Goal: Task Accomplishment & Management: Complete application form

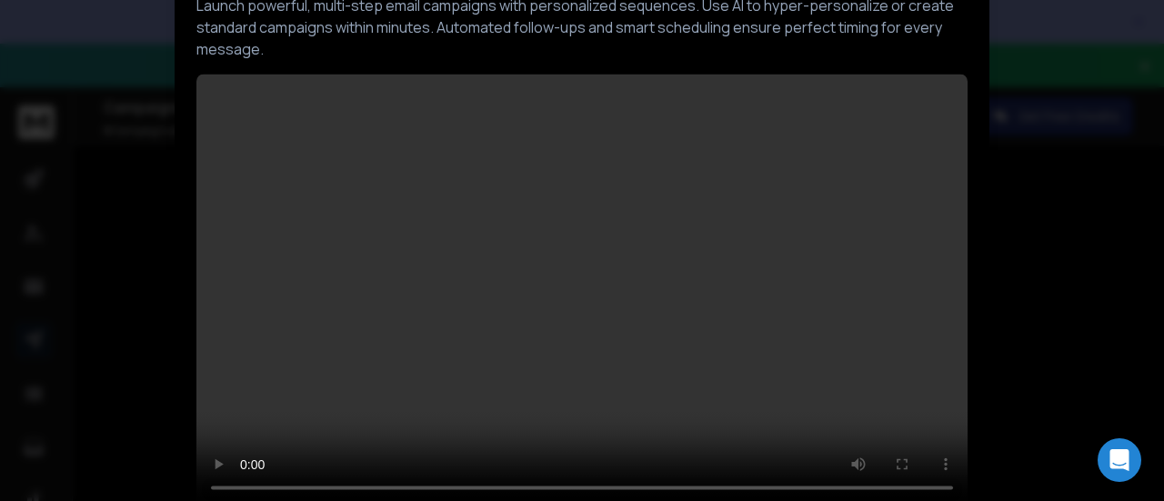
click at [347, 220] on video at bounding box center [581, 291] width 771 height 434
click at [345, 137] on video at bounding box center [581, 291] width 771 height 434
click at [599, 226] on video at bounding box center [581, 291] width 771 height 434
click at [589, 55] on p "Launch powerful, multi-step email campaigns with personalized sequences. Use AI…" at bounding box center [581, 26] width 771 height 65
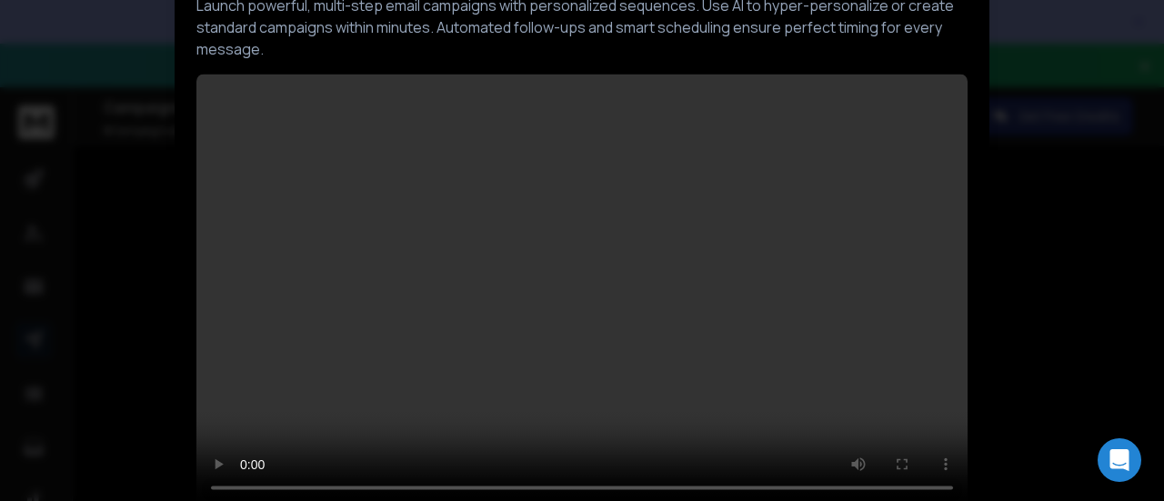
click at [362, 71] on div "Launch powerful, multi-step email campaigns with personalized sequences. Use AI…" at bounding box center [582, 34] width 815 height 80
click at [507, 19] on p "Launch powerful, multi-step email campaigns with personalized sequences. Use AI…" at bounding box center [581, 26] width 771 height 65
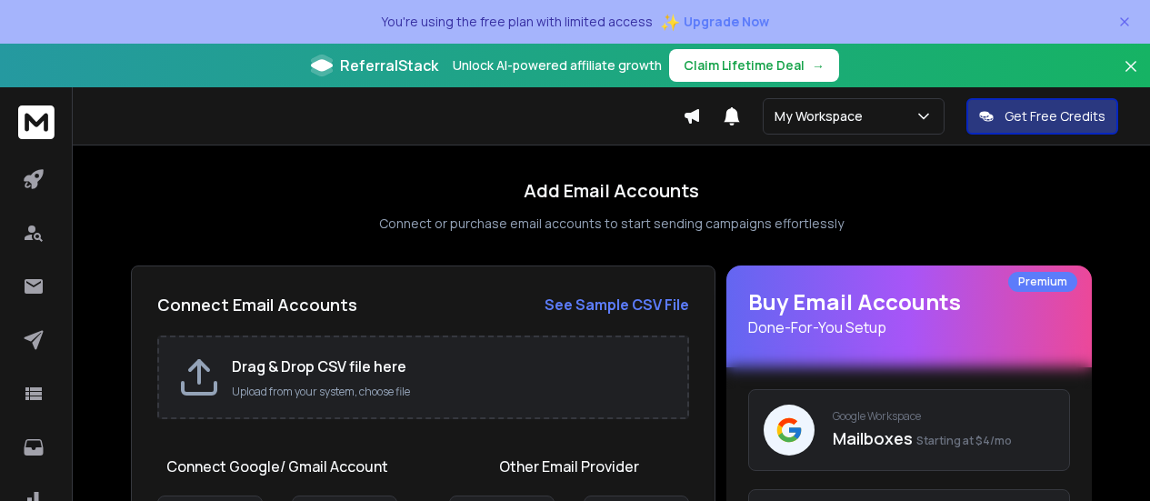
scroll to position [181, 0]
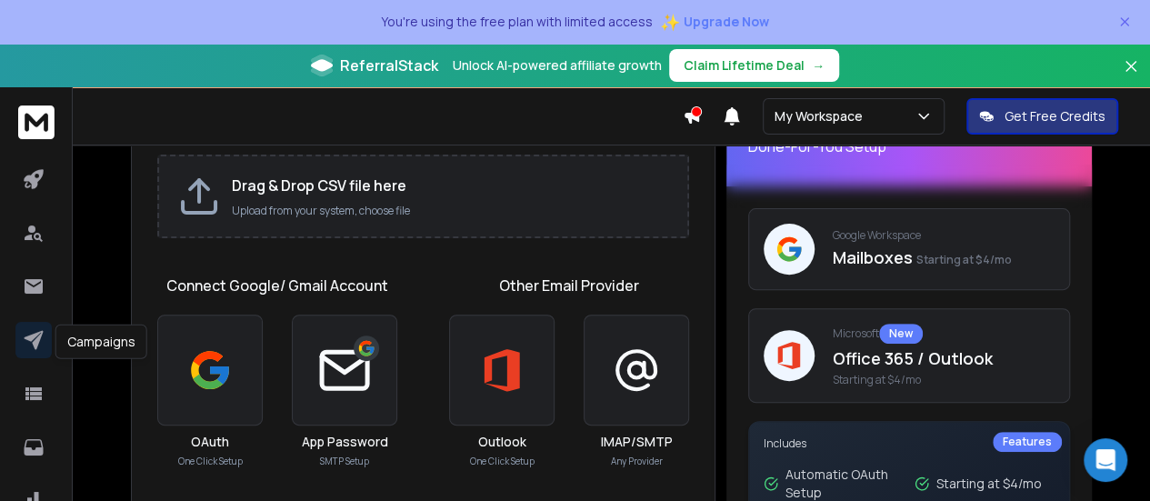
click at [29, 337] on icon at bounding box center [33, 340] width 19 height 19
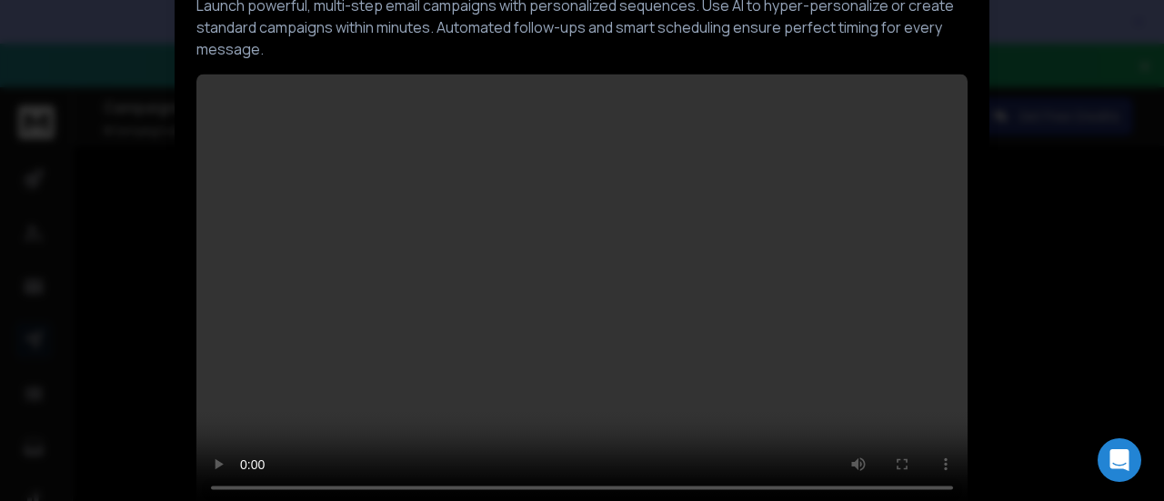
click at [740, 357] on video at bounding box center [581, 291] width 771 height 434
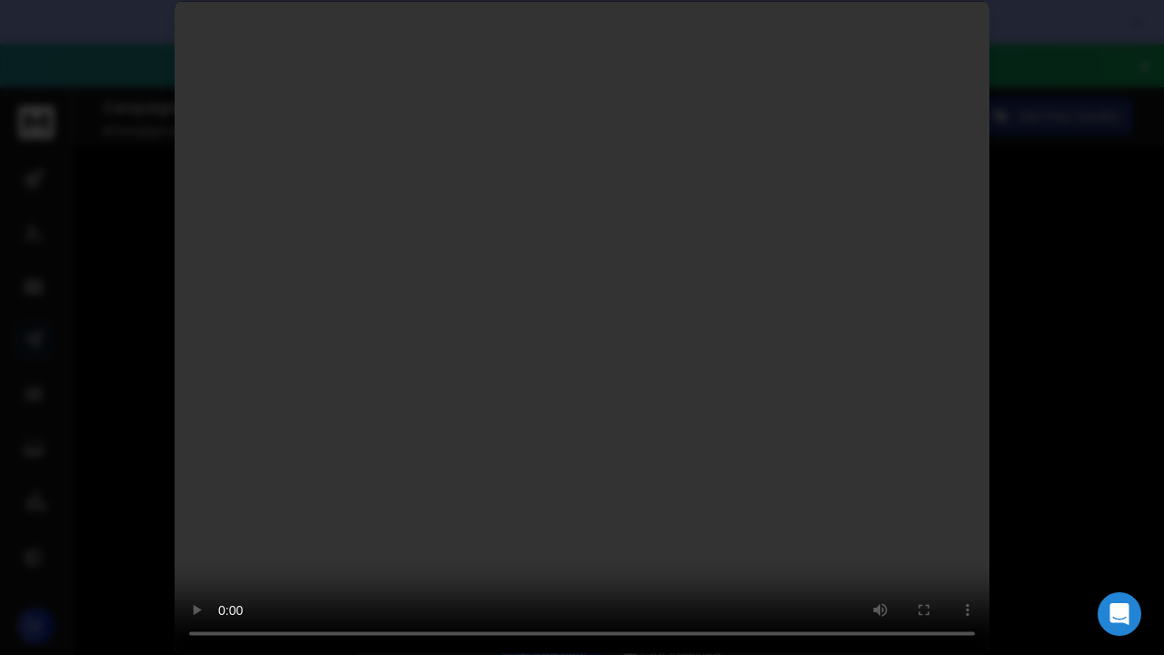
click at [615, 333] on video at bounding box center [582, 328] width 815 height 652
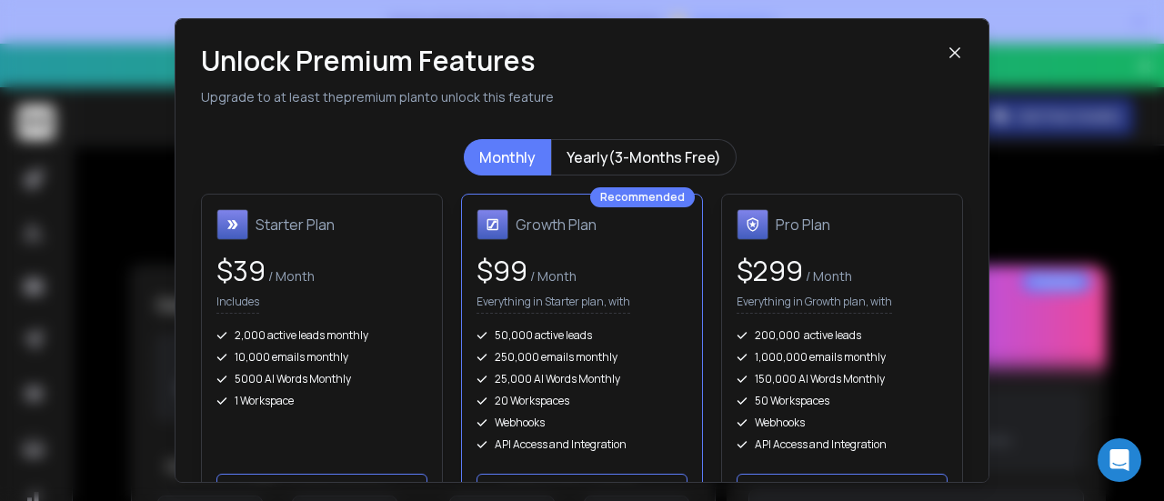
click at [950, 50] on icon at bounding box center [955, 53] width 16 height 16
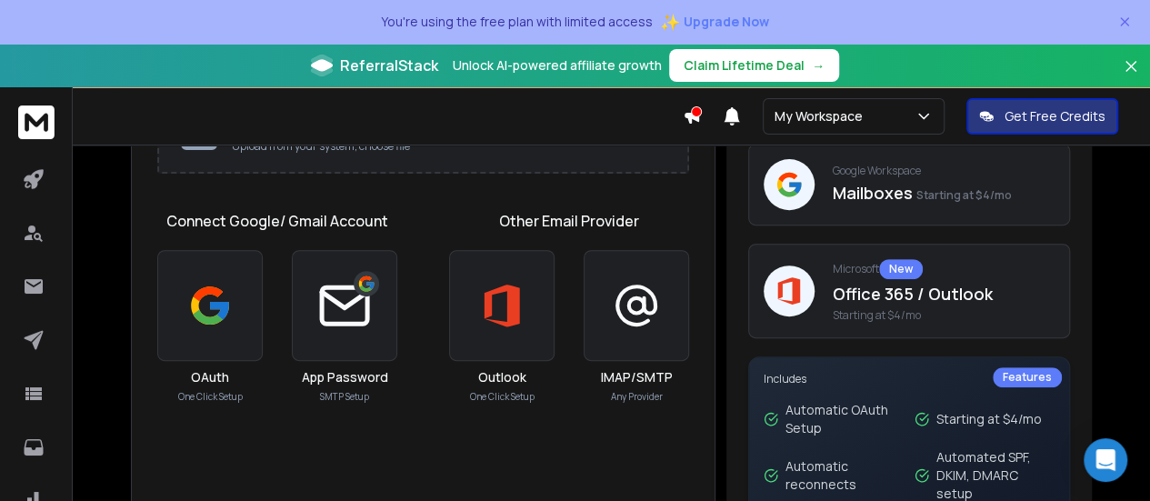
scroll to position [247, 0]
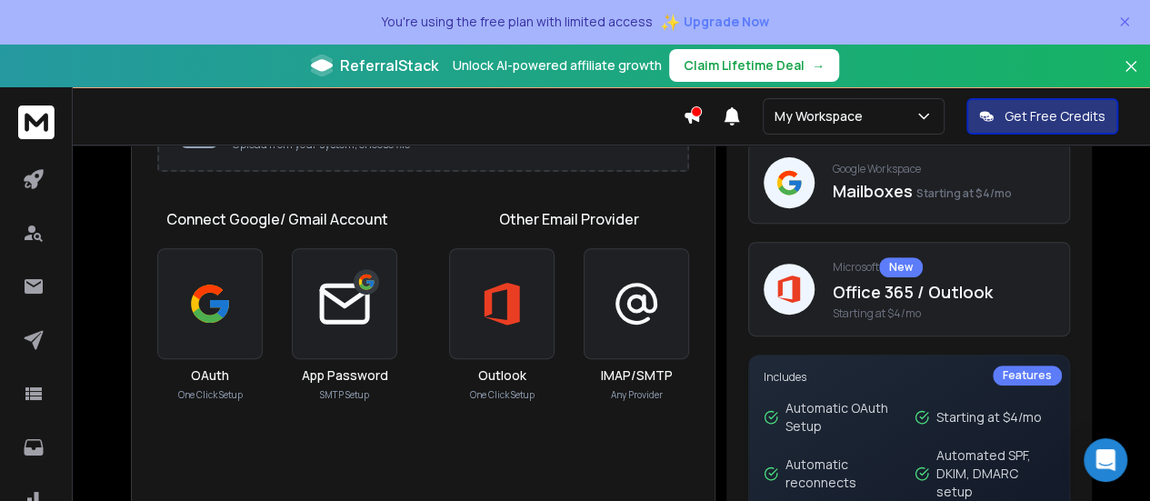
click at [200, 316] on icon at bounding box center [208, 314] width 30 height 15
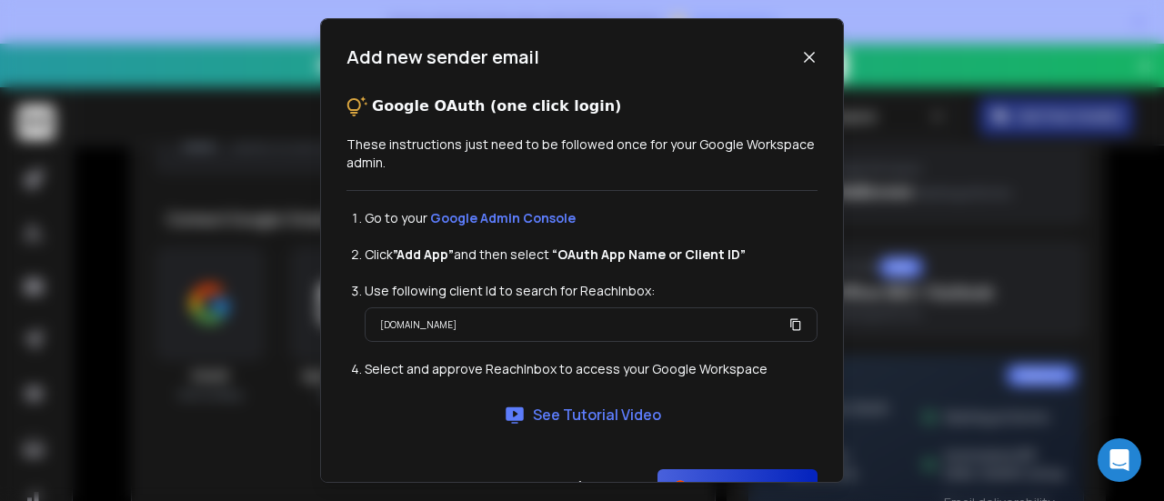
click at [811, 55] on icon at bounding box center [809, 57] width 11 height 11
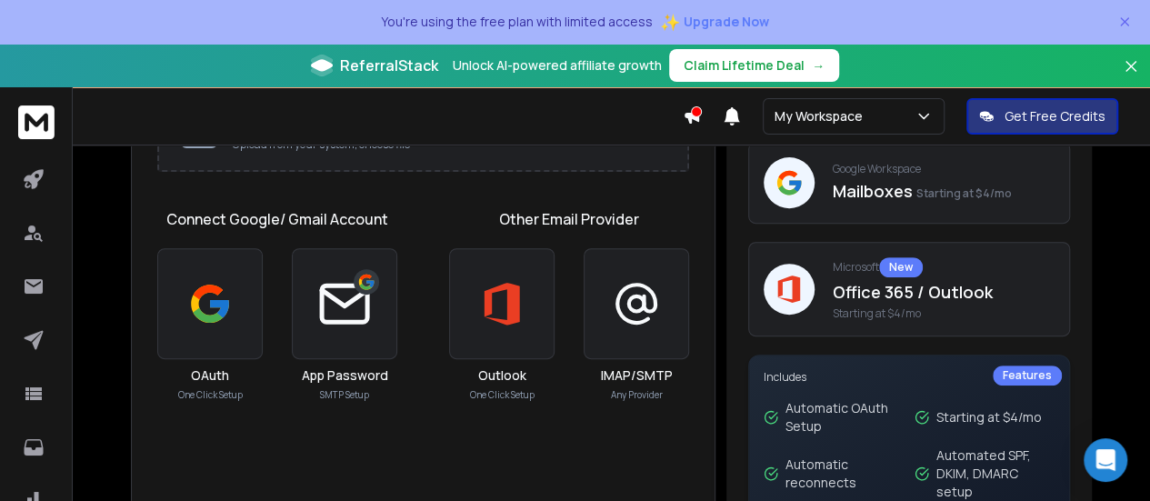
scroll to position [122, 0]
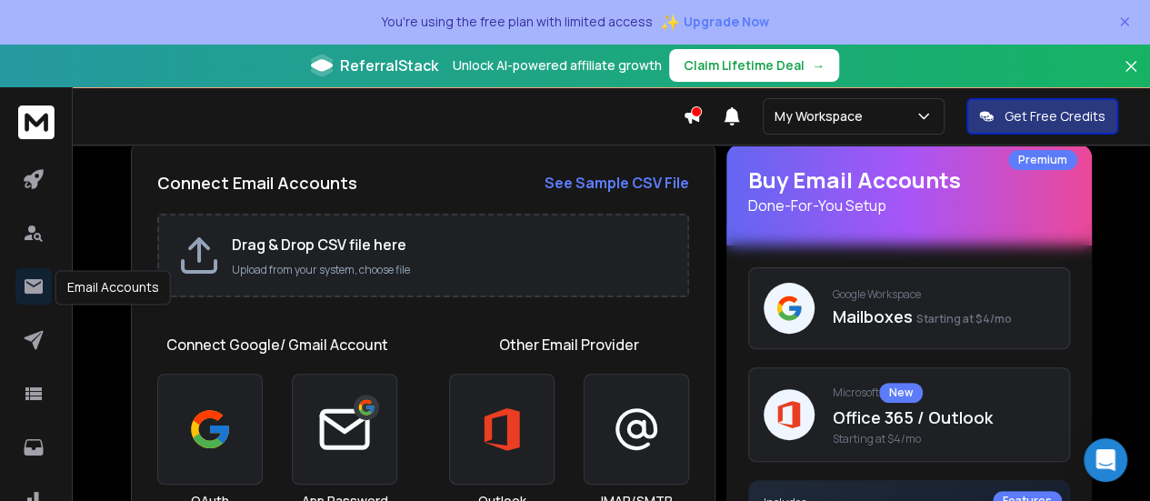
click at [34, 282] on icon at bounding box center [34, 286] width 18 height 15
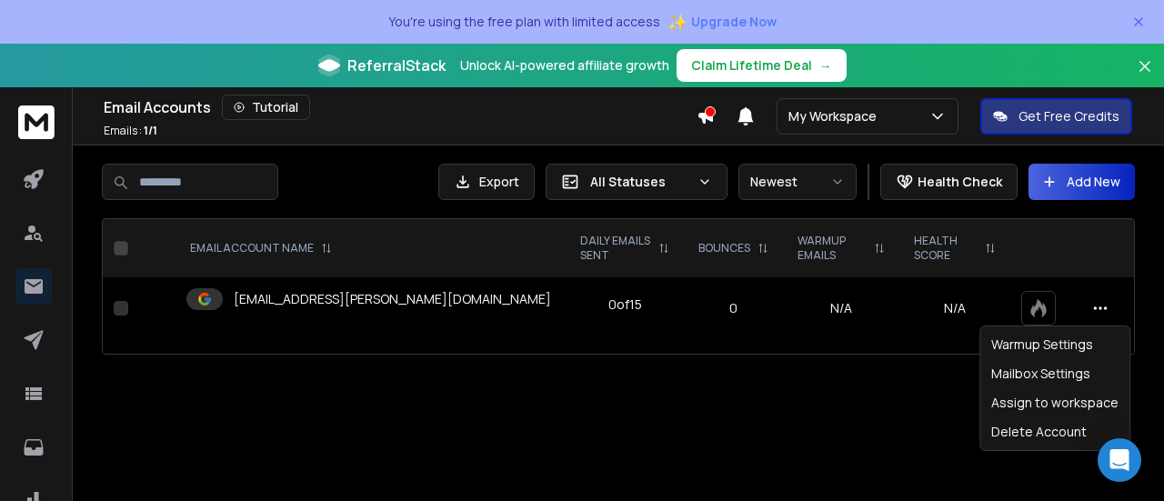
click at [1096, 306] on icon at bounding box center [1101, 307] width 14 height 3
click at [1057, 342] on div "Warmup Settings" at bounding box center [1055, 344] width 142 height 29
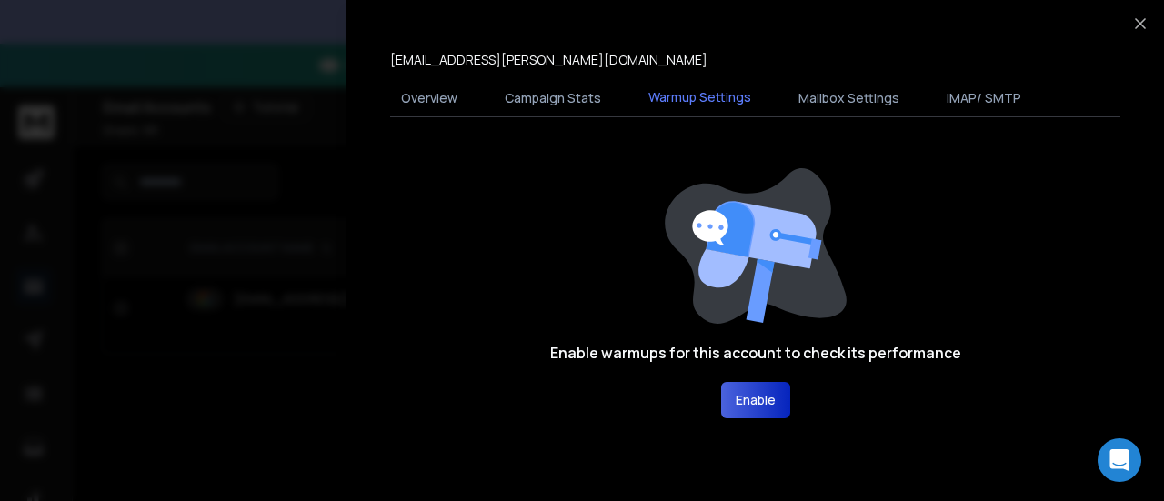
click at [765, 405] on button "Enable" at bounding box center [755, 400] width 69 height 36
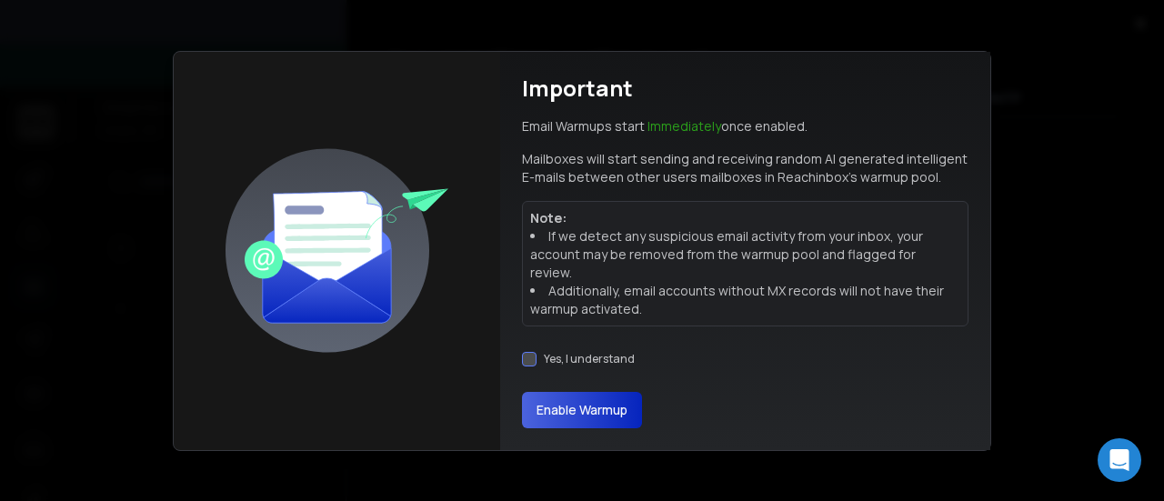
click at [529, 352] on button "Yes, I understand" at bounding box center [529, 359] width 15 height 15
click at [593, 399] on button "Enable Warmup" at bounding box center [582, 410] width 120 height 36
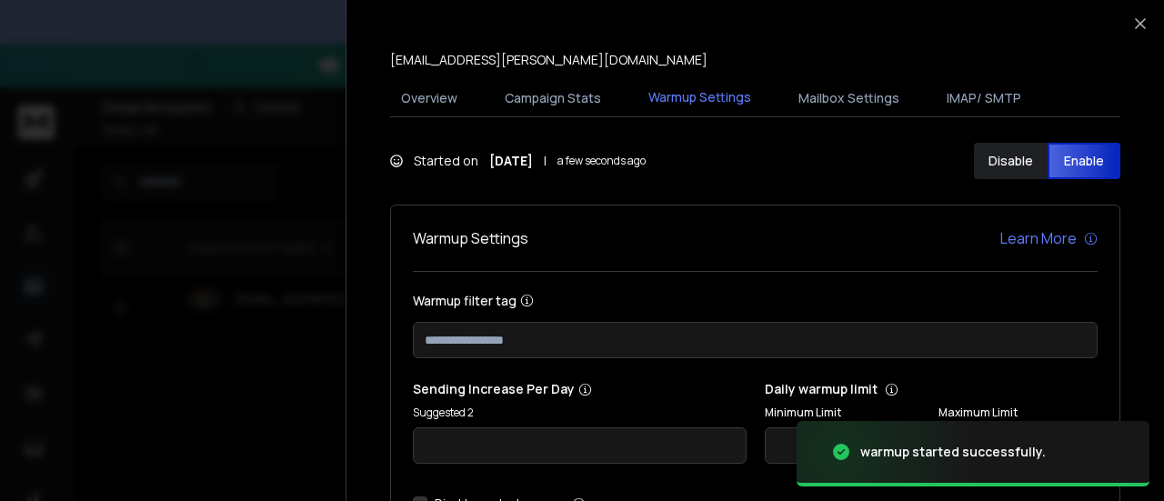
type input "**********"
type input "*"
type input "**"
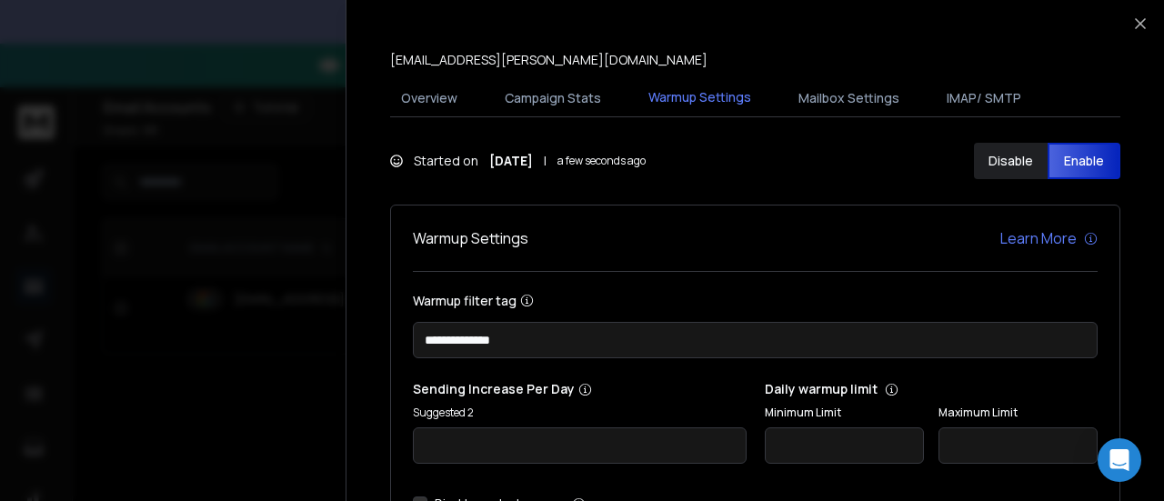
click at [570, 90] on button "Campaign Stats" at bounding box center [553, 98] width 118 height 40
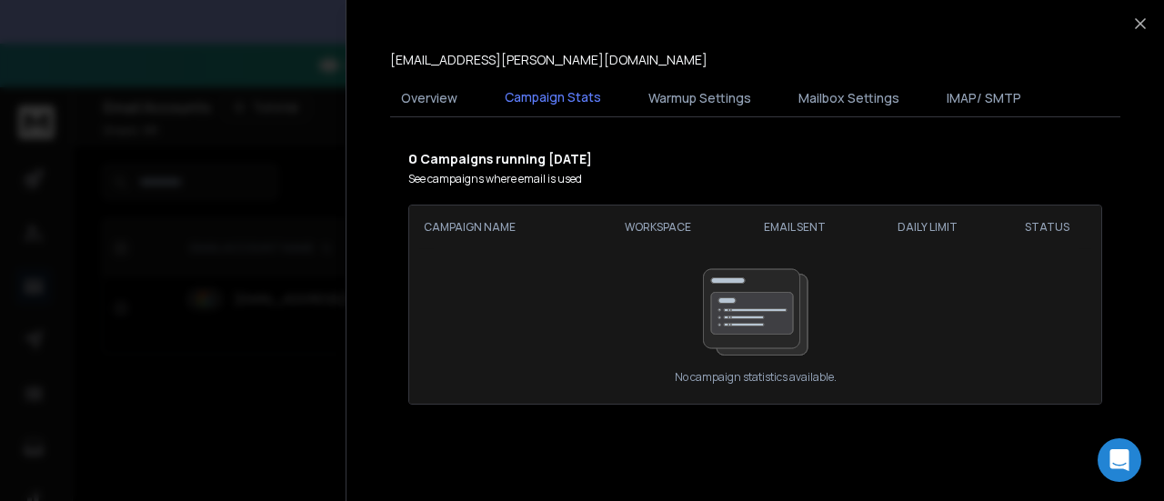
click at [422, 97] on button "Overview" at bounding box center [429, 98] width 78 height 40
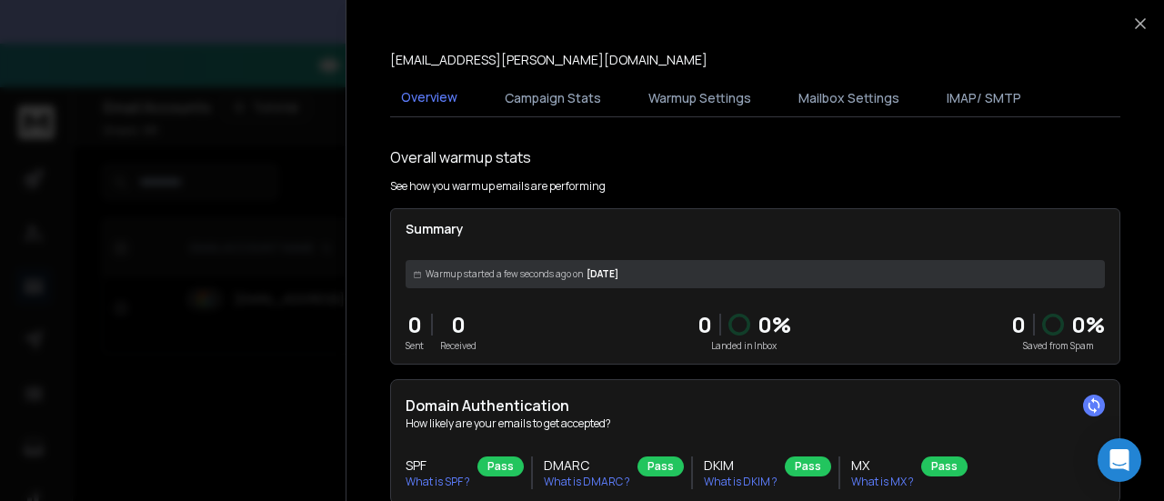
click at [840, 88] on button "Mailbox Settings" at bounding box center [848, 98] width 123 height 40
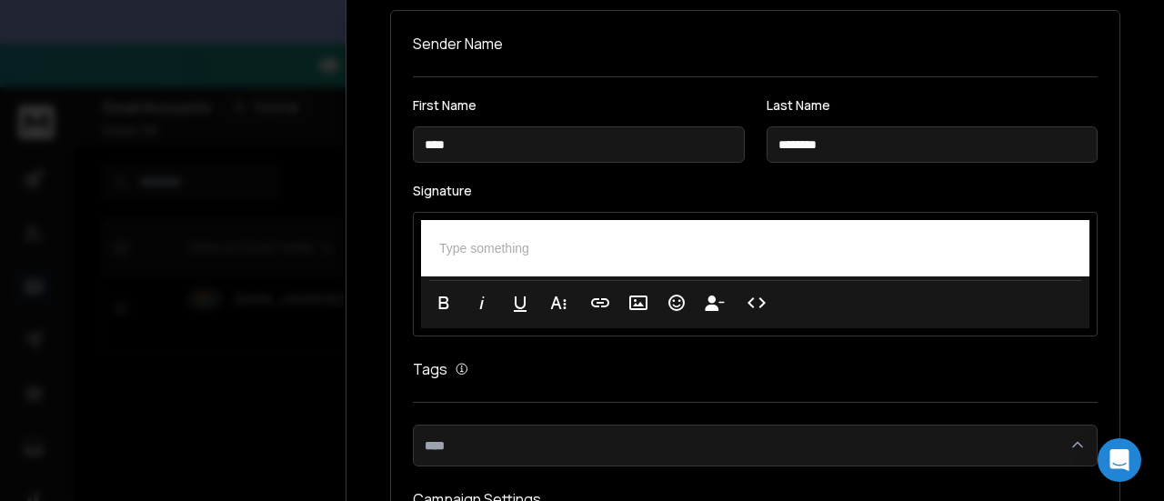
scroll to position [122, 0]
click at [539, 243] on div at bounding box center [755, 248] width 632 height 20
click at [698, 220] on div at bounding box center [755, 248] width 668 height 56
click at [702, 239] on div at bounding box center [755, 248] width 632 height 20
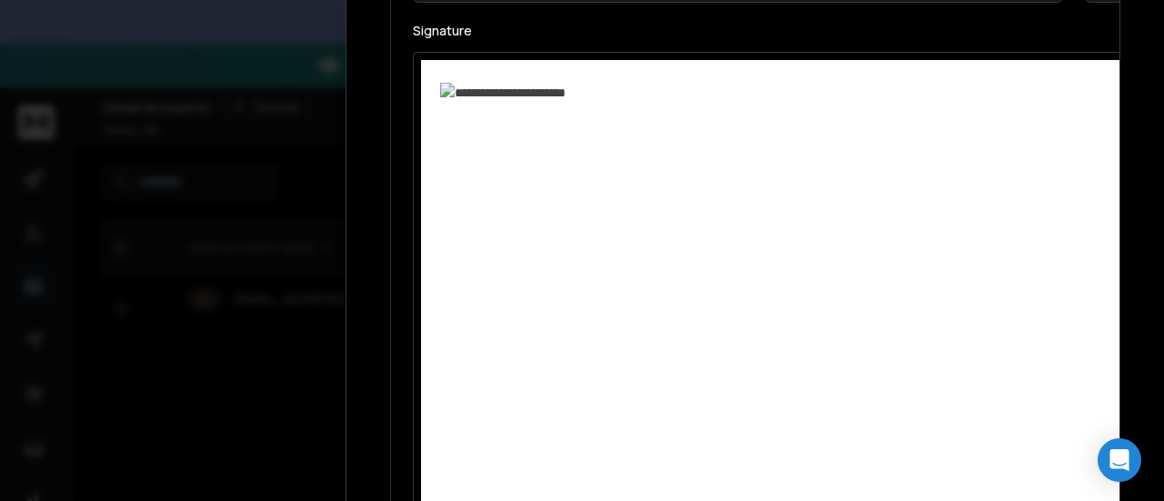
scroll to position [298, 0]
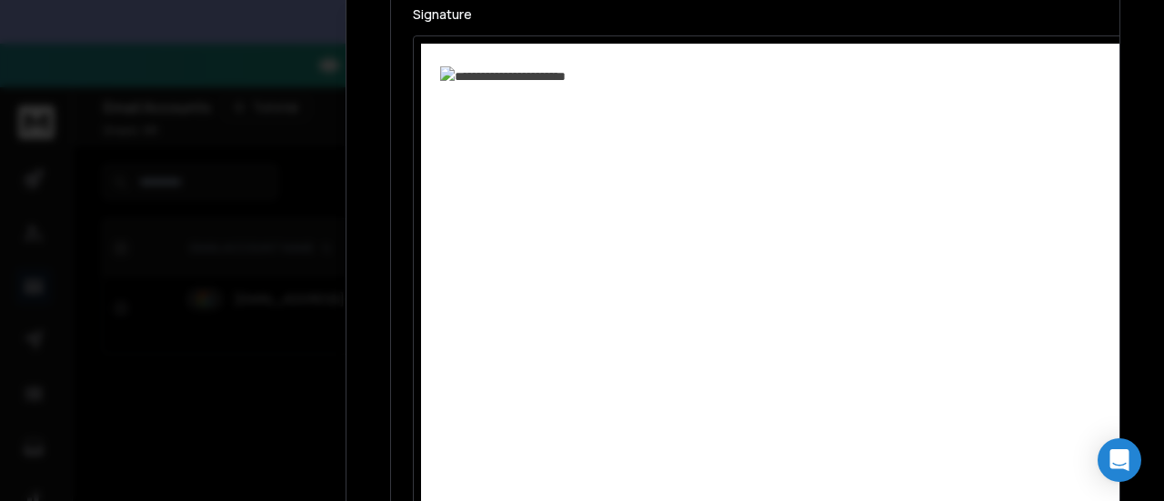
click at [656, 89] on img at bounding box center [1073, 414] width 1269 height 697
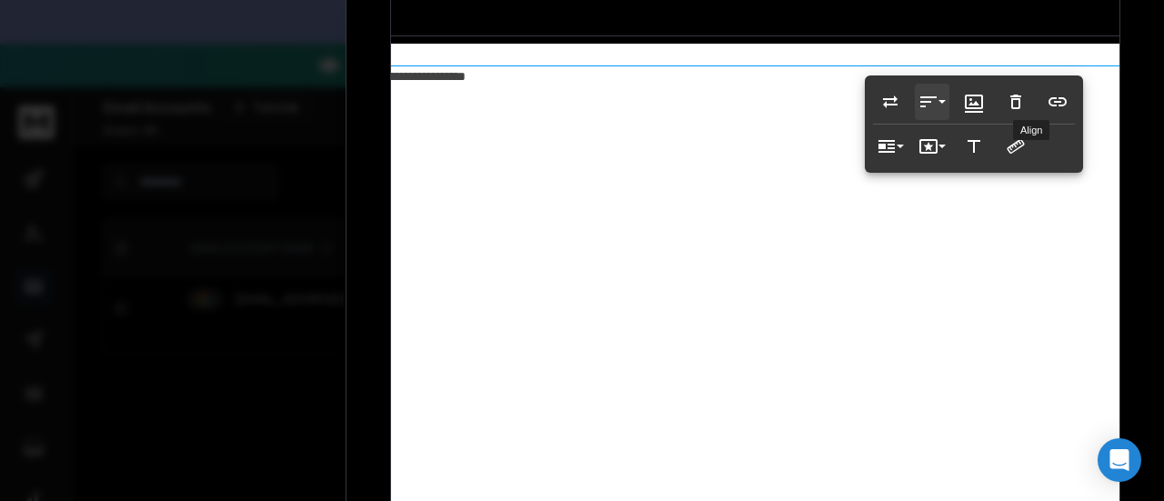
scroll to position [0, 105]
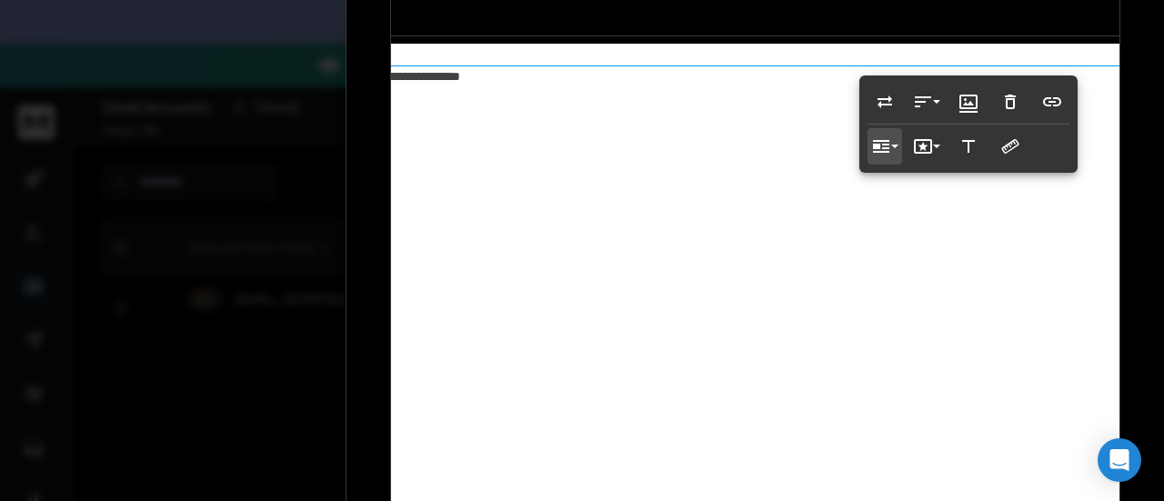
click at [885, 145] on icon "button" at bounding box center [881, 146] width 22 height 22
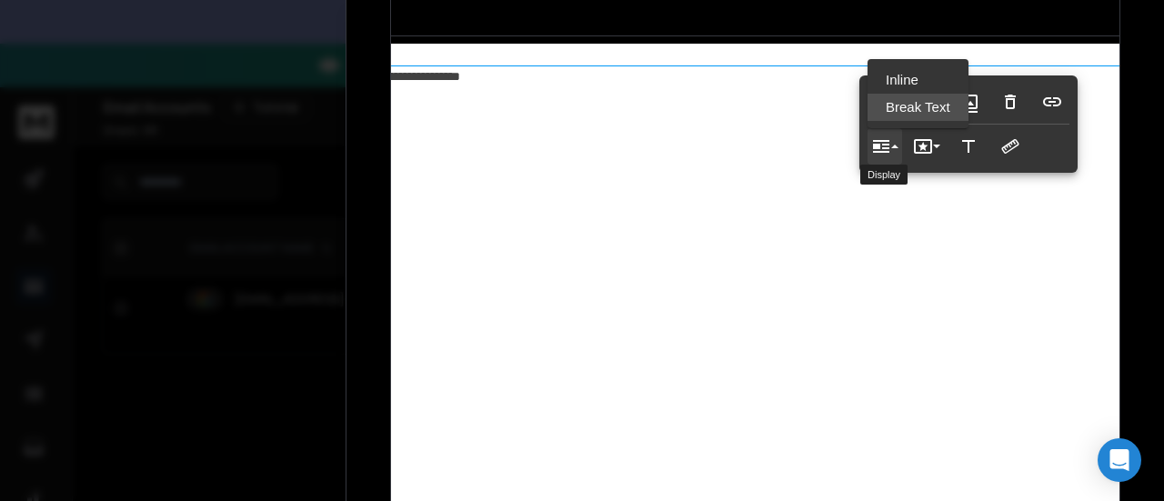
click at [885, 150] on icon "button" at bounding box center [881, 146] width 16 height 13
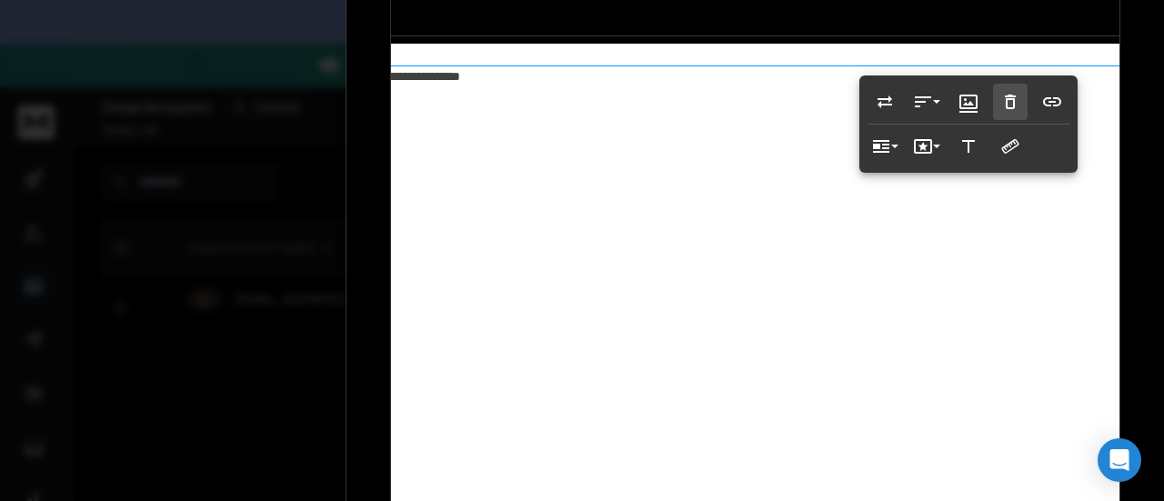
click at [1004, 105] on icon "button" at bounding box center [1010, 102] width 22 height 22
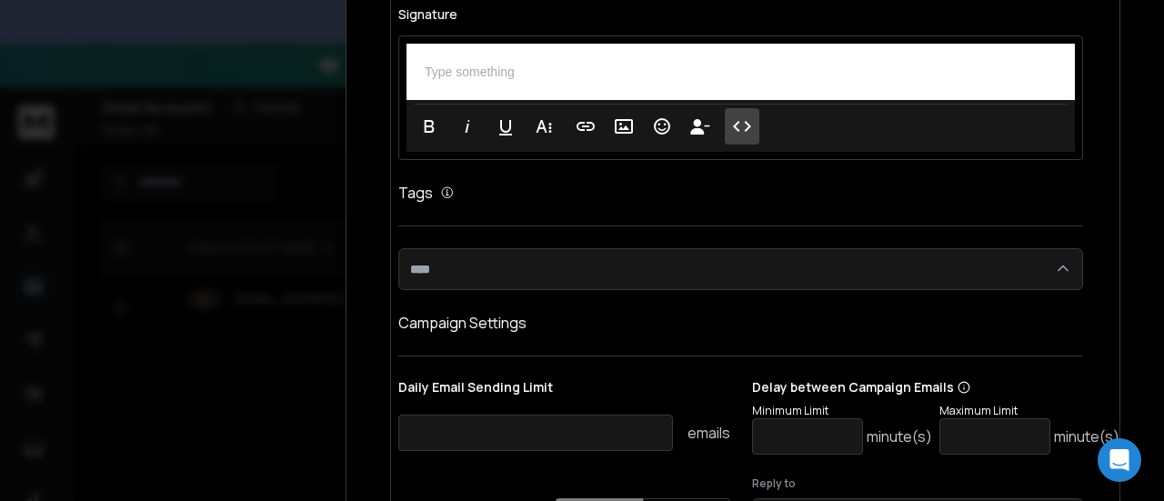
scroll to position [293, 0]
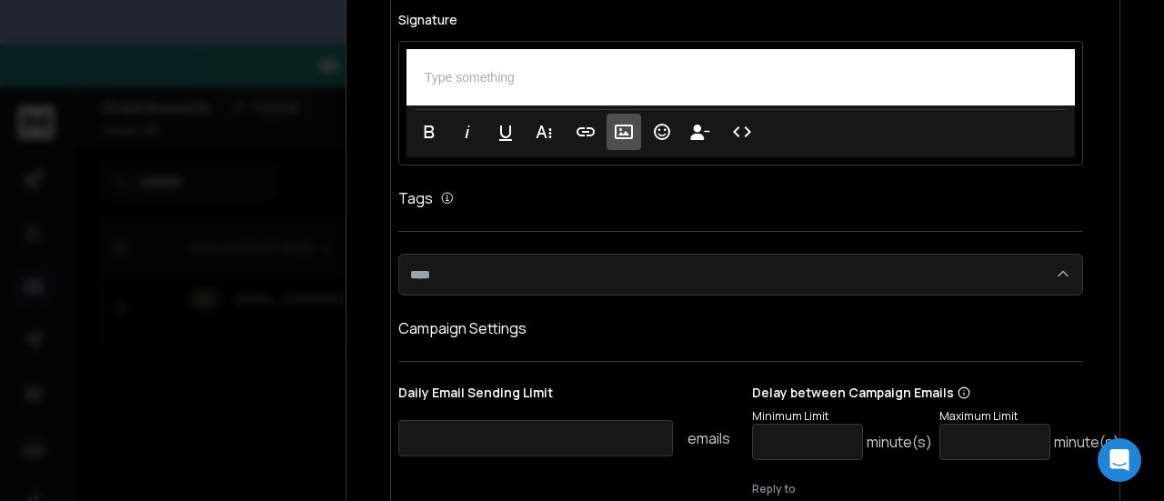
click at [615, 121] on icon "button" at bounding box center [624, 132] width 22 height 22
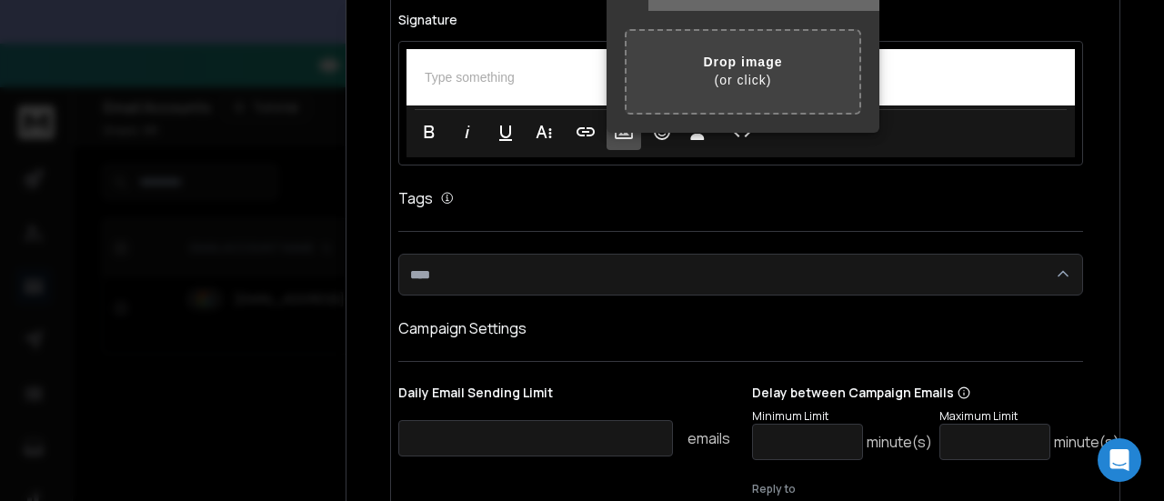
click at [739, 75] on input "file" at bounding box center [277, 71] width 1164 height 81
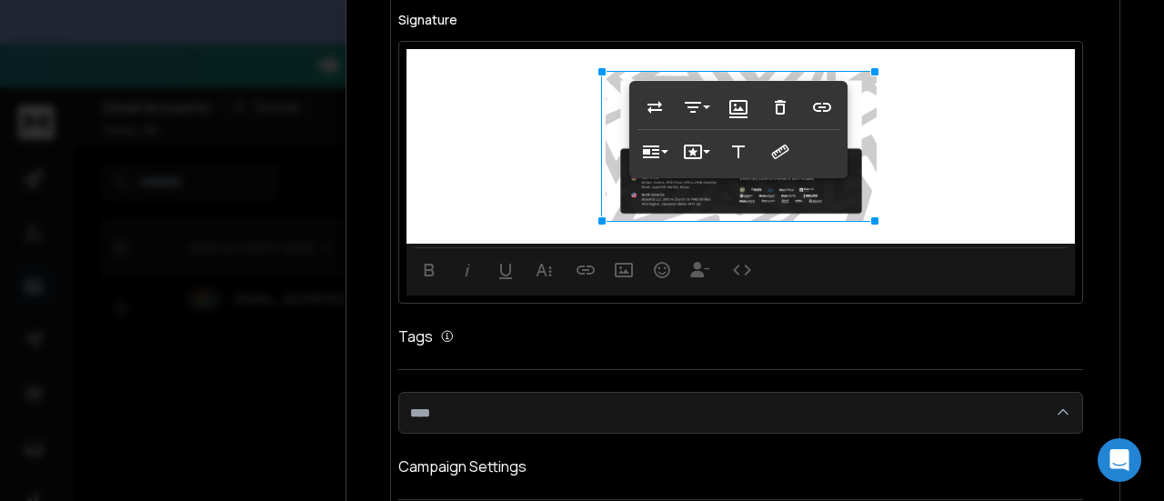
click at [496, 134] on div at bounding box center [741, 146] width 632 height 149
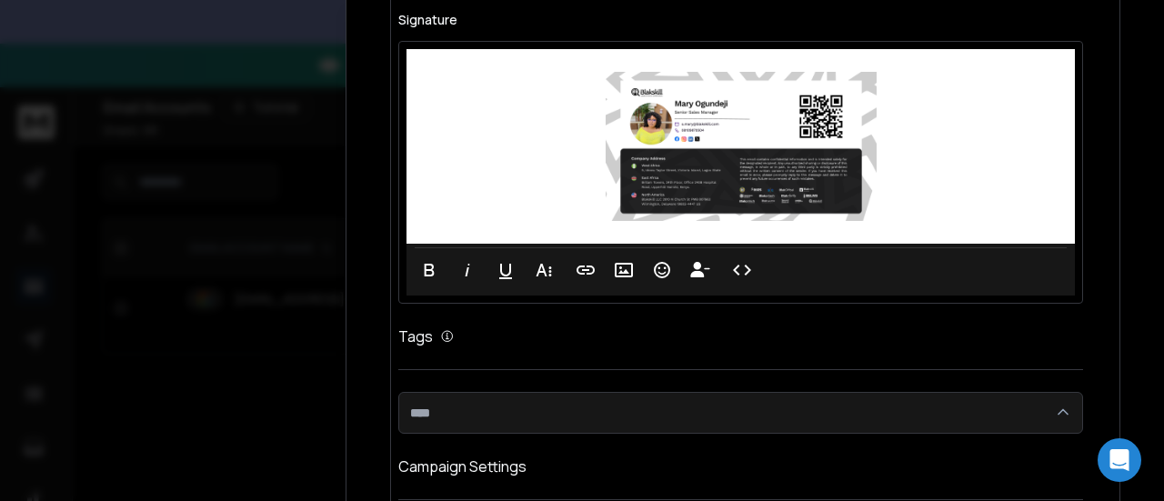
click at [631, 114] on img at bounding box center [741, 146] width 273 height 149
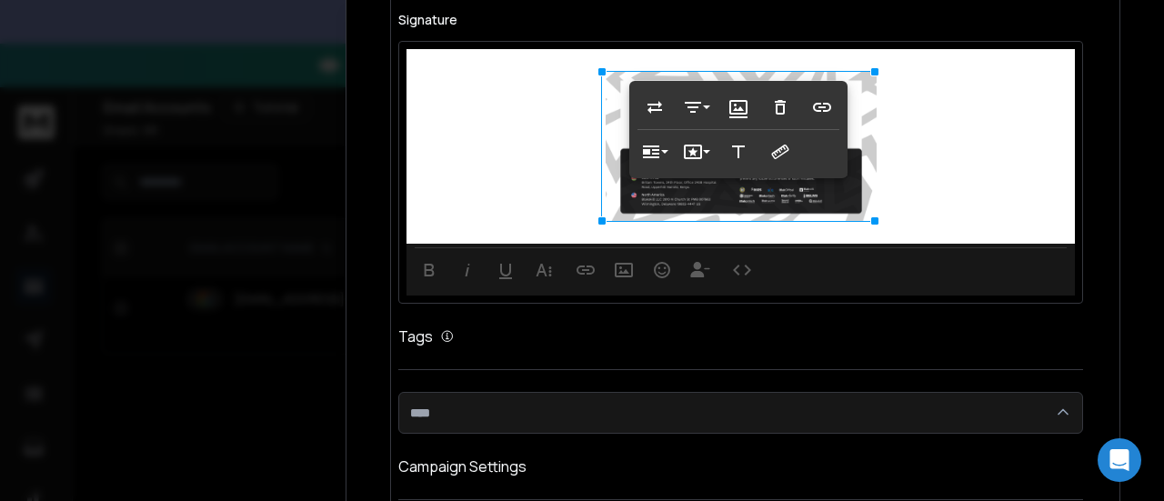
click at [467, 183] on div at bounding box center [741, 146] width 632 height 149
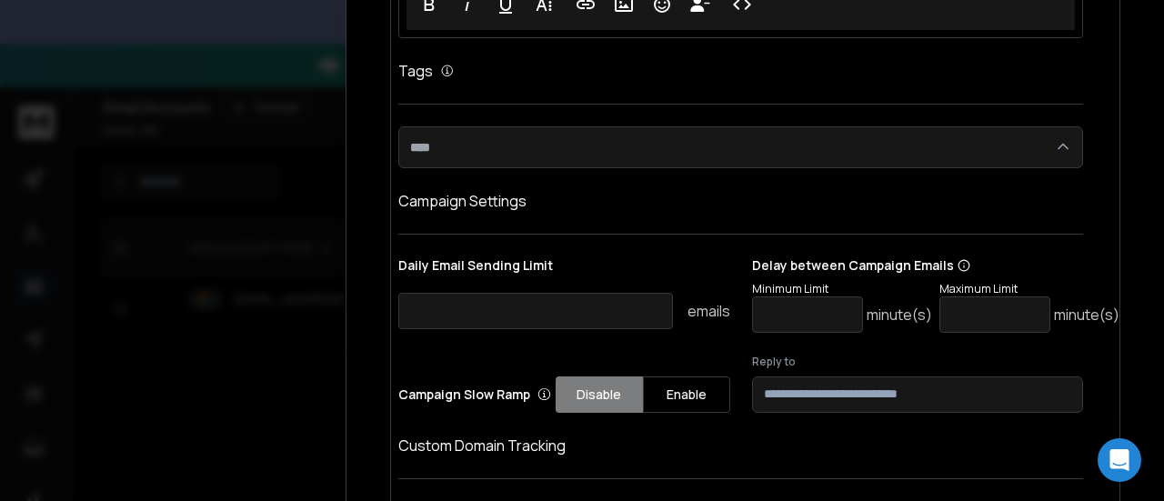
scroll to position [725, 0]
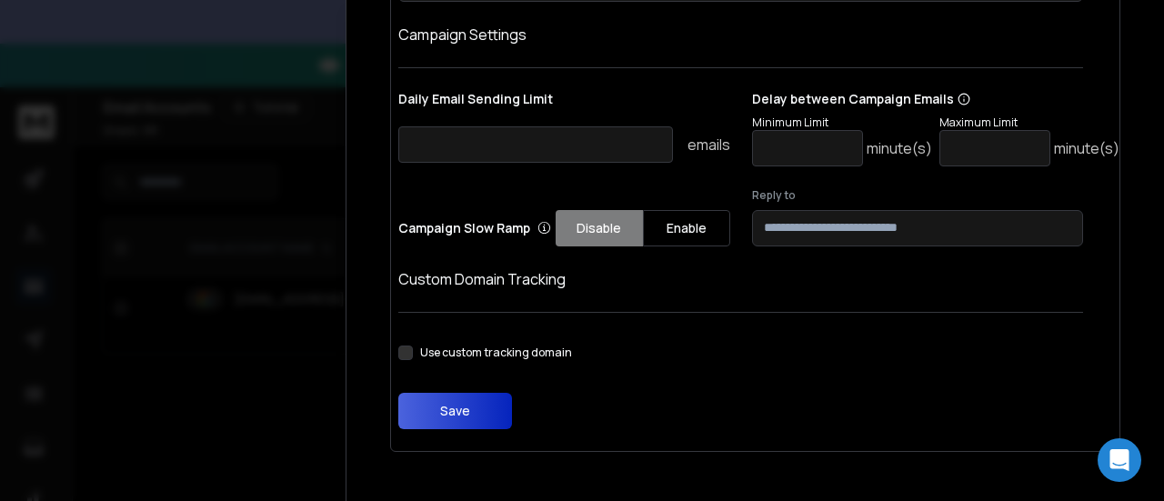
click at [469, 406] on button "Save" at bounding box center [455, 411] width 114 height 36
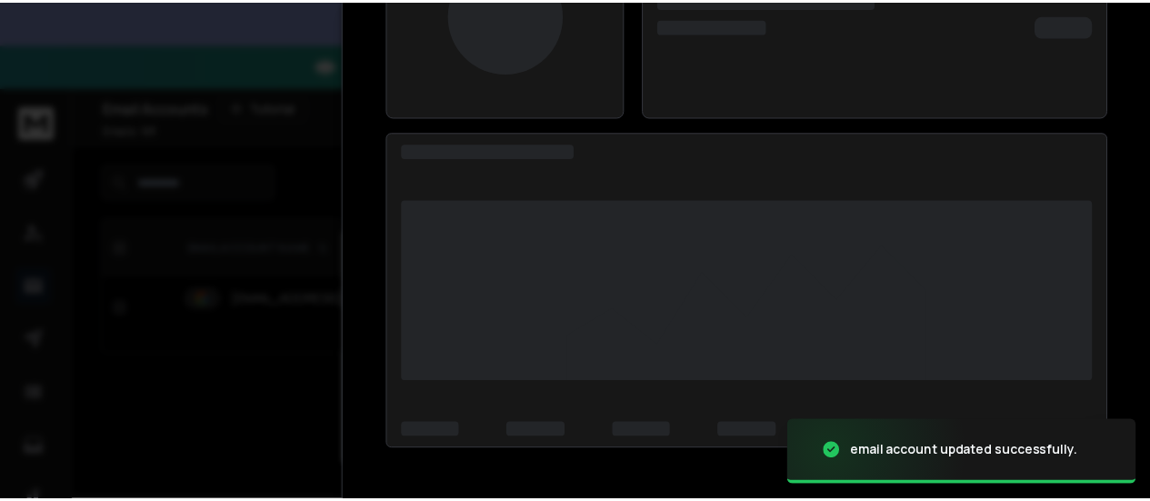
scroll to position [696, 0]
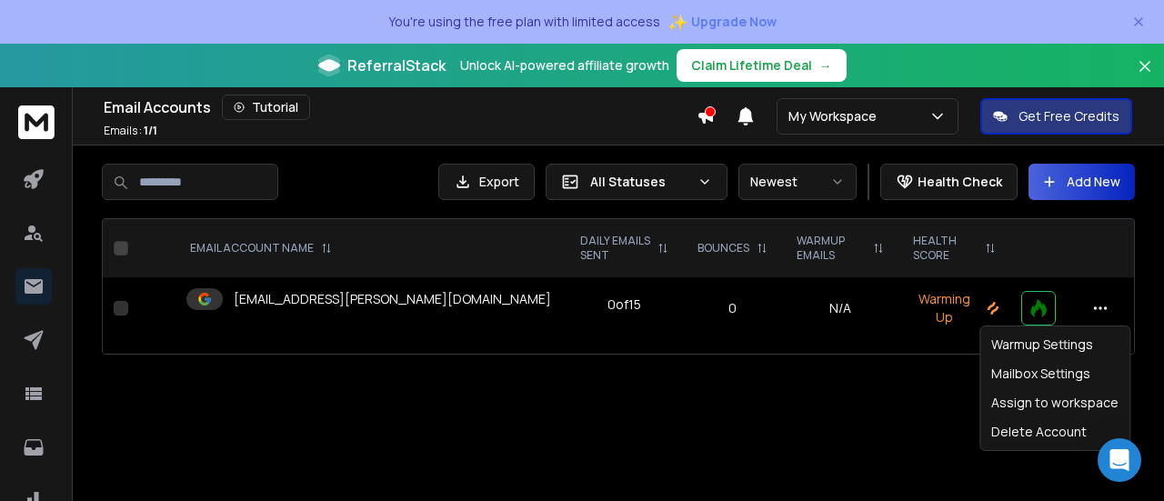
click at [1096, 306] on icon at bounding box center [1101, 307] width 14 height 3
click at [564, 461] on div "You're using the free plan with limited access ✨ Upgrade Now ReferralStack Unlo…" at bounding box center [582, 250] width 1164 height 501
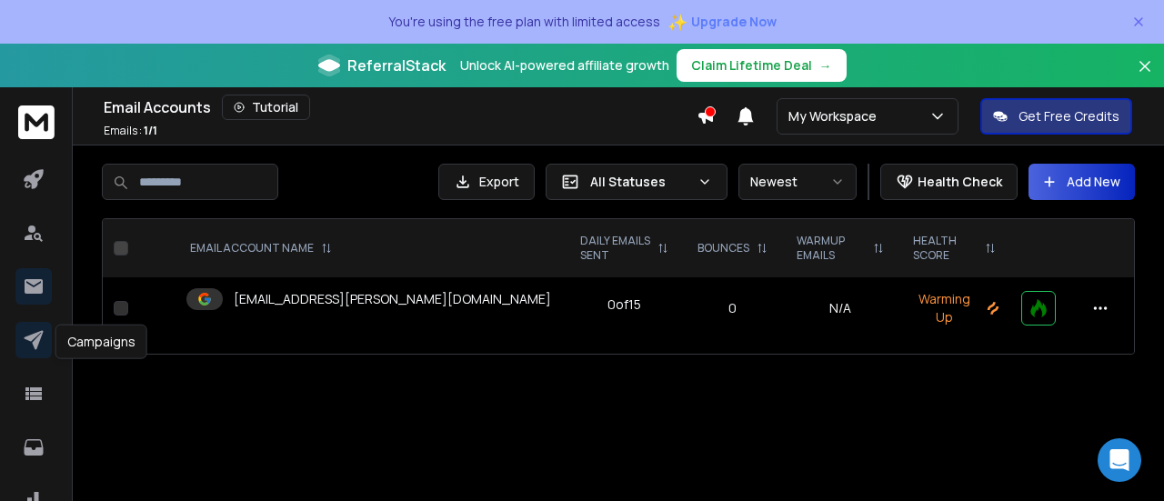
click at [33, 336] on icon at bounding box center [33, 340] width 19 height 19
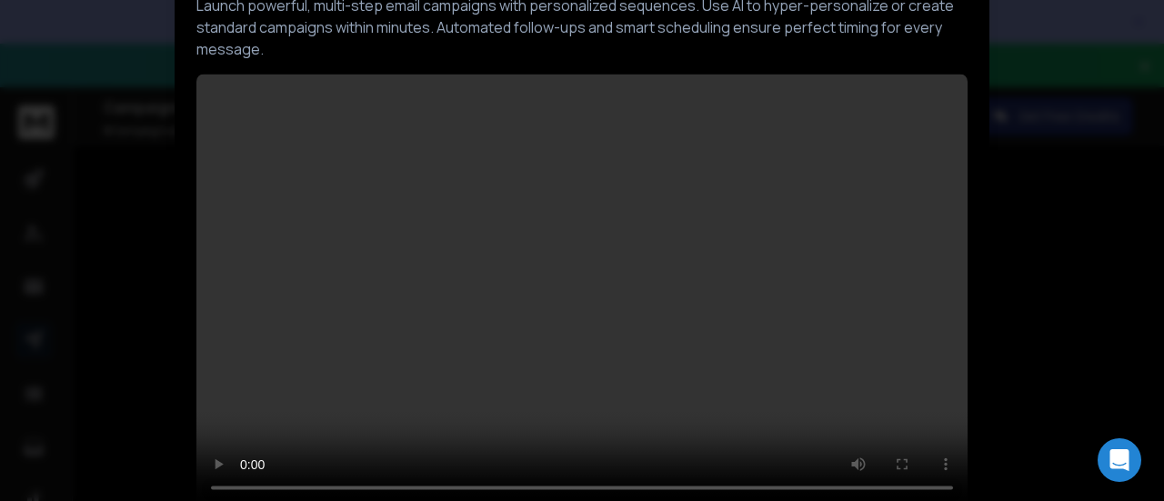
click at [1081, 347] on div at bounding box center [582, 250] width 1164 height 501
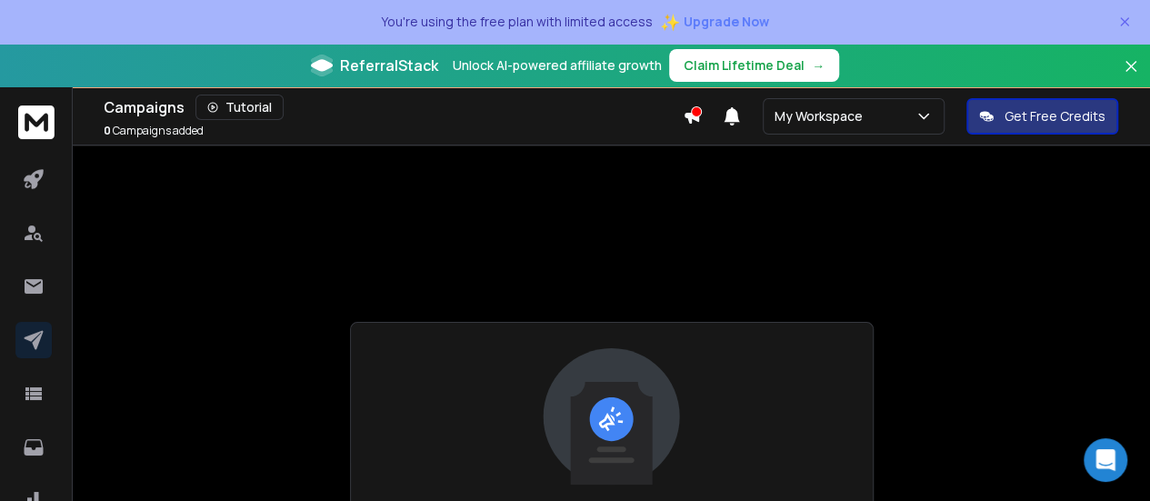
scroll to position [182, 0]
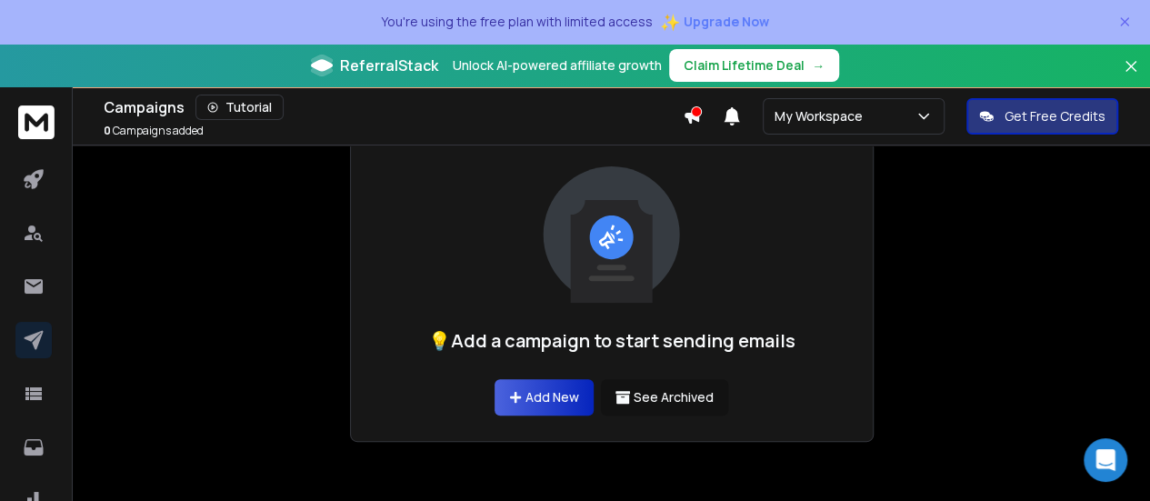
click at [531, 390] on link "Add New" at bounding box center [544, 397] width 99 height 36
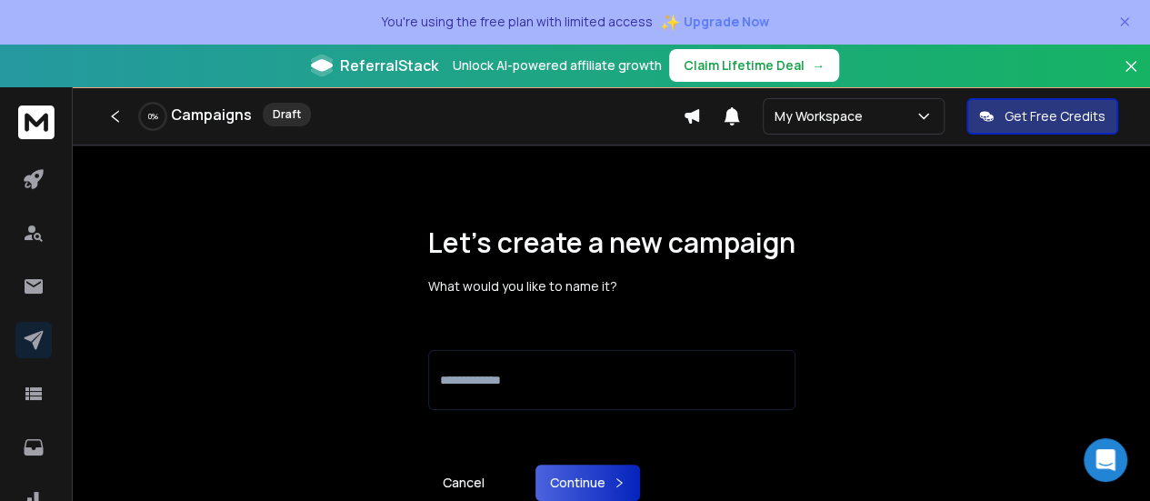
scroll to position [5, 0]
click at [517, 368] on input at bounding box center [611, 381] width 367 height 60
type input "*******"
click at [599, 487] on button "Continue" at bounding box center [588, 484] width 105 height 36
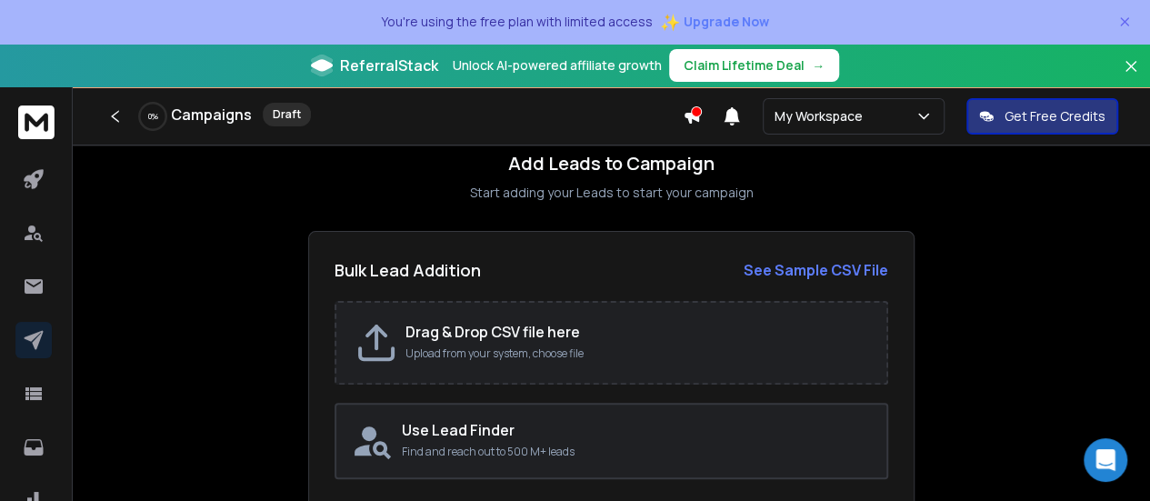
scroll to position [190, 0]
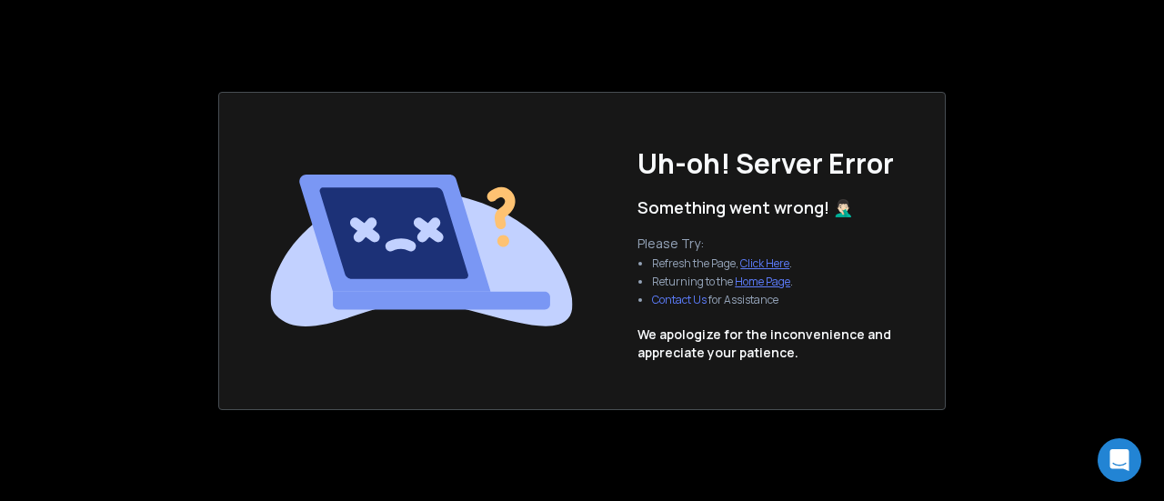
click at [603, 239] on div "Uh-oh! Server Error Something went wrong! 🤦🏻‍♂️ Please Try: Refresh the Page, C…" at bounding box center [581, 251] width 727 height 318
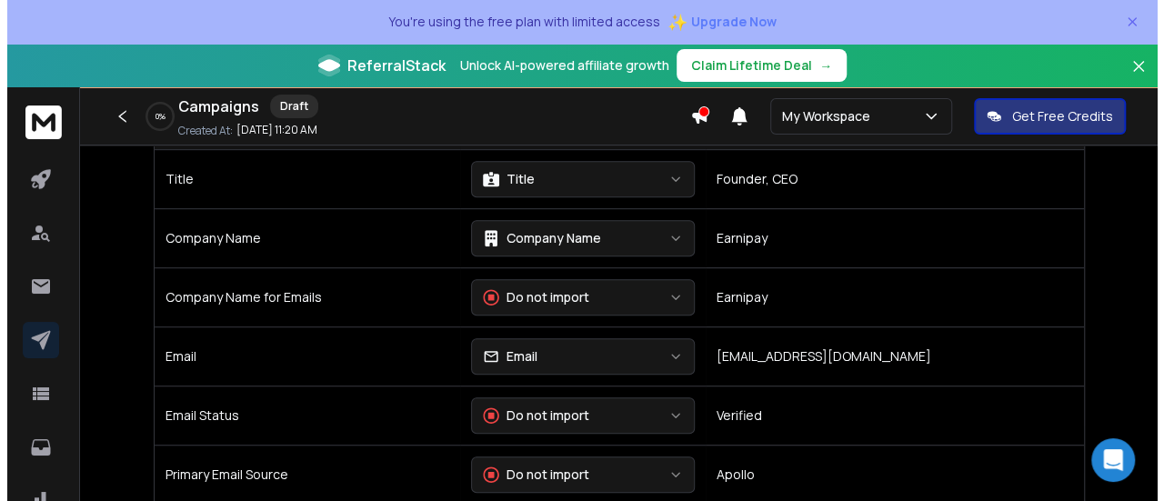
scroll to position [448, 0]
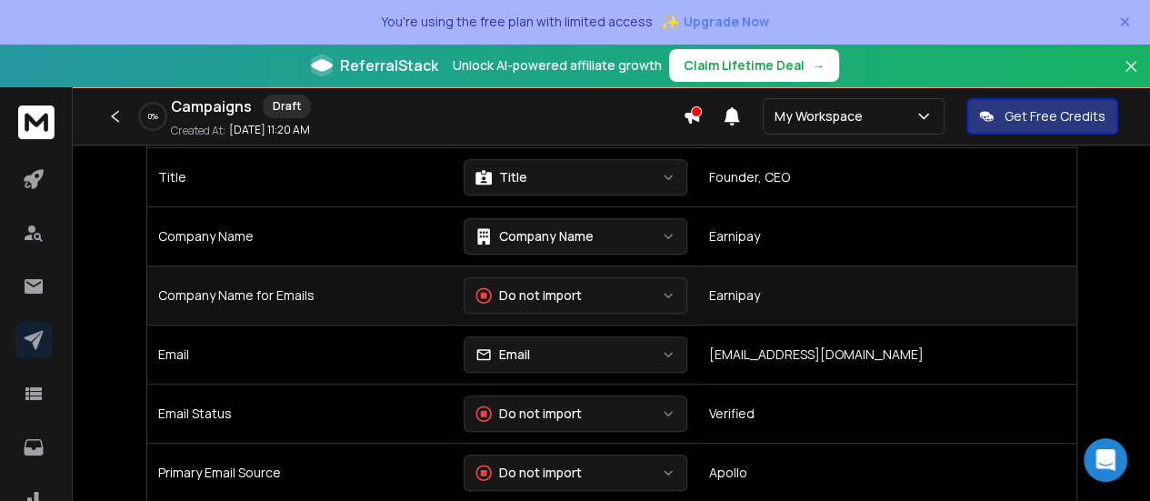
click at [677, 290] on button "Do not import" at bounding box center [576, 295] width 224 height 36
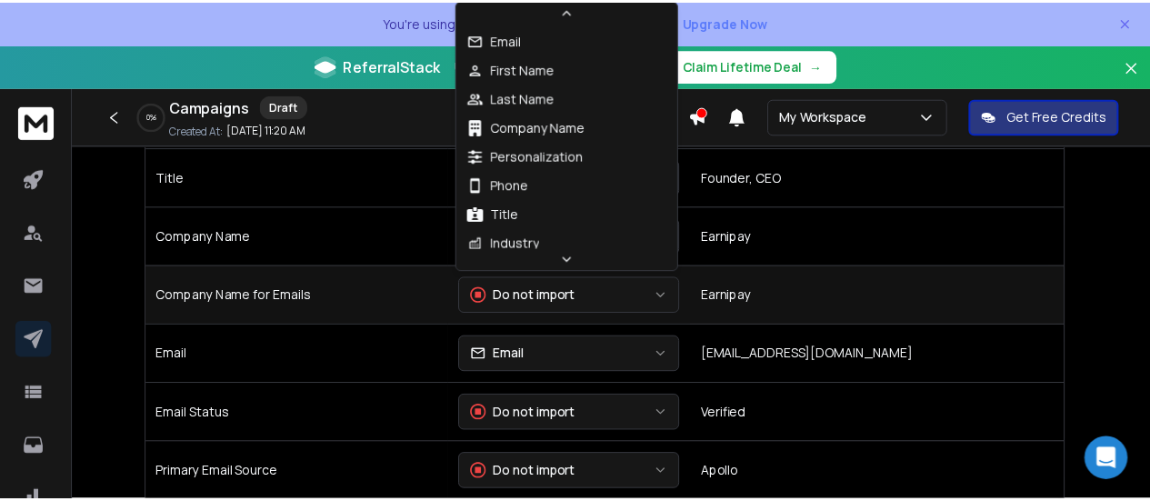
scroll to position [183, 0]
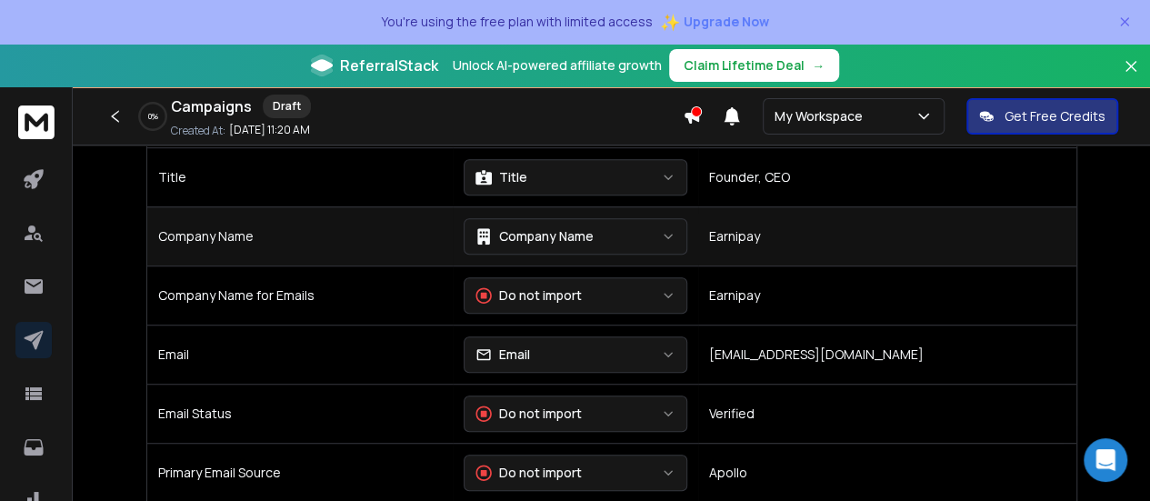
drag, startPoint x: 772, startPoint y: 235, endPoint x: 662, endPoint y: 232, distance: 110.1
click at [662, 232] on tr "Company Name Company Name Earnipay" at bounding box center [611, 235] width 929 height 59
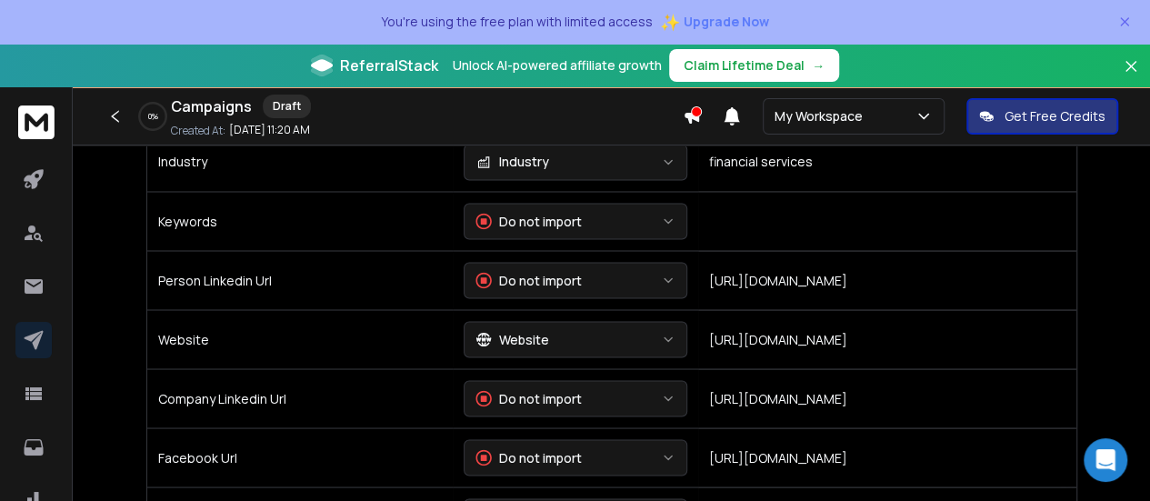
scroll to position [1397, 0]
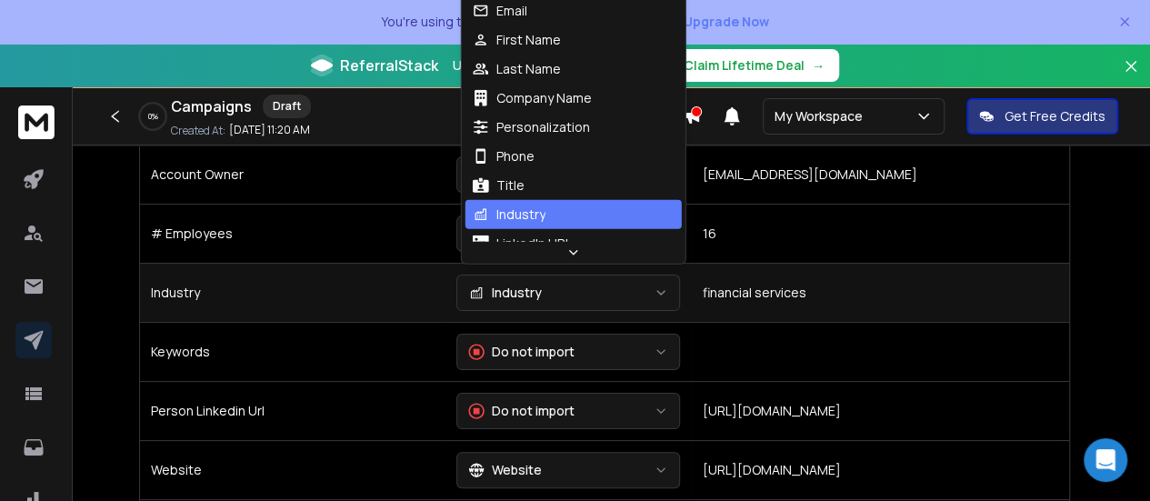
click at [668, 286] on icon "button" at bounding box center [661, 293] width 15 height 15
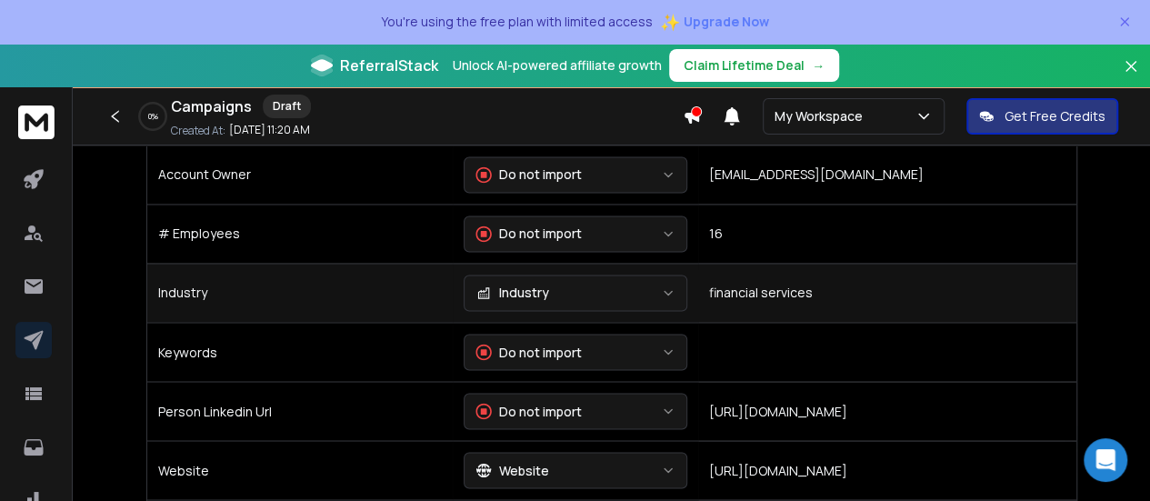
click at [662, 294] on button "Industry" at bounding box center [576, 293] width 224 height 36
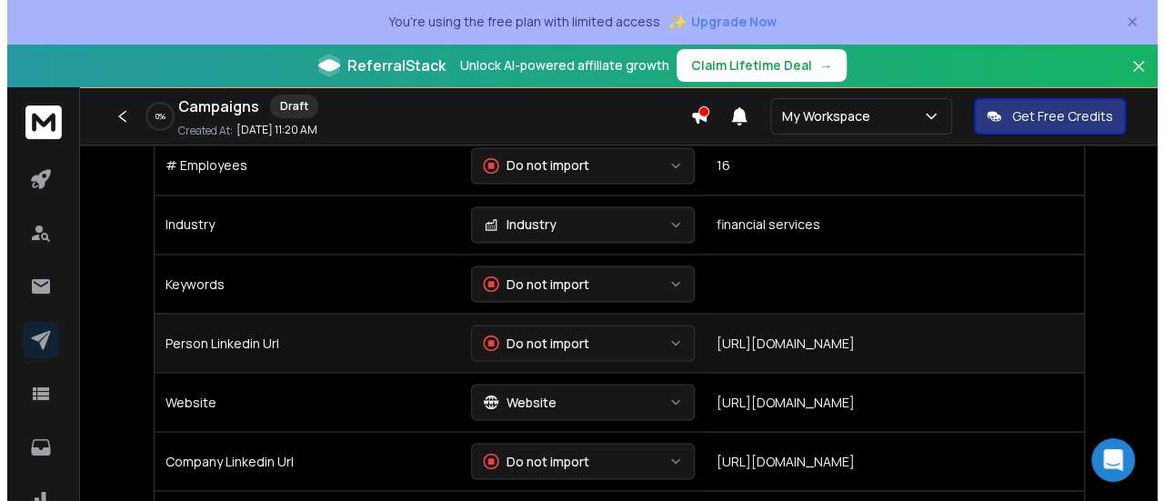
scroll to position [1466, 0]
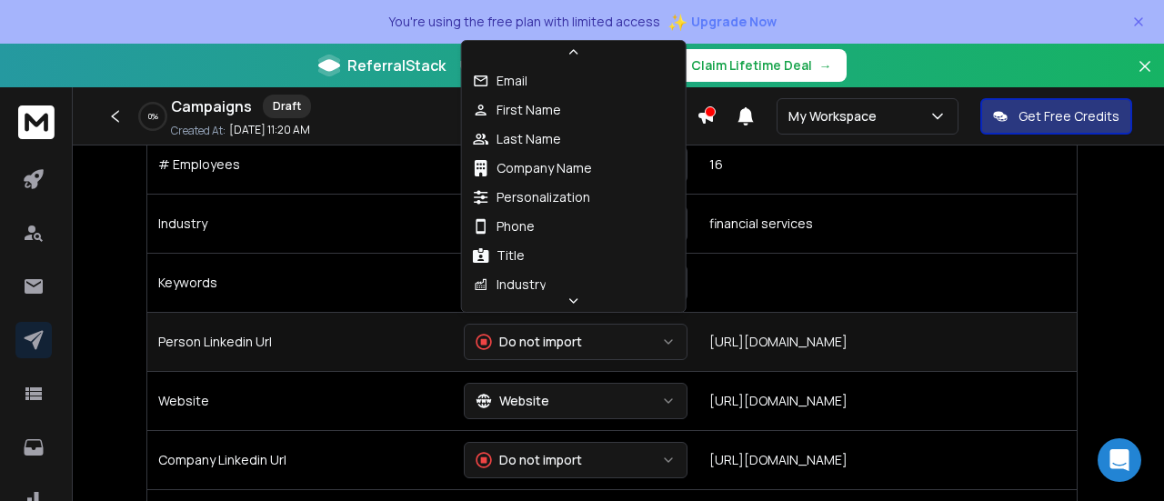
click at [671, 336] on icon "button" at bounding box center [668, 342] width 15 height 15
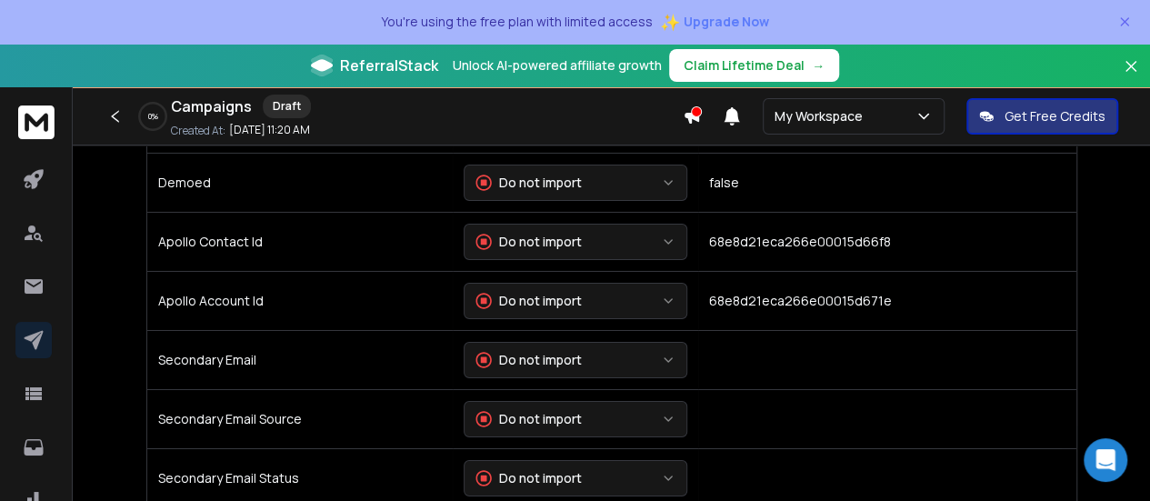
scroll to position [3315, 0]
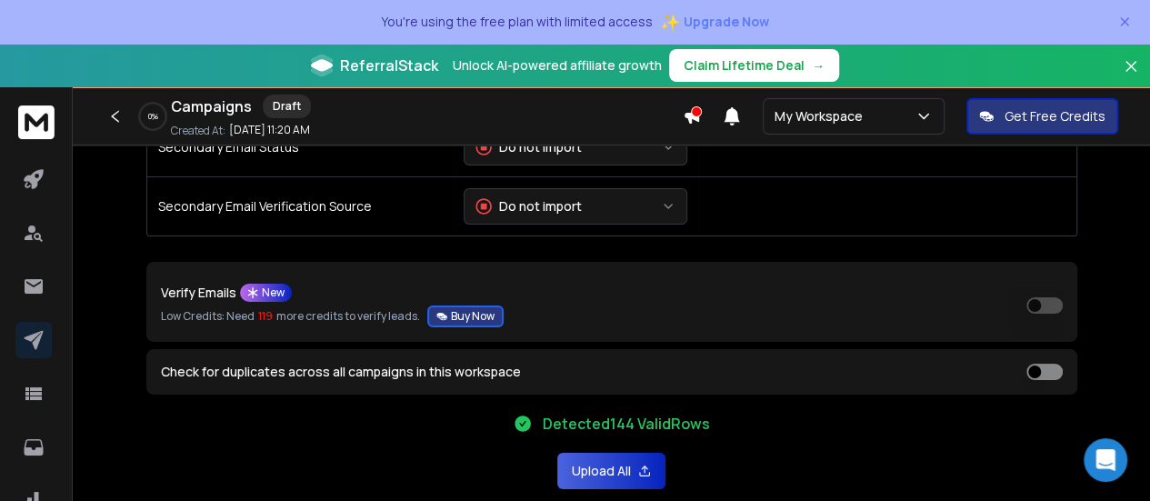
click at [593, 454] on button "Upload All" at bounding box center [611, 471] width 108 height 36
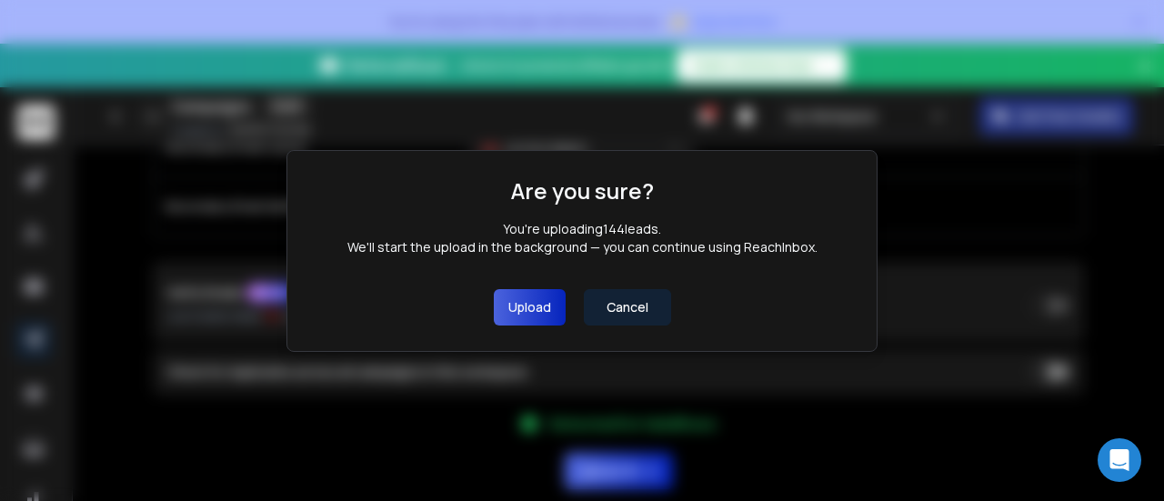
click at [508, 296] on button "Upload" at bounding box center [530, 307] width 72 height 36
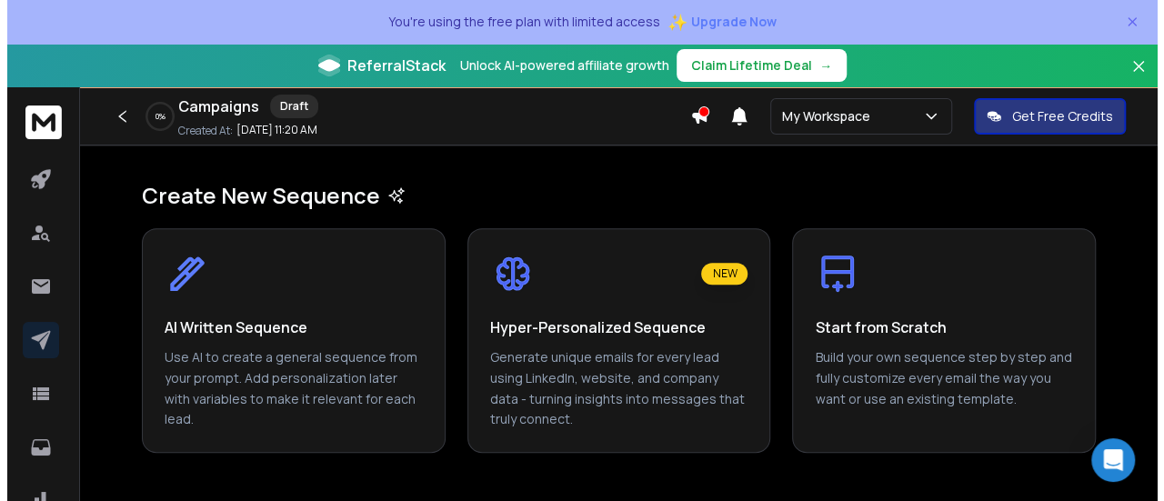
scroll to position [215, 0]
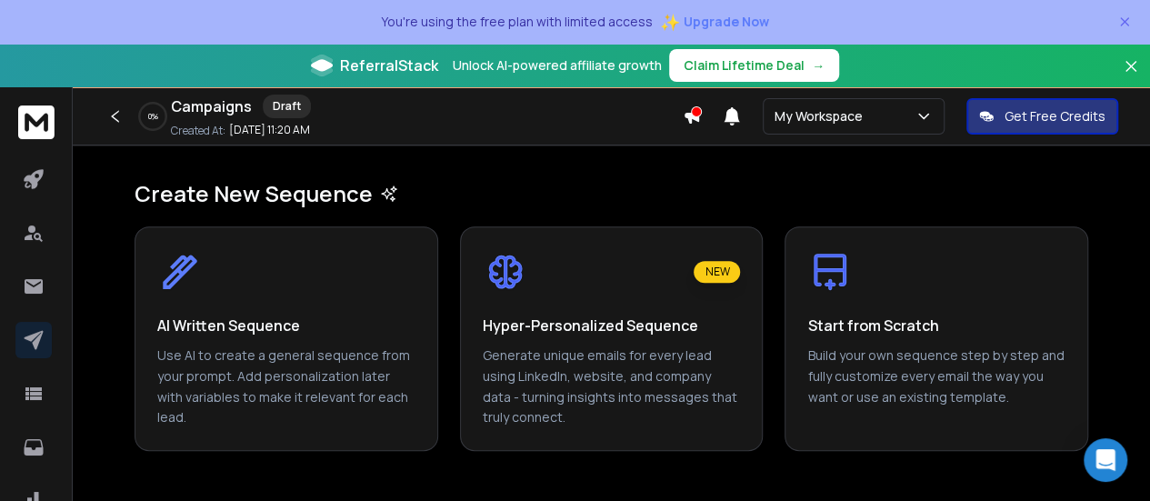
click at [555, 316] on h3 "Hyper-Personalized Sequence" at bounding box center [590, 325] width 215 height 18
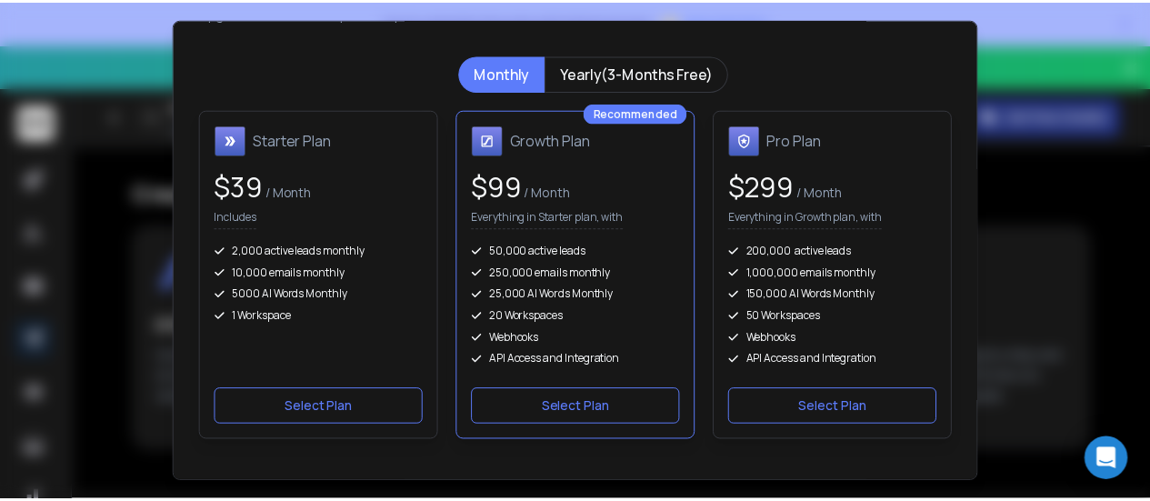
scroll to position [0, 0]
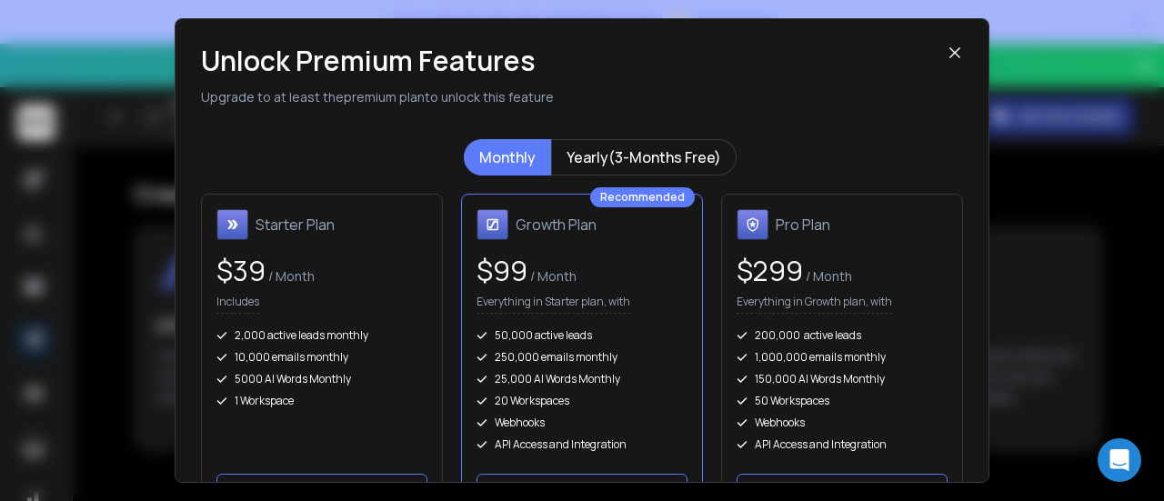
click at [960, 48] on icon at bounding box center [955, 53] width 16 height 16
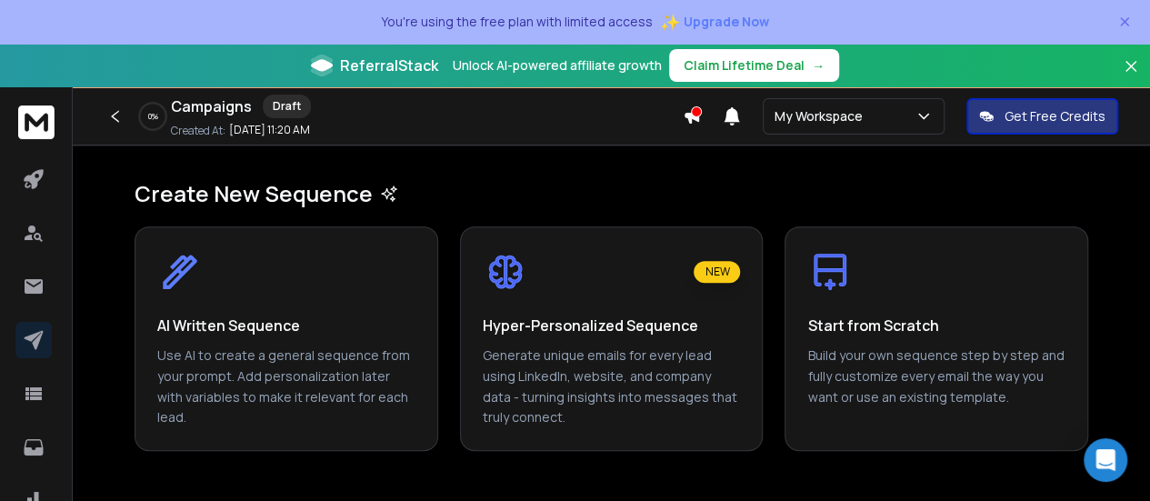
click at [942, 341] on div "Start from Scratch Build your own sequence step by step and fully customize eve…" at bounding box center [937, 338] width 302 height 223
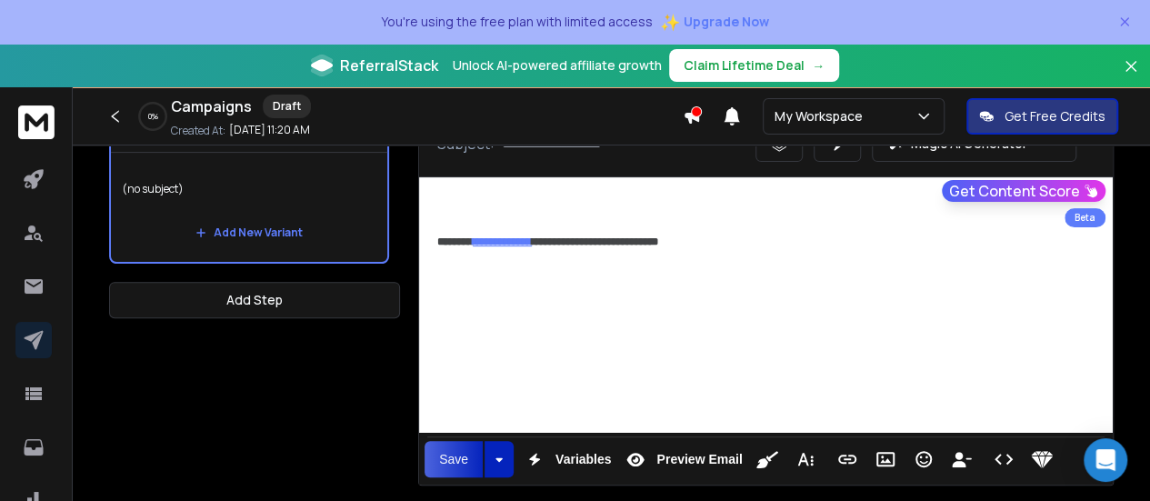
scroll to position [155, 0]
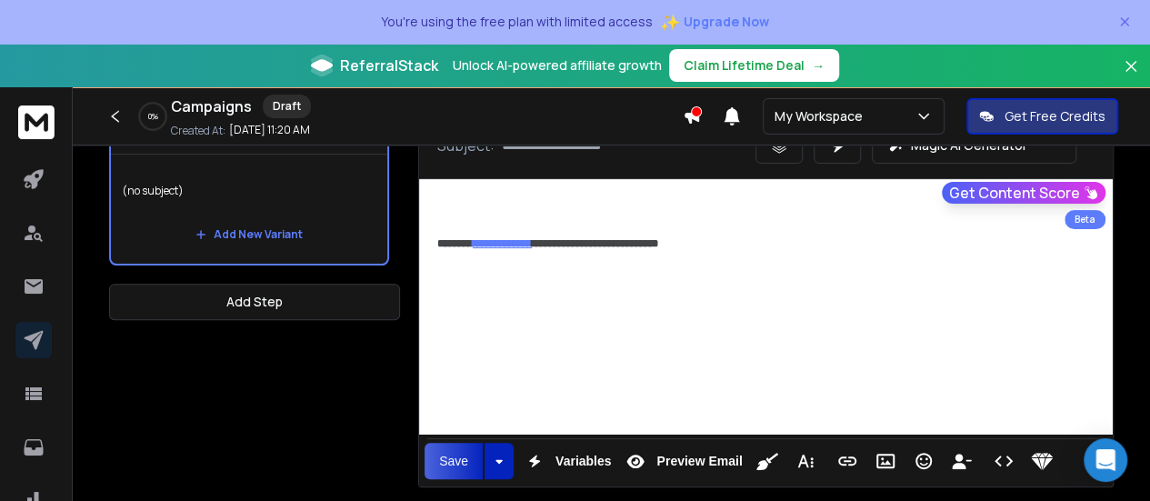
click at [699, 241] on div "**********" at bounding box center [766, 307] width 694 height 256
click at [653, 241] on div "**********" at bounding box center [766, 307] width 694 height 256
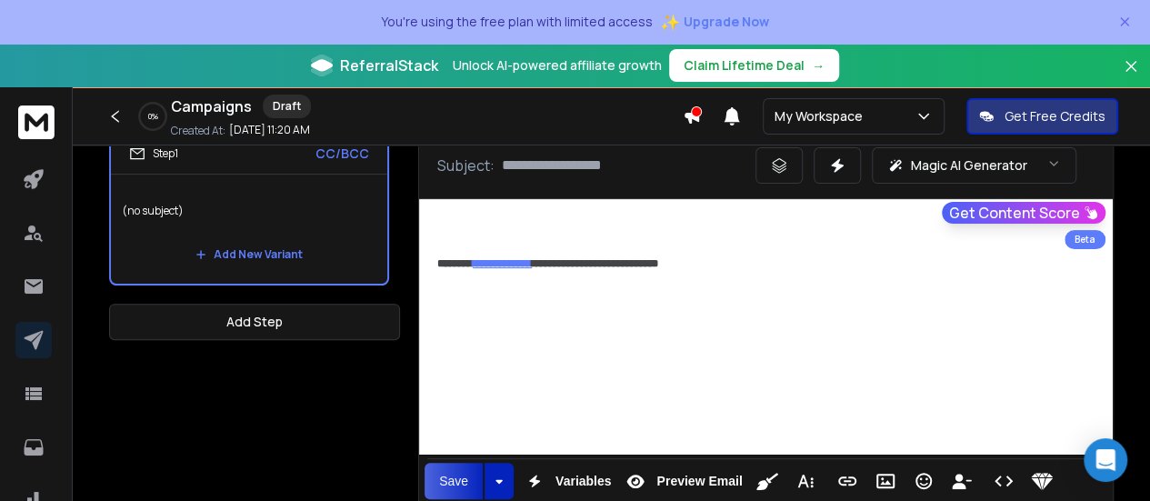
click at [1095, 243] on div "Beta" at bounding box center [1085, 239] width 41 height 19
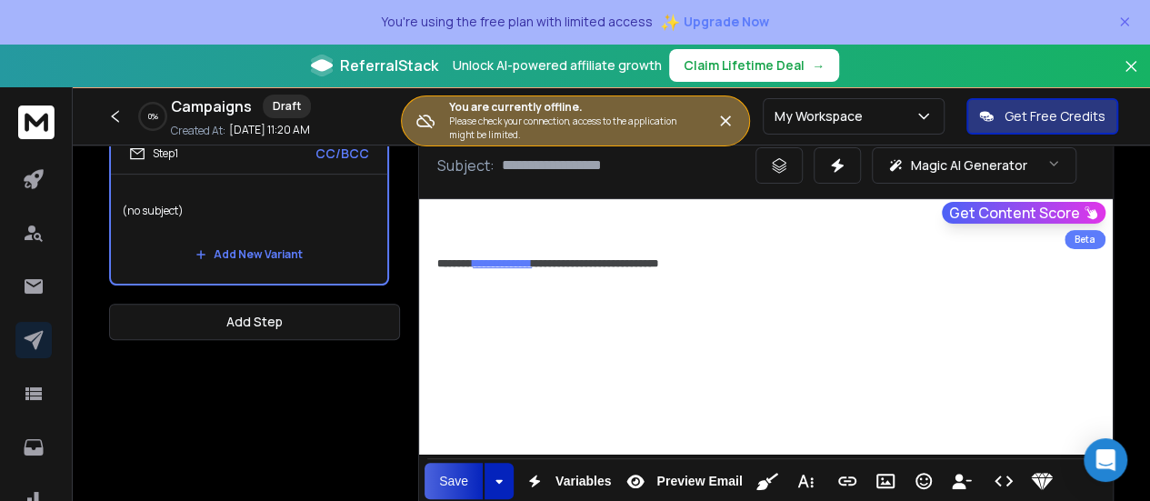
click at [198, 436] on div "Step 1 CC/BCC (no subject) Add New Variant Add Step" at bounding box center [254, 320] width 291 height 376
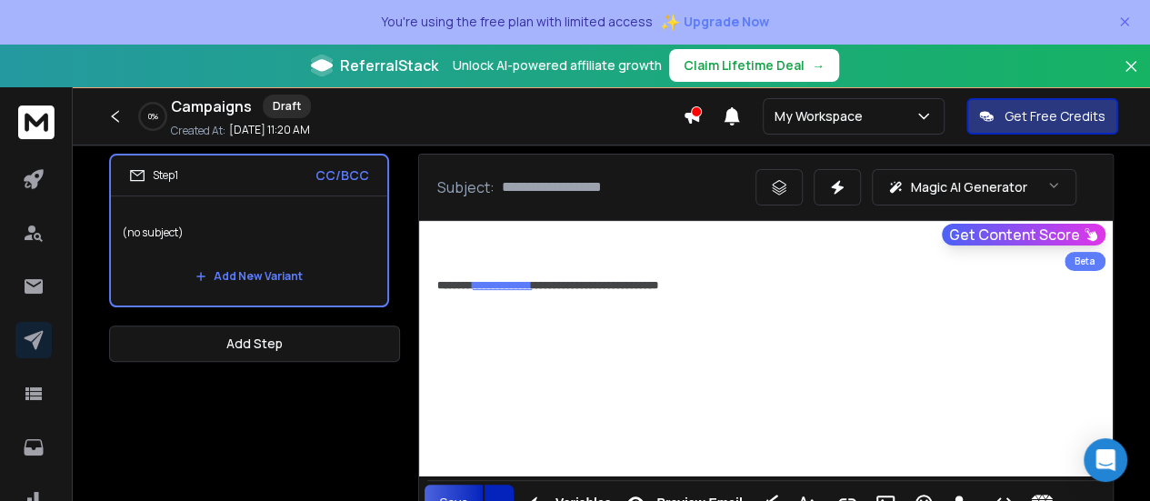
scroll to position [120, 0]
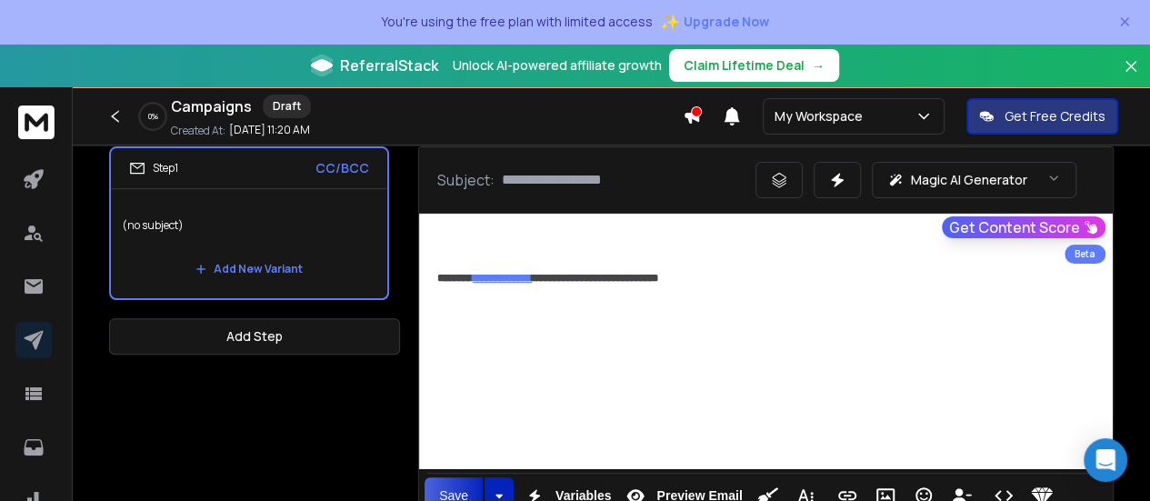
click at [1078, 251] on div "Beta" at bounding box center [1085, 254] width 41 height 19
drag, startPoint x: 646, startPoint y: 234, endPoint x: 551, endPoint y: 175, distance: 111.5
click at [551, 175] on div "**********" at bounding box center [766, 334] width 696 height 376
click at [551, 175] on input at bounding box center [620, 180] width 236 height 22
click at [460, 232] on div at bounding box center [765, 242] width 657 height 20
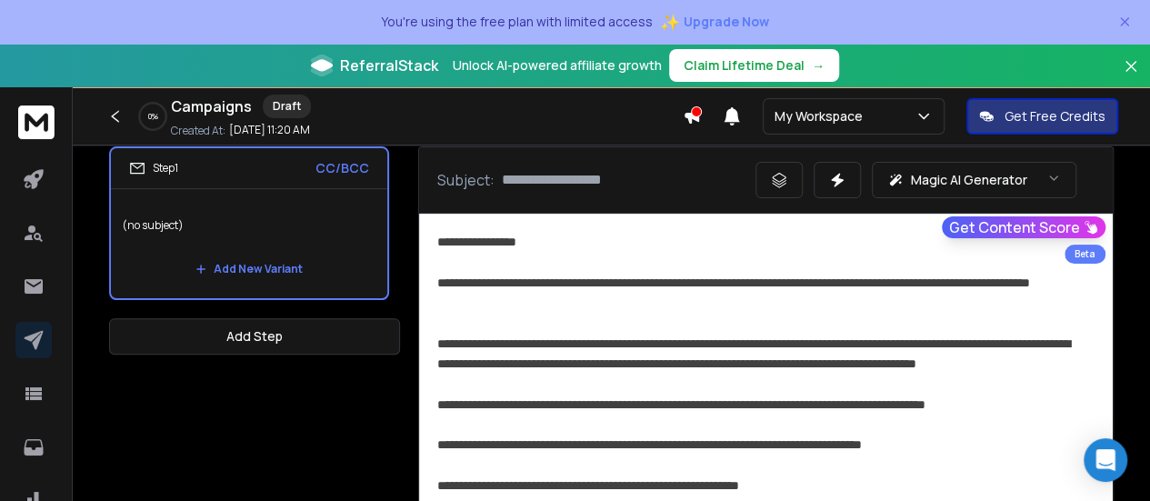
click at [614, 188] on input at bounding box center [620, 180] width 236 height 22
paste input "**********"
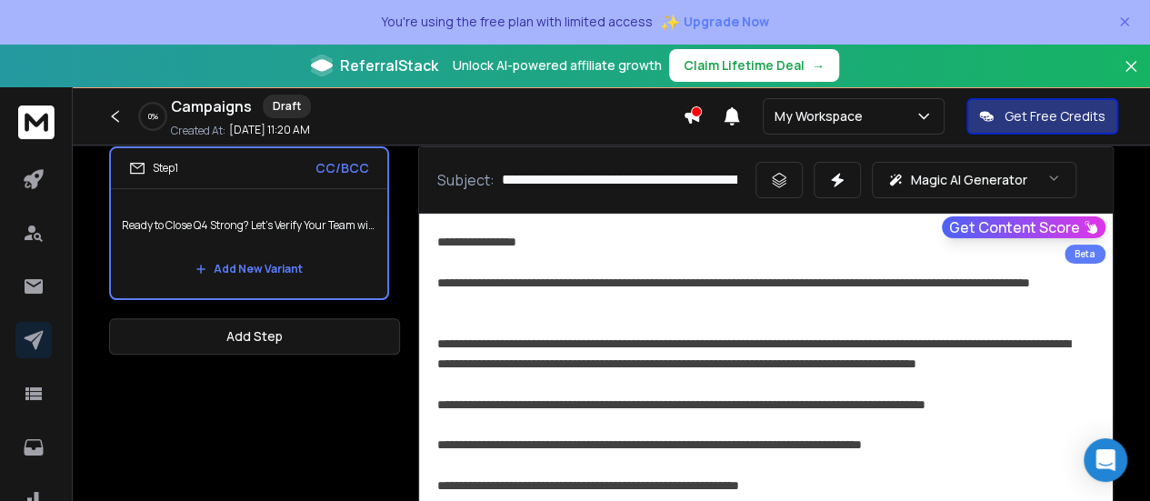
scroll to position [0, 178]
type input "**********"
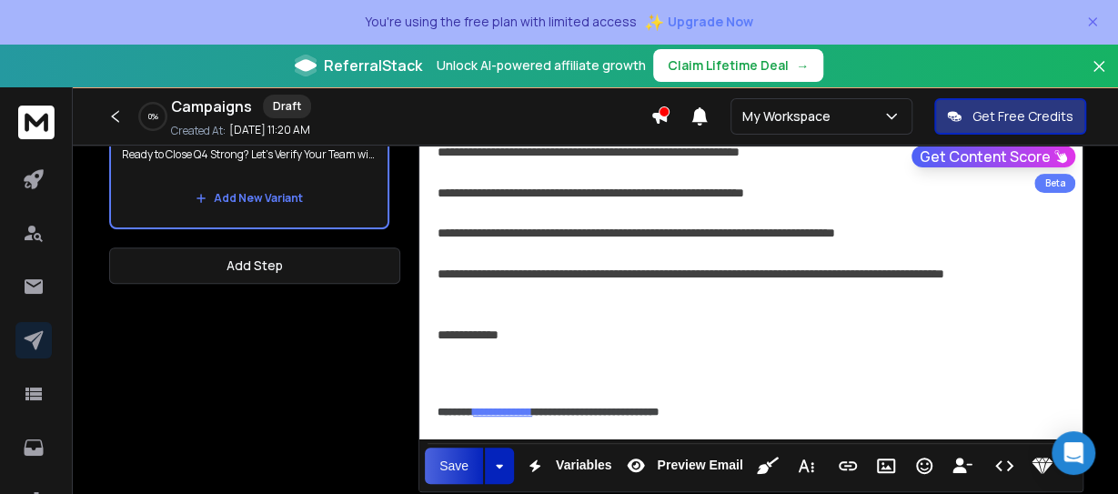
scroll to position [193, 0]
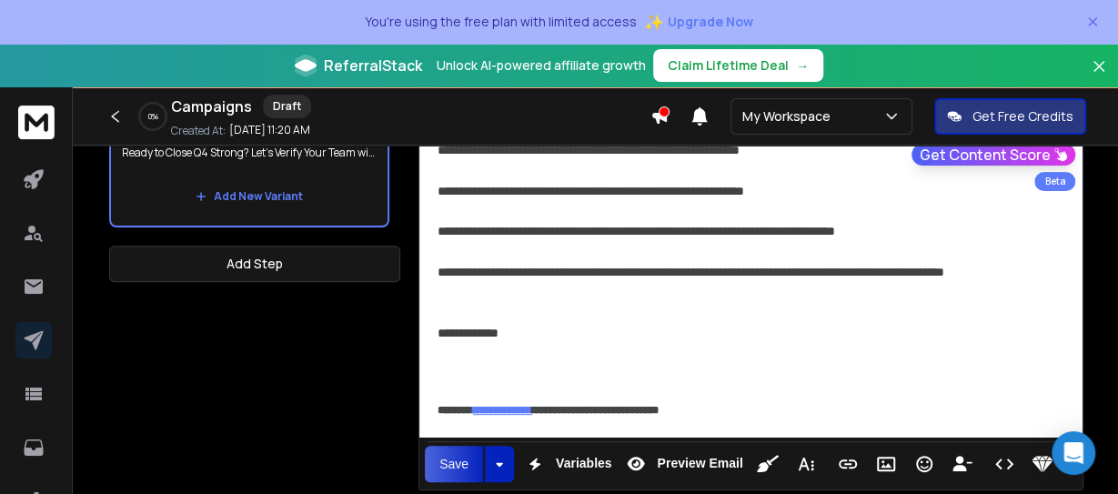
click at [825, 274] on span "**********" at bounding box center [784, 272] width 82 height 13
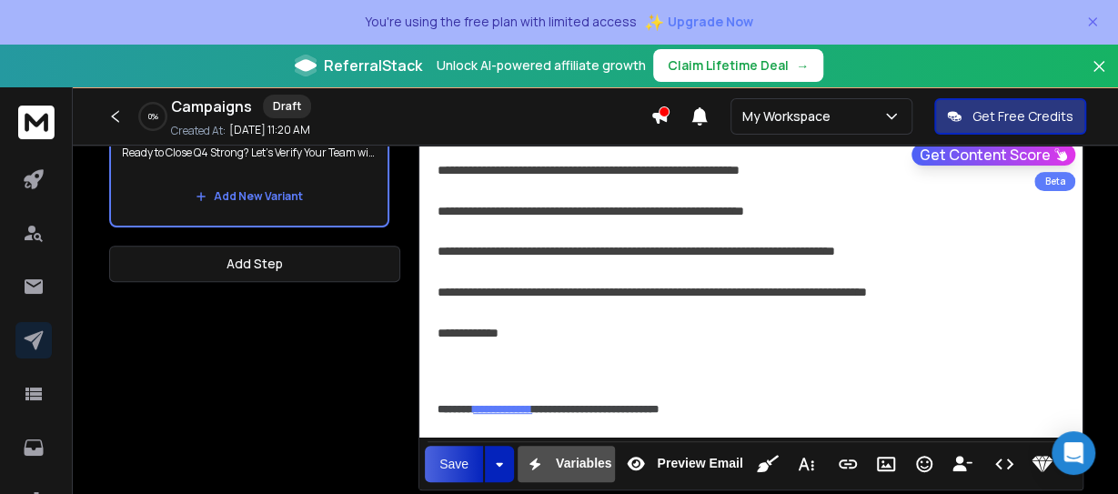
click at [547, 459] on div "Variables" at bounding box center [566, 463] width 98 height 29
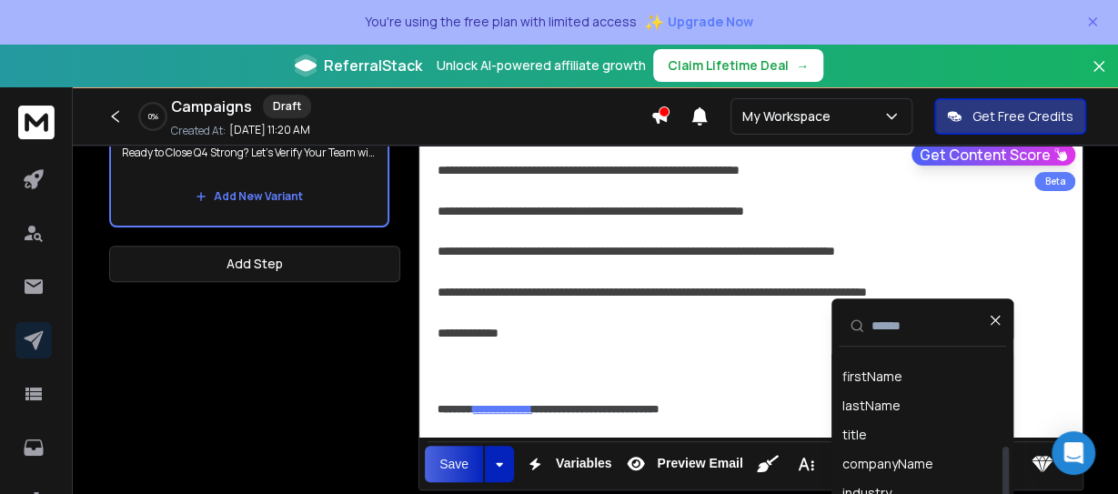
scroll to position [142, 0]
click at [909, 457] on div "companyName" at bounding box center [887, 463] width 91 height 18
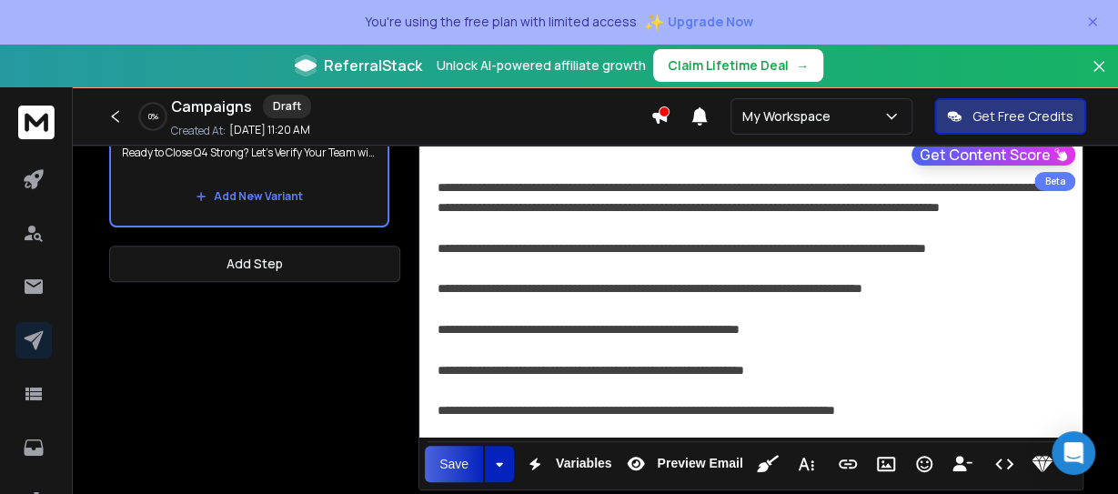
scroll to position [0, 0]
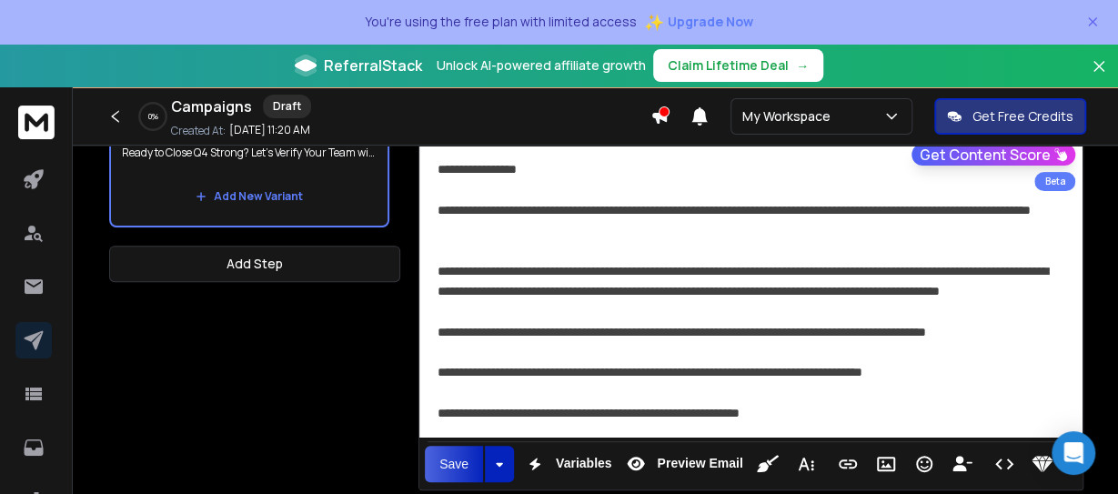
click at [516, 165] on span "**********" at bounding box center [491, 169] width 51 height 13
click at [580, 465] on span "Variables" at bounding box center [584, 463] width 64 height 15
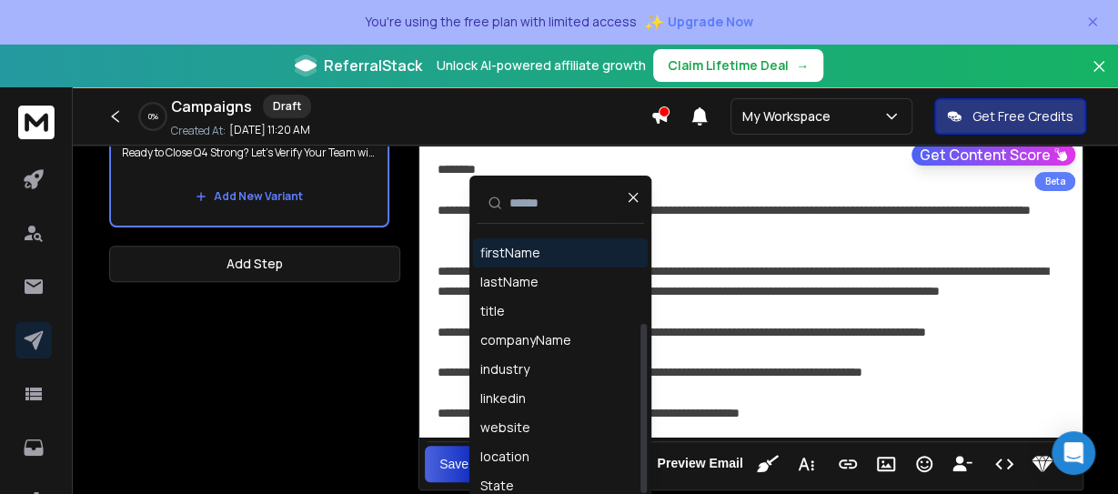
click at [491, 257] on div "firstName" at bounding box center [510, 253] width 60 height 18
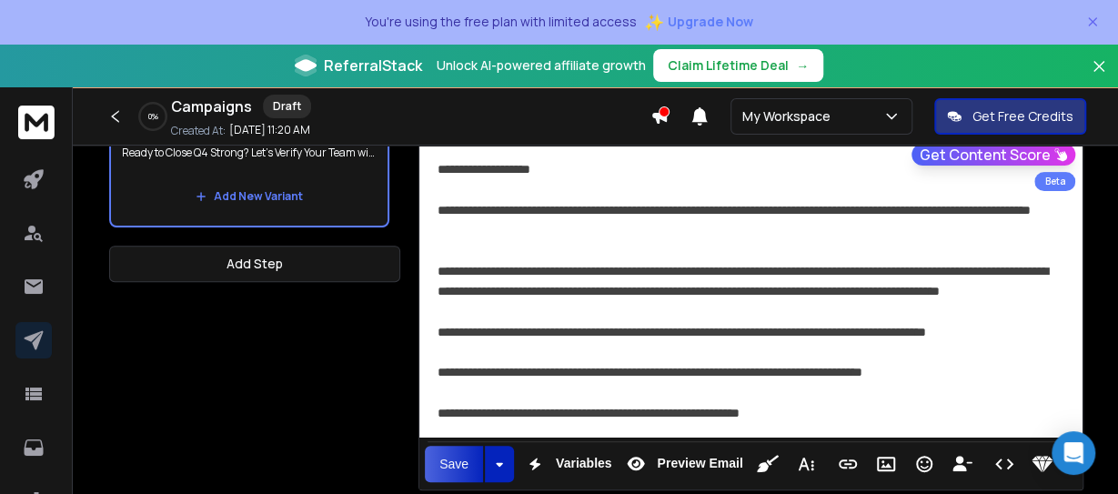
click at [797, 214] on span "**********" at bounding box center [752, 210] width 91 height 13
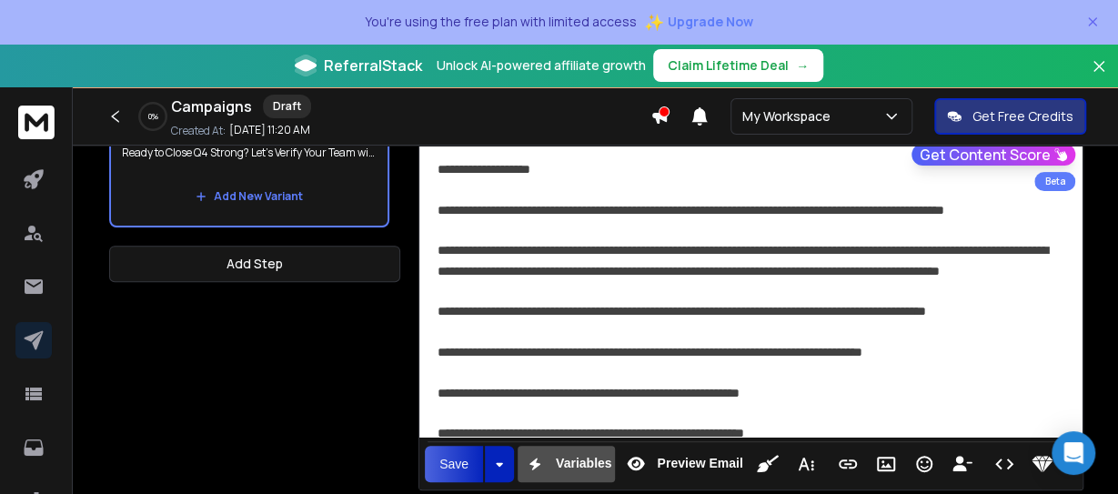
click at [558, 468] on span "Variables" at bounding box center [584, 463] width 64 height 15
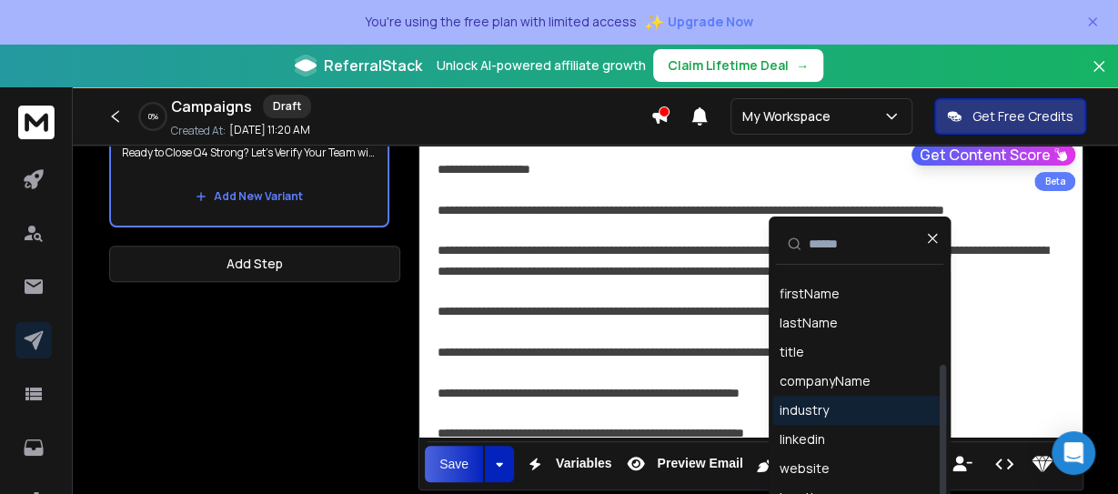
scroll to position [164, 0]
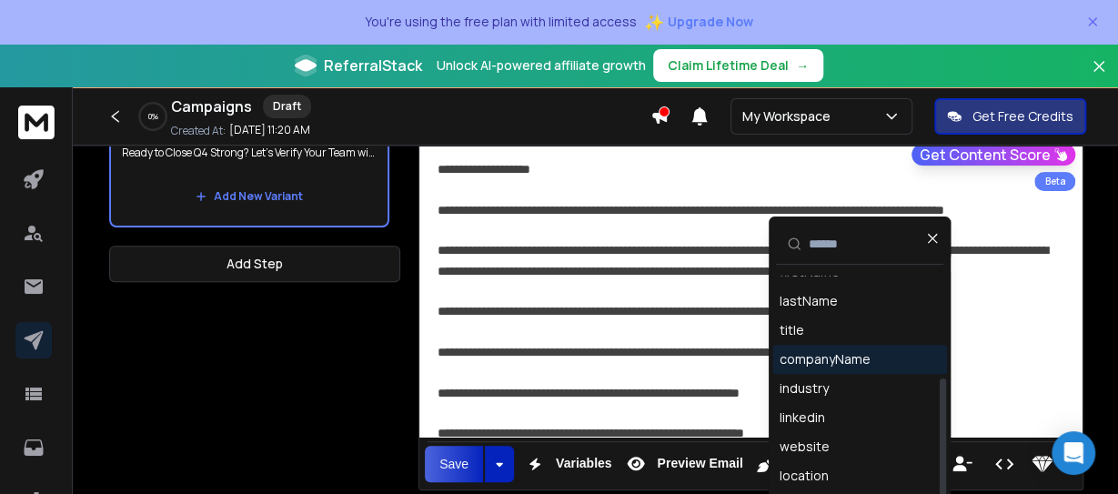
click at [828, 360] on div "companyName" at bounding box center [824, 359] width 91 height 18
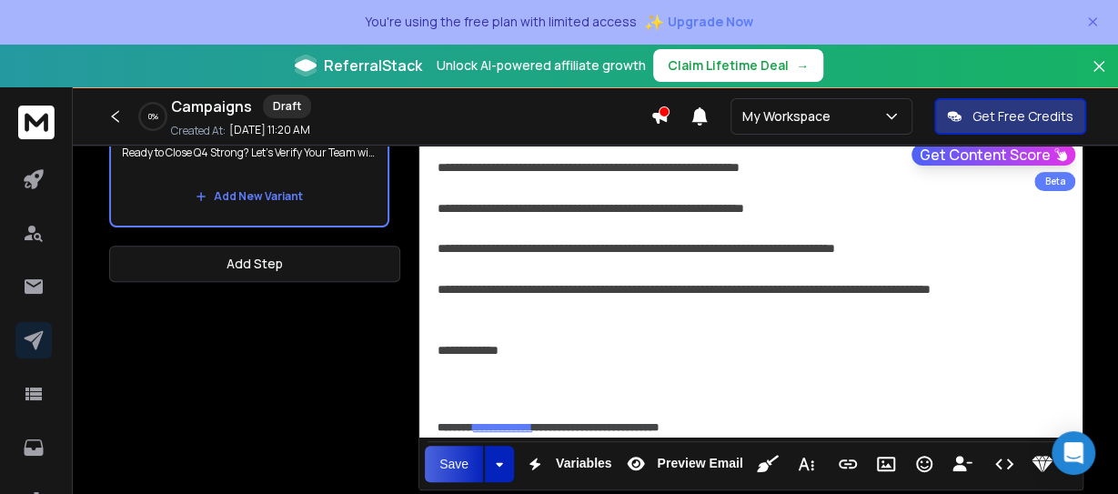
scroll to position [246, 0]
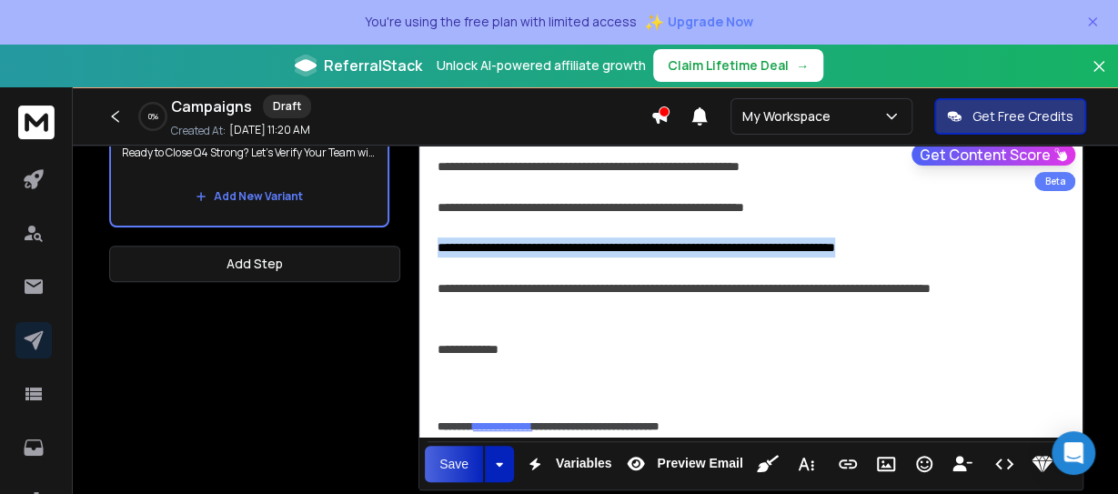
drag, startPoint x: 436, startPoint y: 243, endPoint x: 969, endPoint y: 256, distance: 533.9
click at [969, 256] on div "**********" at bounding box center [749, 289] width 661 height 296
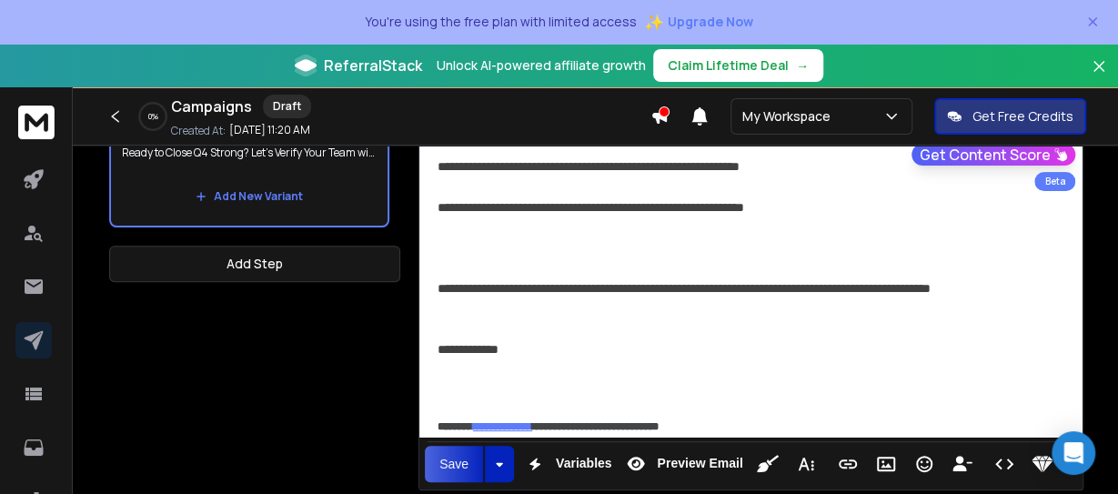
scroll to position [244, 0]
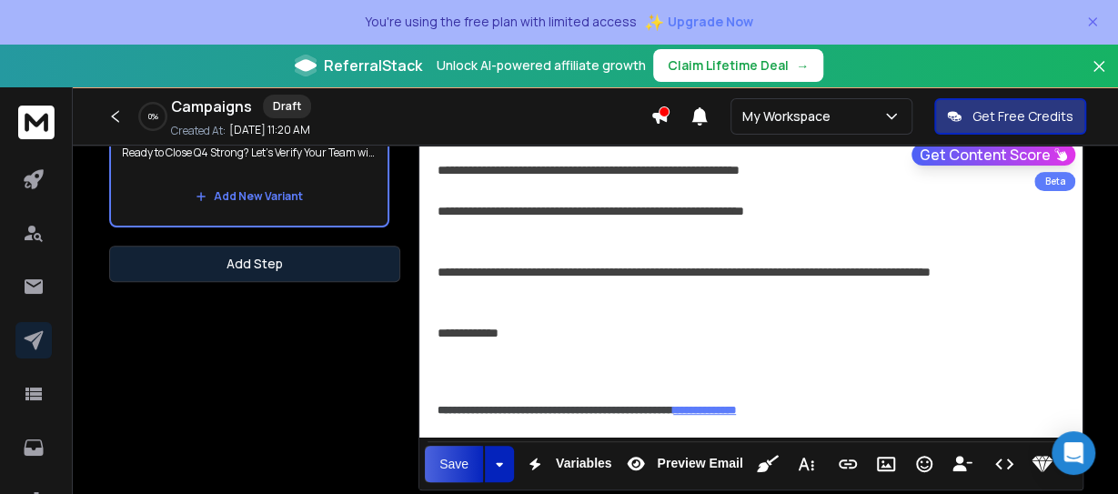
click at [231, 256] on button "Add Step" at bounding box center [254, 264] width 291 height 36
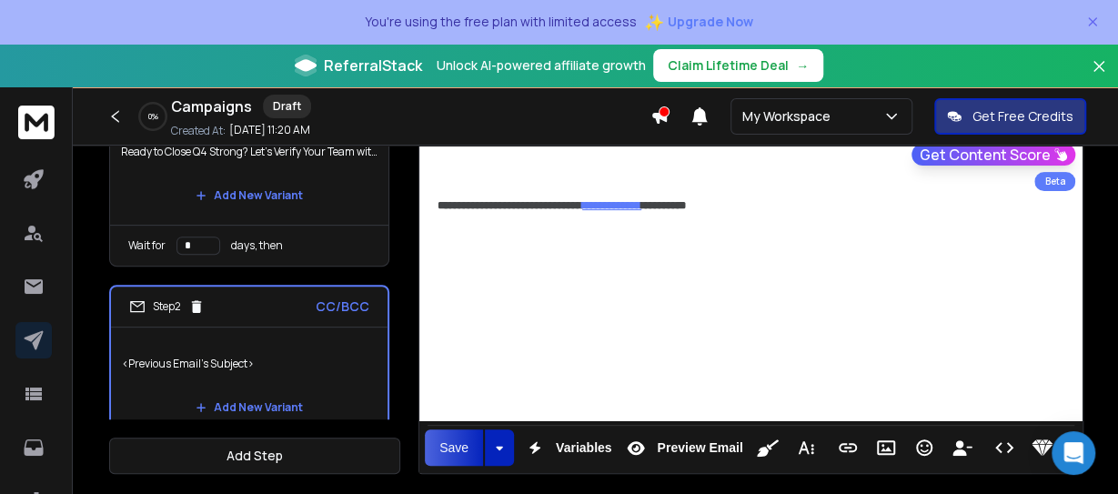
click at [436, 216] on div "**********" at bounding box center [750, 281] width 663 height 280
click at [448, 223] on div "**********" at bounding box center [750, 281] width 663 height 280
click at [346, 168] on p "Ready to Close Q4 Strong? Let’s Verify Your Team with Blakskill." at bounding box center [249, 151] width 256 height 51
type input "**********"
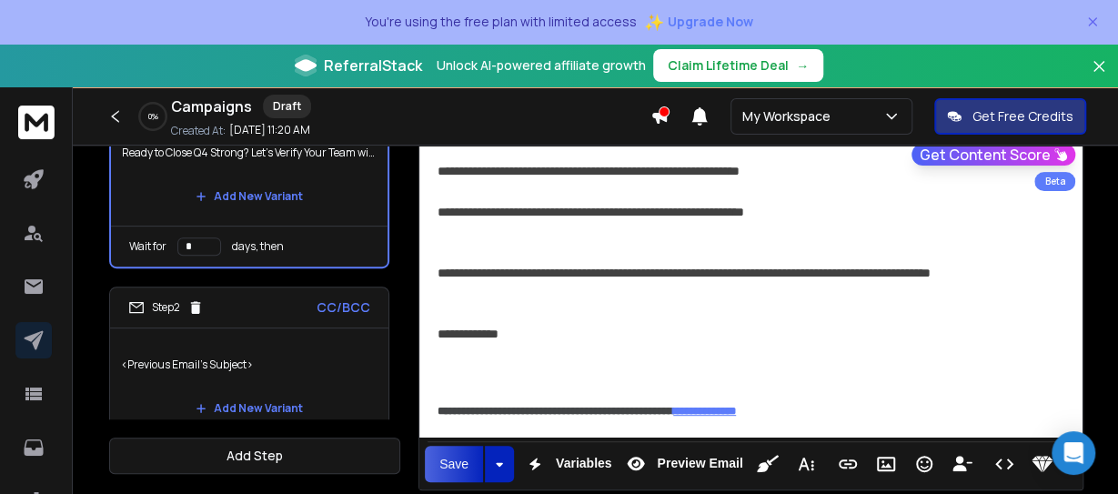
scroll to position [243, 0]
click at [459, 374] on div at bounding box center [749, 374] width 625 height 20
click at [581, 456] on span "Variables" at bounding box center [584, 463] width 64 height 15
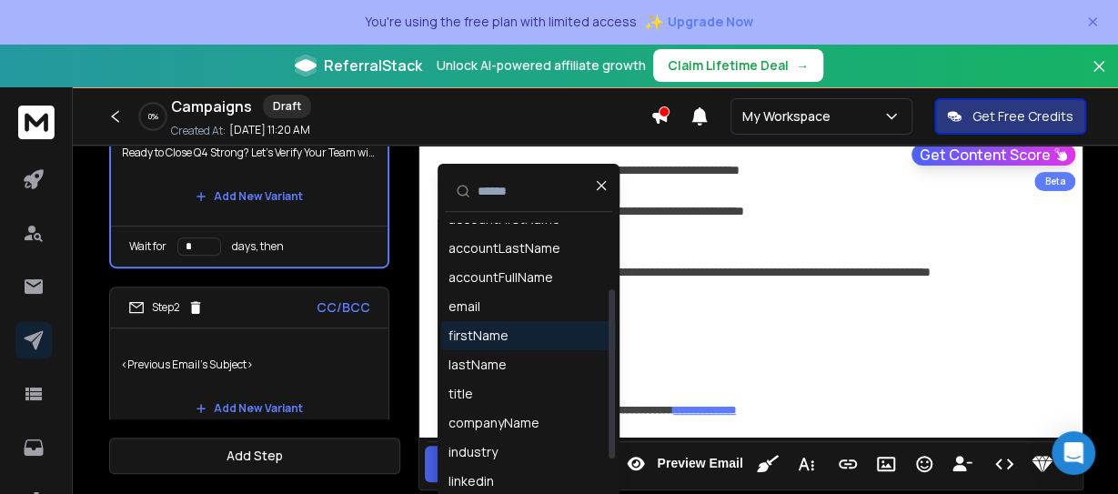
scroll to position [0, 0]
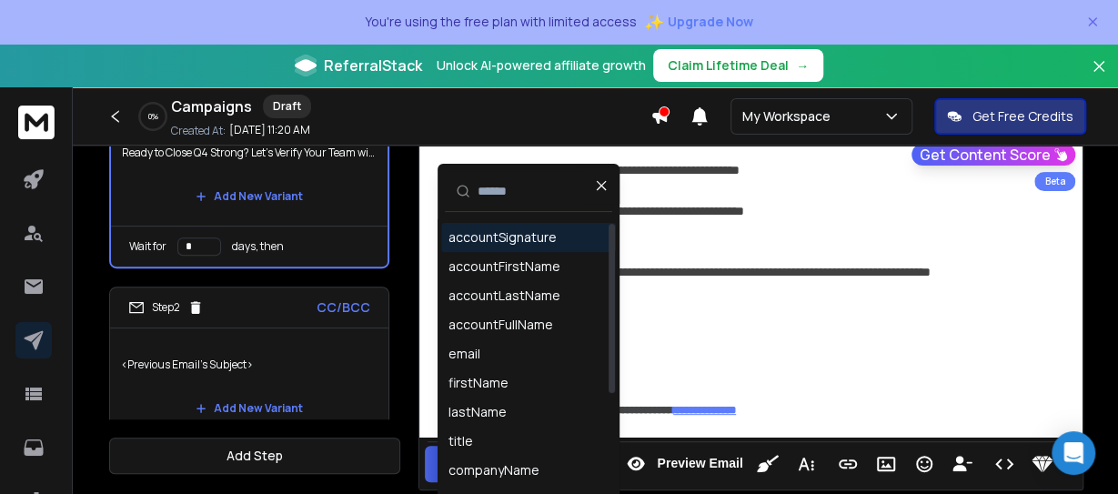
click at [489, 237] on div "accountSignature" at bounding box center [502, 237] width 108 height 18
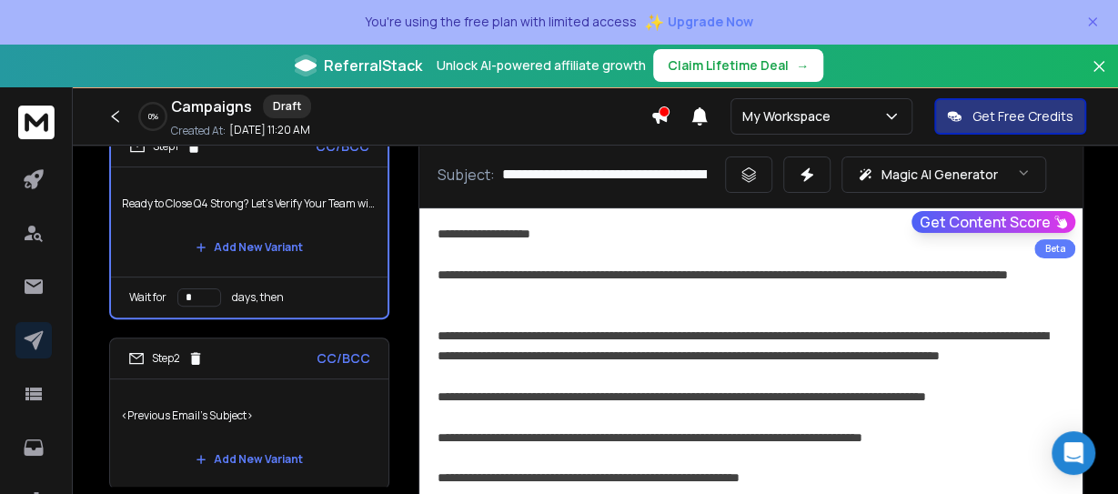
scroll to position [135, 0]
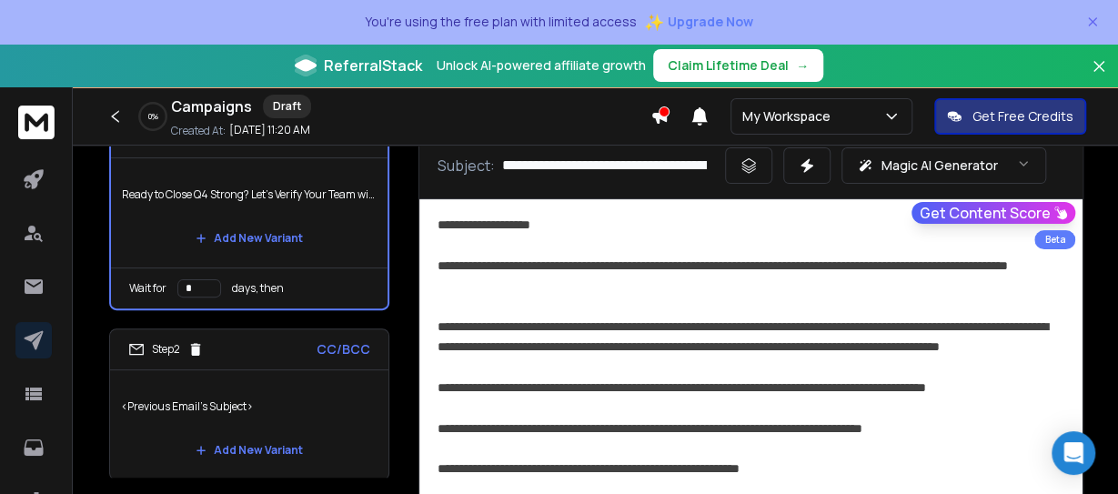
click at [245, 388] on p "<Previous Email's Subject>" at bounding box center [249, 406] width 256 height 51
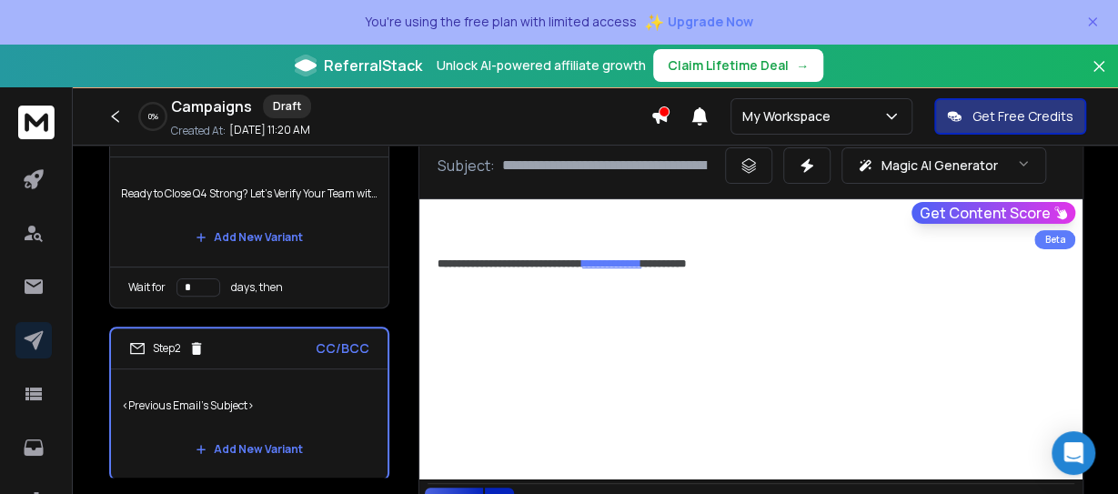
click at [520, 169] on input at bounding box center [604, 166] width 205 height 22
paste input "**********"
type input "**********"
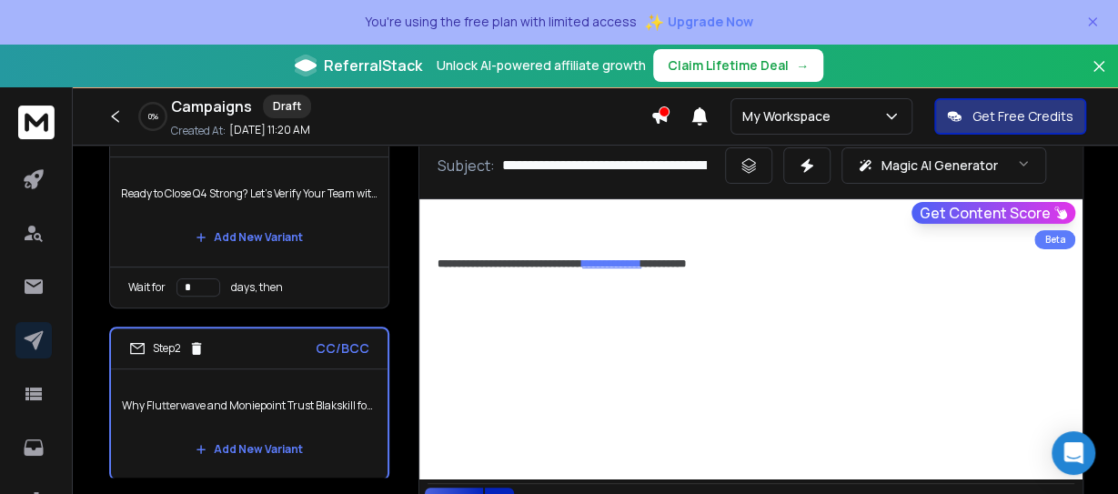
click at [458, 226] on div at bounding box center [750, 227] width 626 height 20
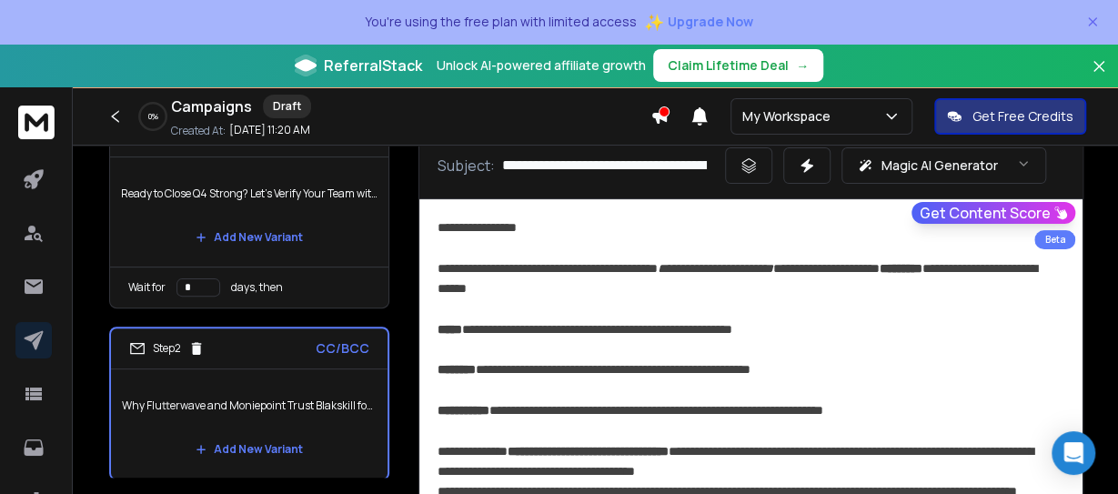
click at [516, 228] on span "**********" at bounding box center [491, 227] width 51 height 13
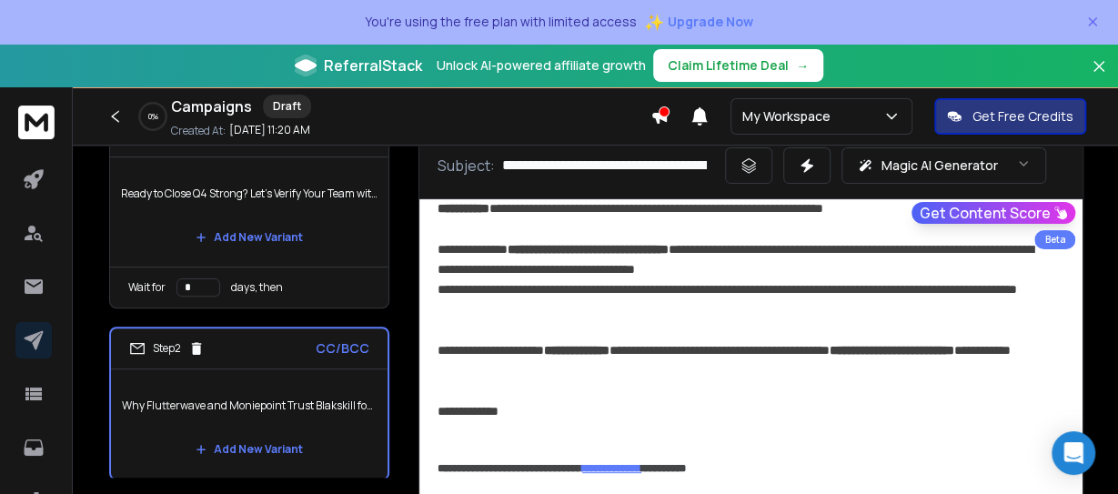
scroll to position [213, 0]
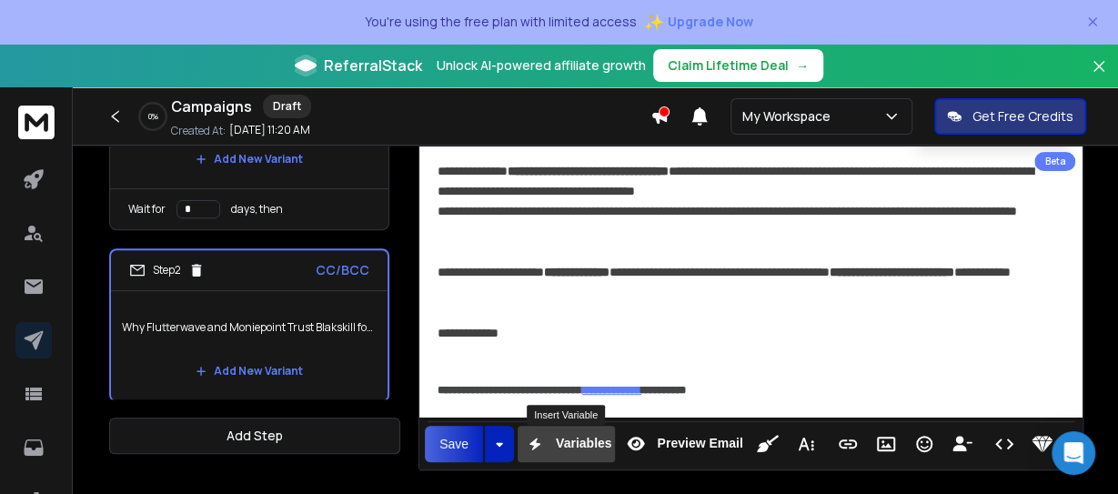
click at [574, 453] on div "Variables" at bounding box center [566, 443] width 98 height 29
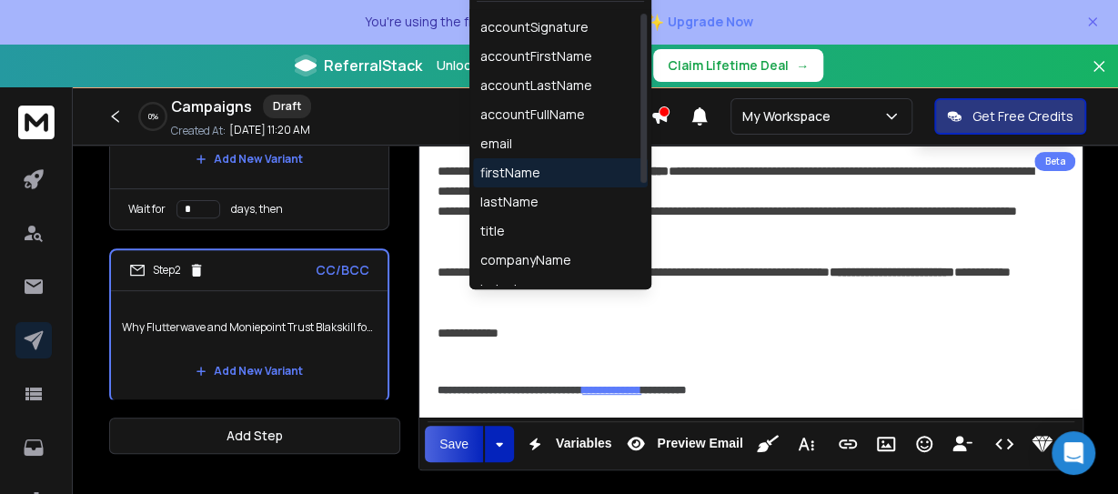
click at [526, 166] on div "firstName" at bounding box center [510, 173] width 60 height 18
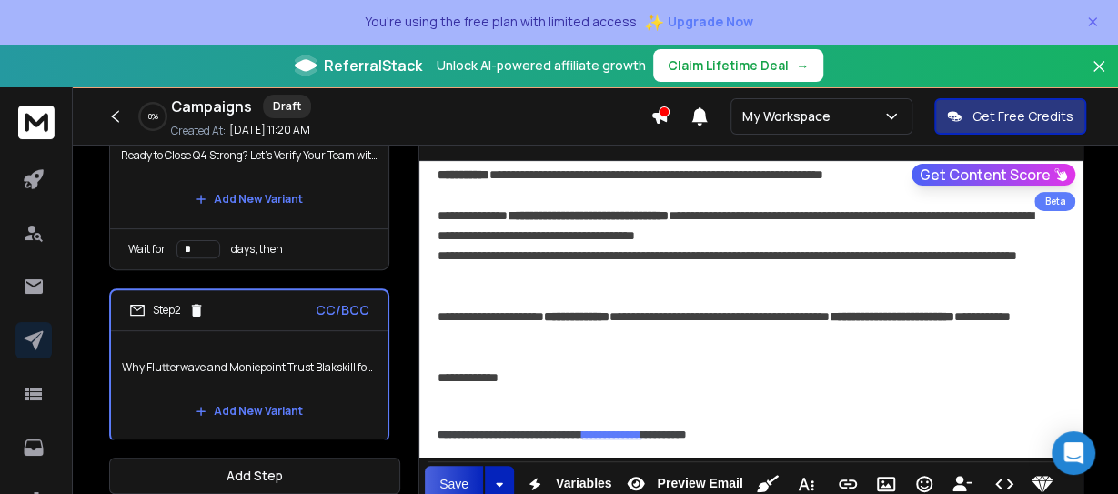
scroll to position [198, 0]
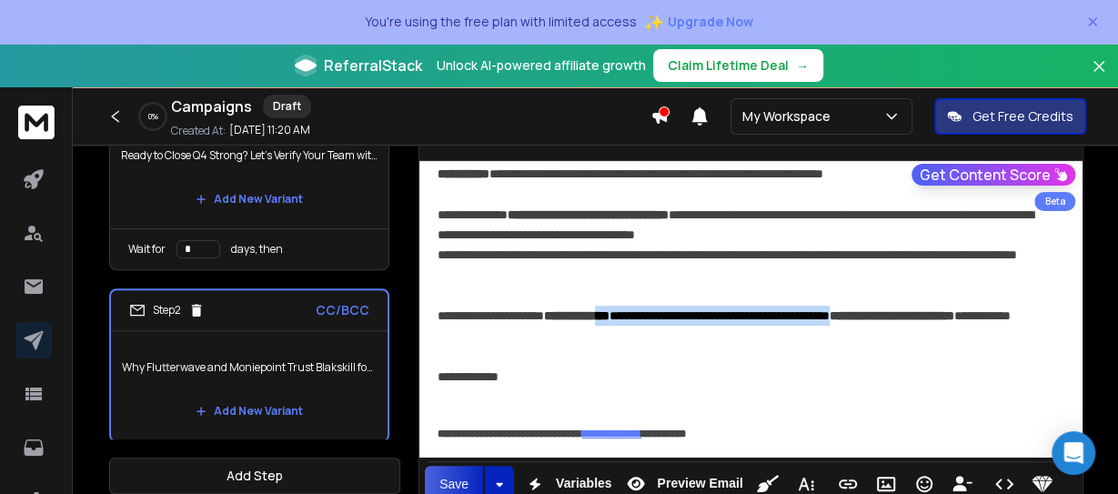
drag, startPoint x: 927, startPoint y: 315, endPoint x: 642, endPoint y: 308, distance: 285.6
click at [642, 308] on div "**********" at bounding box center [742, 326] width 611 height 41
click at [529, 345] on div "**********" at bounding box center [742, 326] width 611 height 41
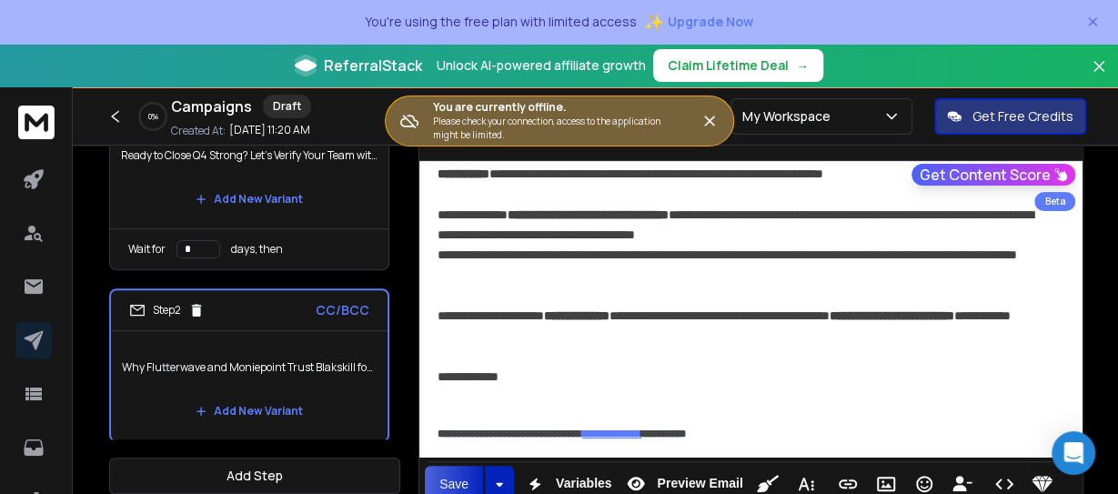
click at [432, 315] on div "**********" at bounding box center [749, 309] width 661 height 296
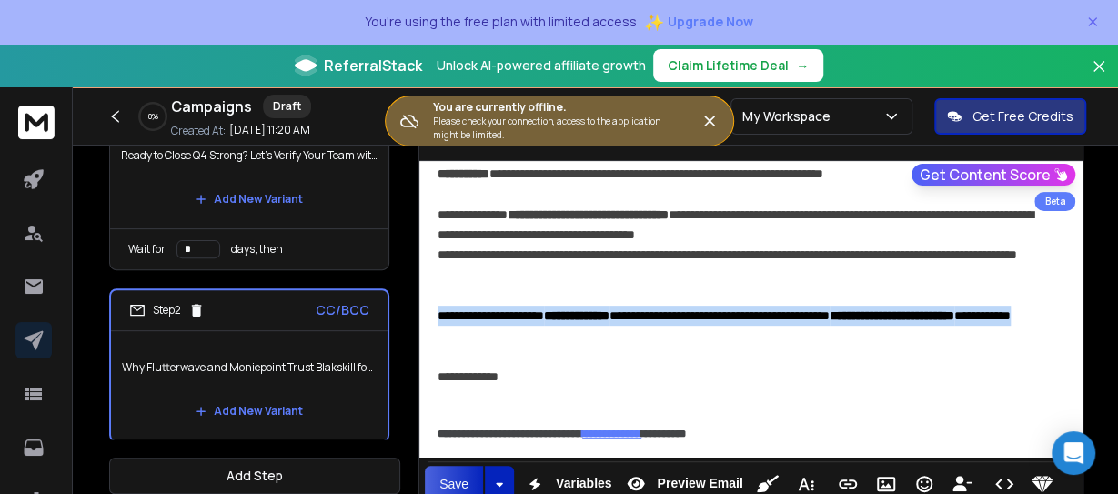
drag, startPoint x: 432, startPoint y: 315, endPoint x: 598, endPoint y: 328, distance: 167.0
click at [598, 328] on div "**********" at bounding box center [749, 309] width 661 height 296
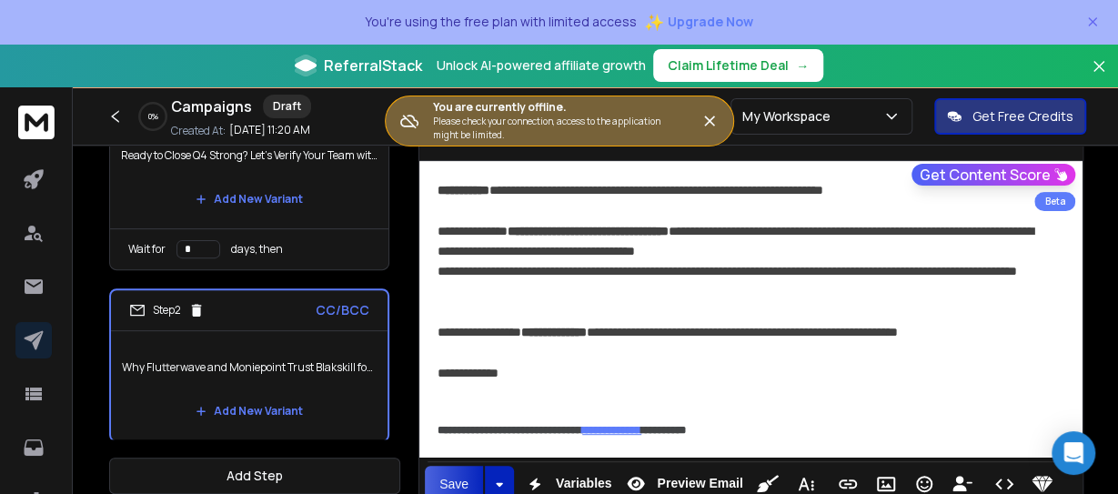
scroll to position [183, 0]
click at [640, 334] on div "**********" at bounding box center [742, 332] width 611 height 20
click at [546, 336] on div "**********" at bounding box center [742, 332] width 611 height 20
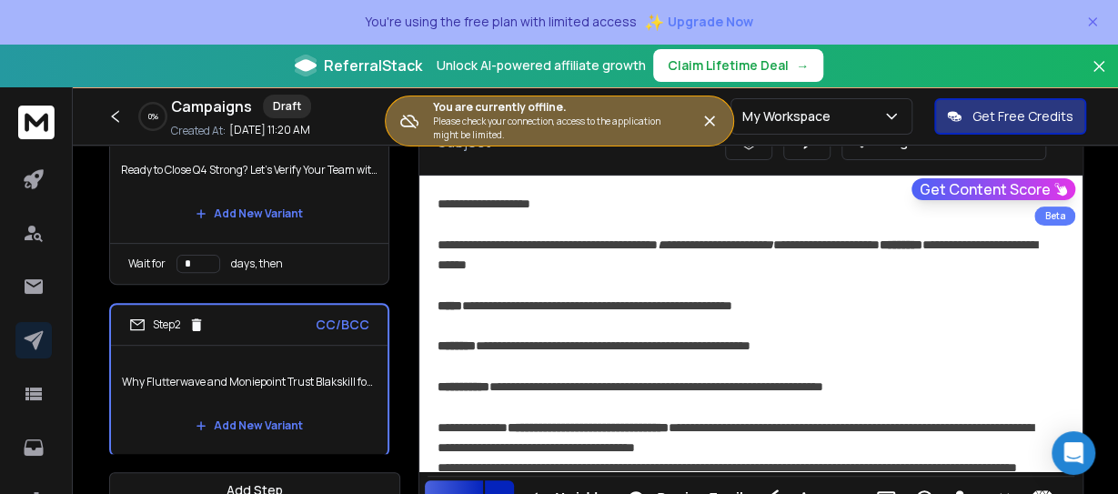
scroll to position [104, 0]
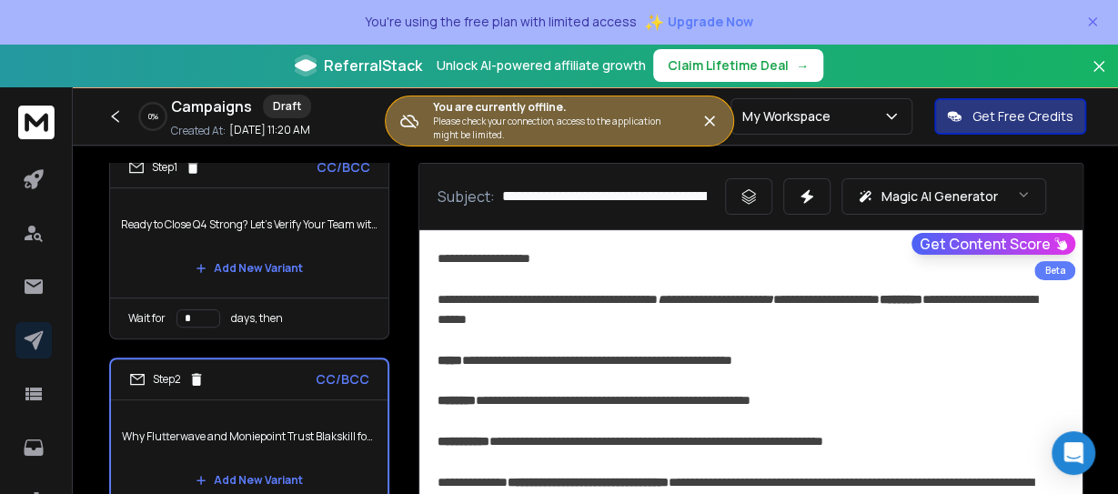
click at [596, 298] on div "**********" at bounding box center [742, 309] width 611 height 41
click at [435, 299] on div "**********" at bounding box center [749, 378] width 661 height 296
click at [891, 304] on em "**********" at bounding box center [833, 299] width 115 height 13
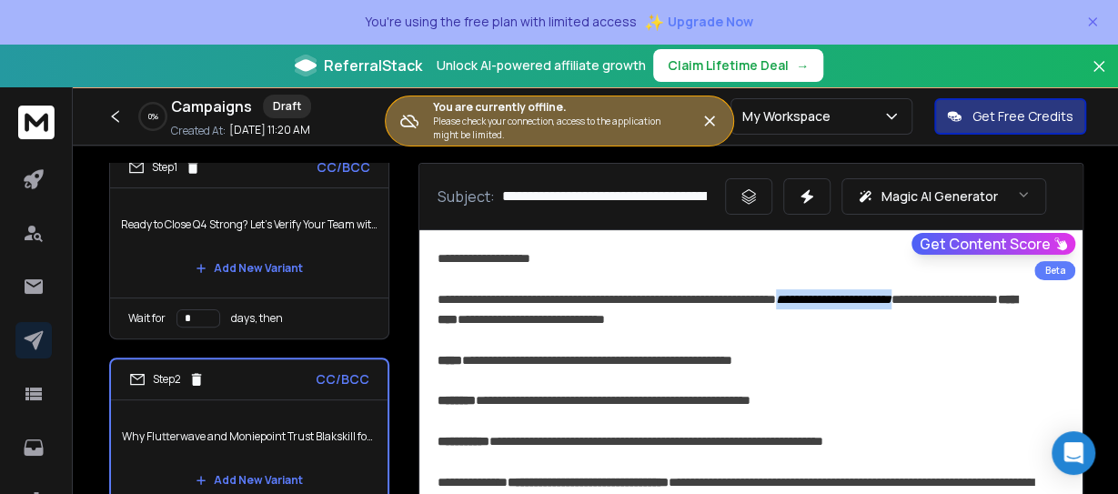
drag, startPoint x: 864, startPoint y: 299, endPoint x: 1017, endPoint y: 299, distance: 152.8
click at [1017, 299] on div "**********" at bounding box center [742, 309] width 611 height 41
click at [897, 302] on div "**********" at bounding box center [742, 309] width 611 height 41
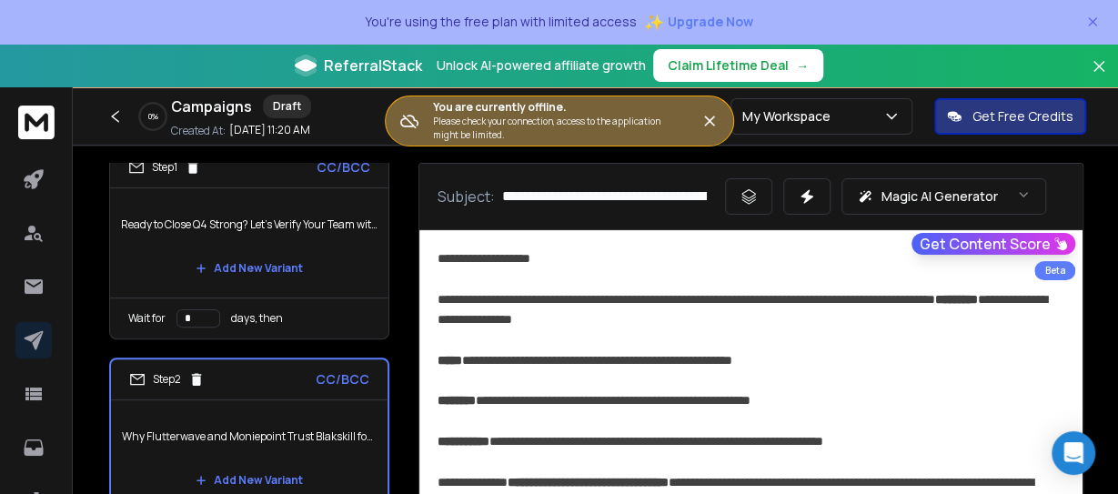
click at [927, 294] on div "**********" at bounding box center [742, 309] width 611 height 41
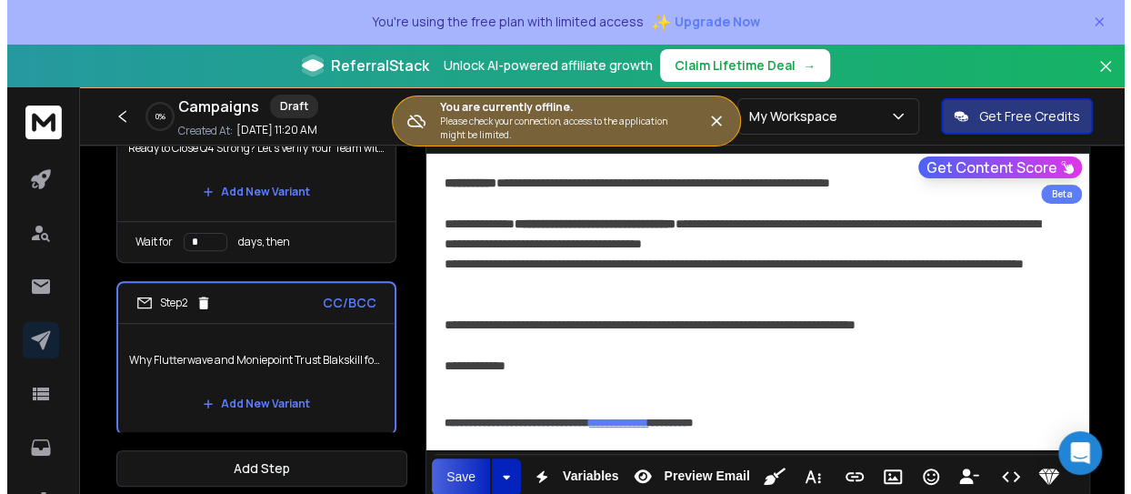
scroll to position [187, 0]
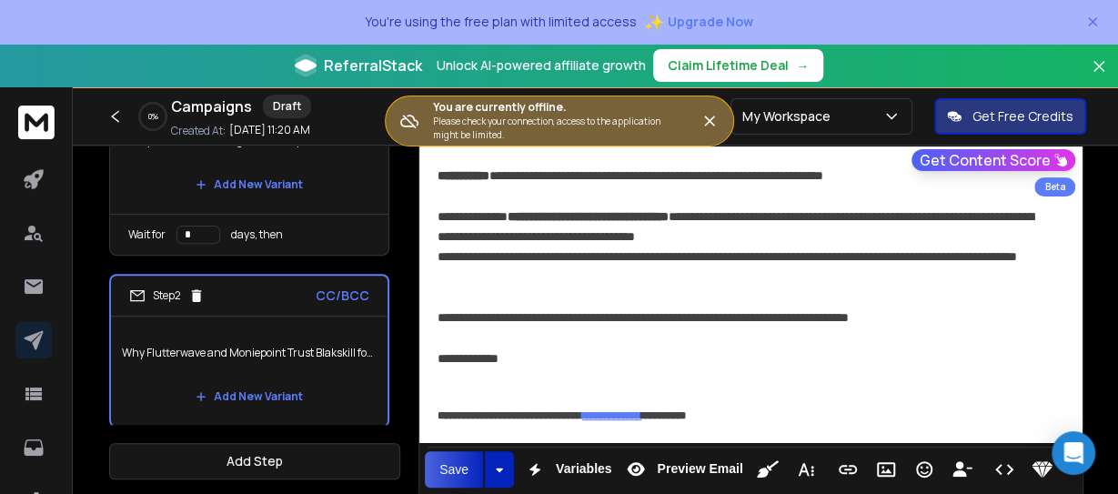
click at [526, 357] on div "**********" at bounding box center [742, 368] width 611 height 41
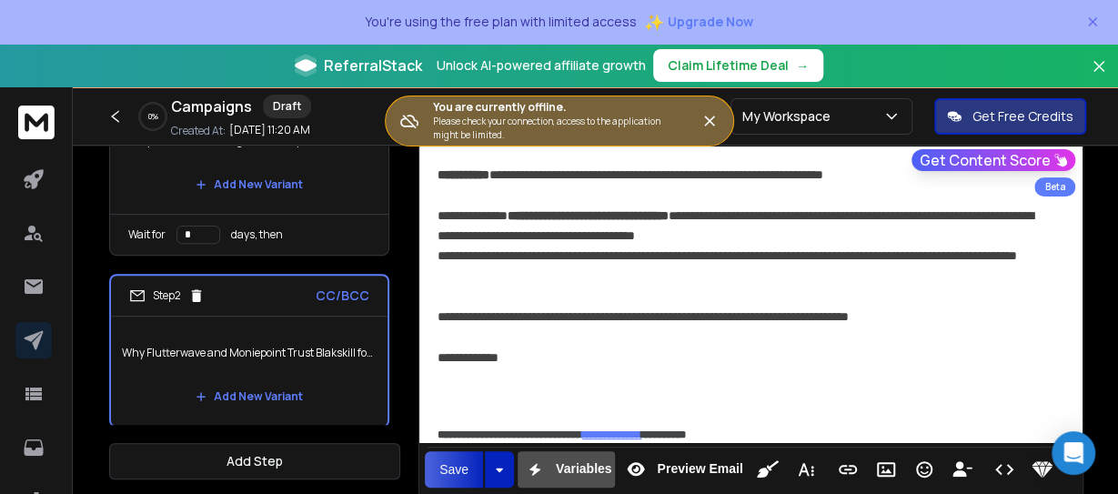
click at [571, 452] on button "Variables Insert Variable" at bounding box center [566, 469] width 98 height 36
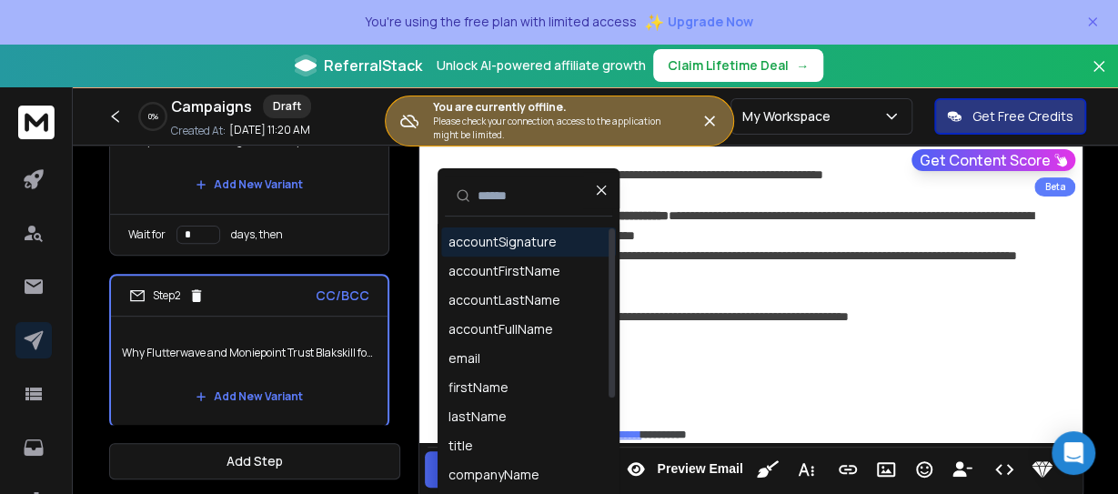
click at [487, 239] on div "accountSignature" at bounding box center [502, 242] width 108 height 18
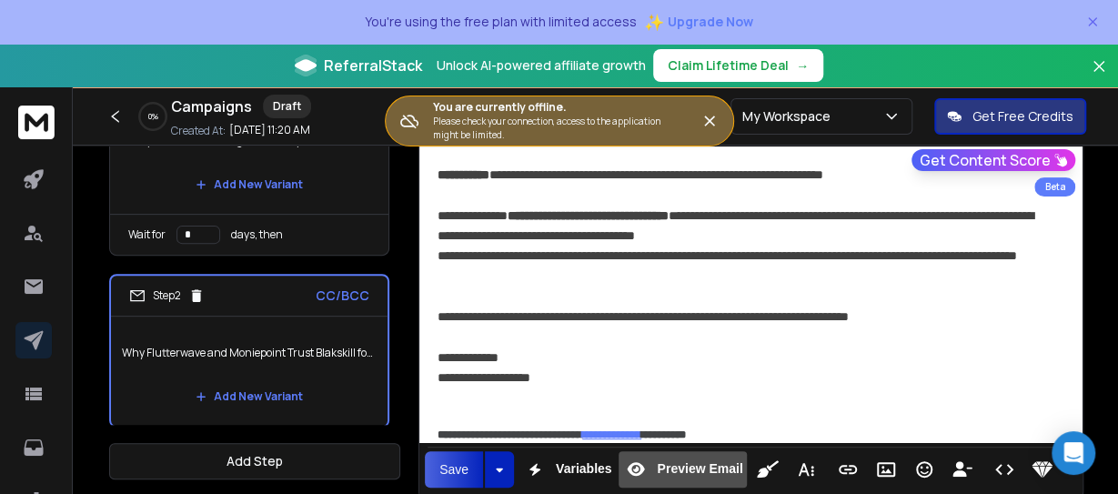
click at [678, 476] on div "Preview Email" at bounding box center [681, 469] width 127 height 30
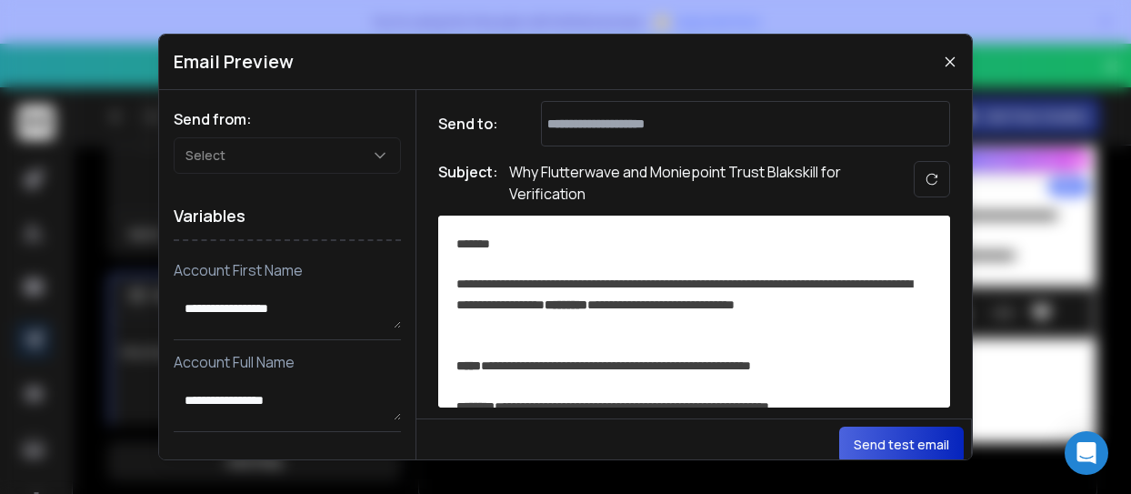
click at [376, 146] on div "Select" at bounding box center [287, 155] width 227 height 36
click at [381, 155] on div "Select" at bounding box center [287, 155] width 227 height 36
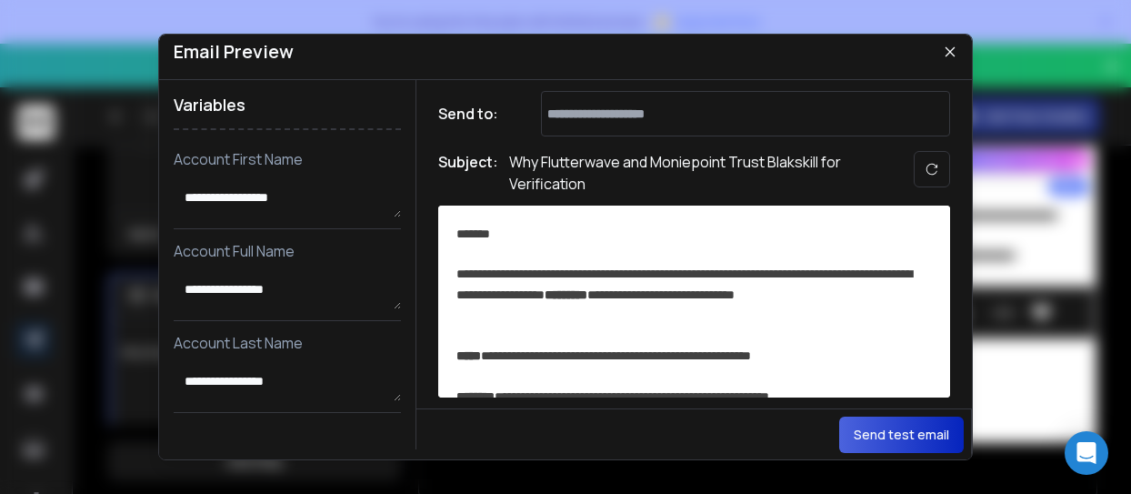
scroll to position [0, 0]
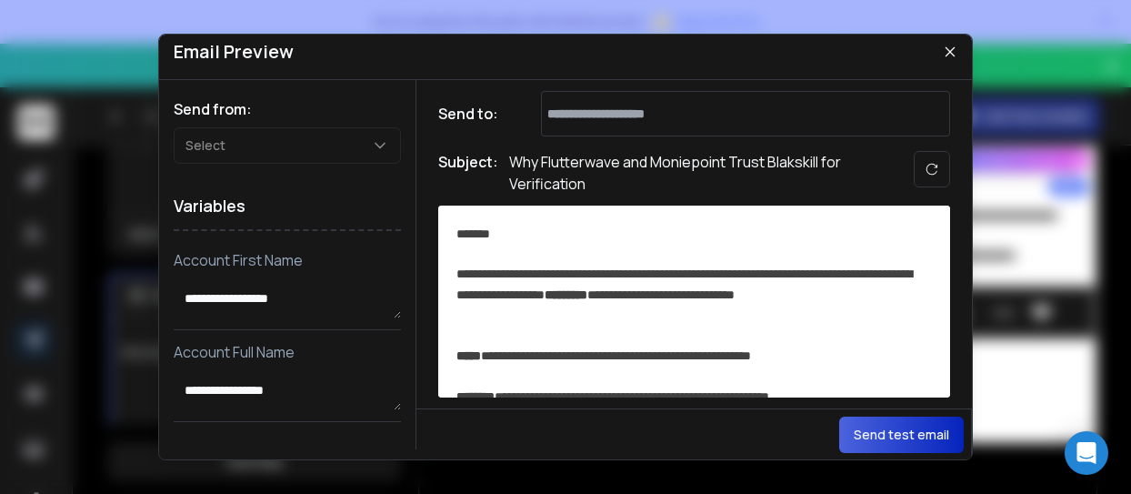
click at [951, 41] on div "Email Preview" at bounding box center [565, 52] width 813 height 55
click at [949, 58] on icon at bounding box center [950, 52] width 15 height 15
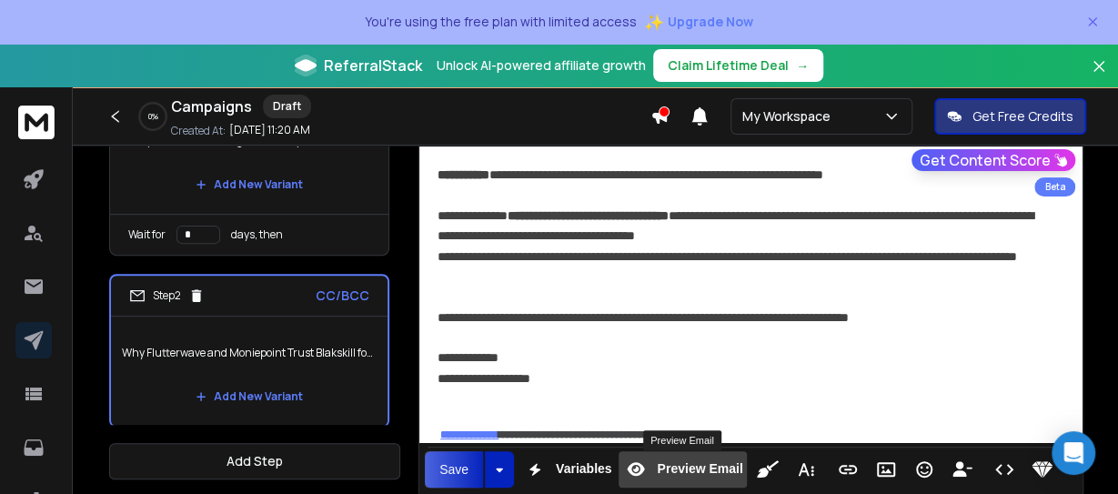
click at [686, 463] on span "Preview Email" at bounding box center [699, 468] width 93 height 15
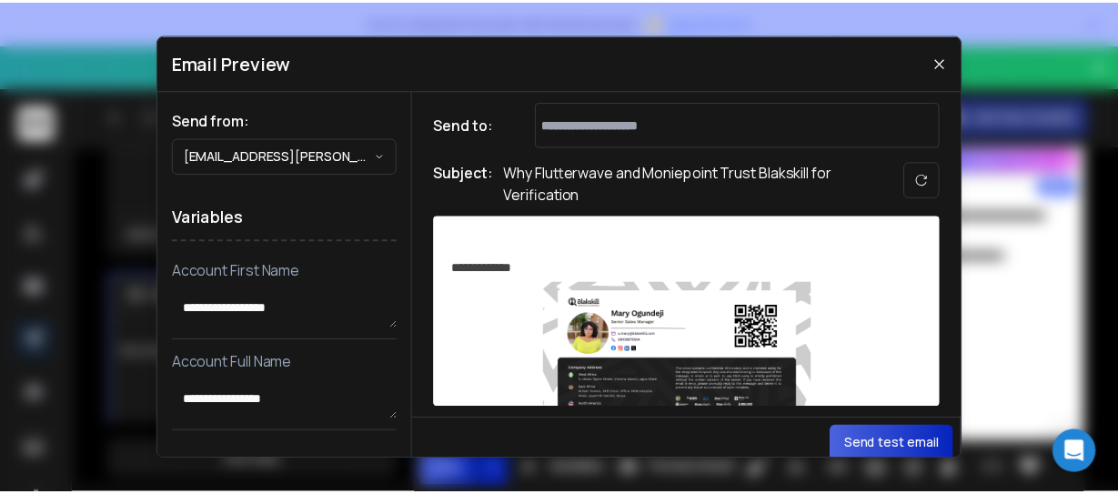
scroll to position [420, 0]
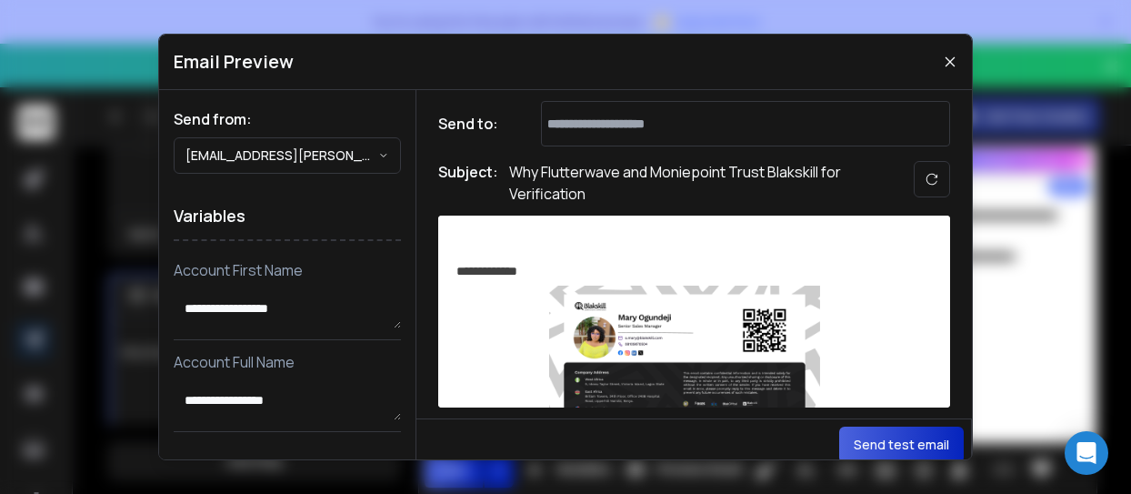
click at [947, 58] on icon at bounding box center [950, 62] width 15 height 15
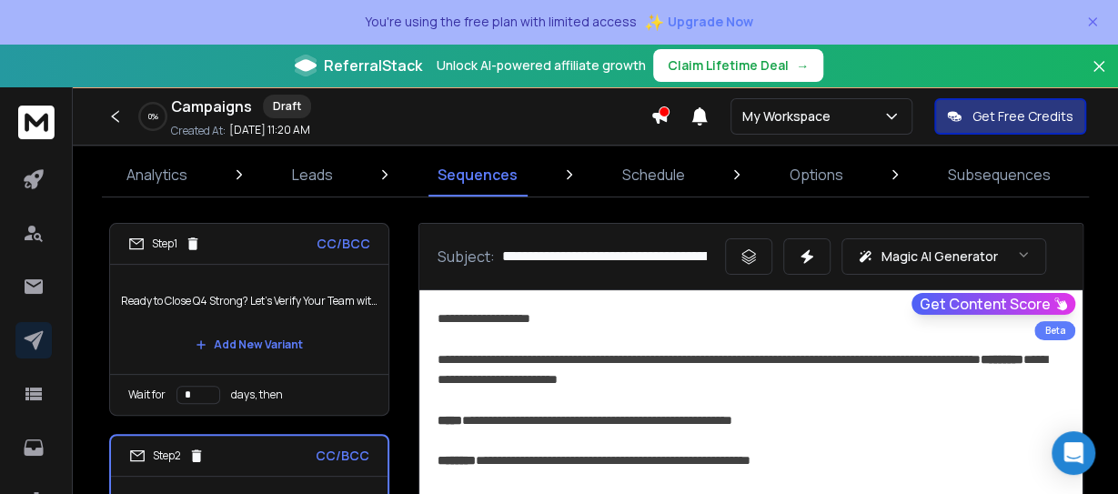
scroll to position [43, 0]
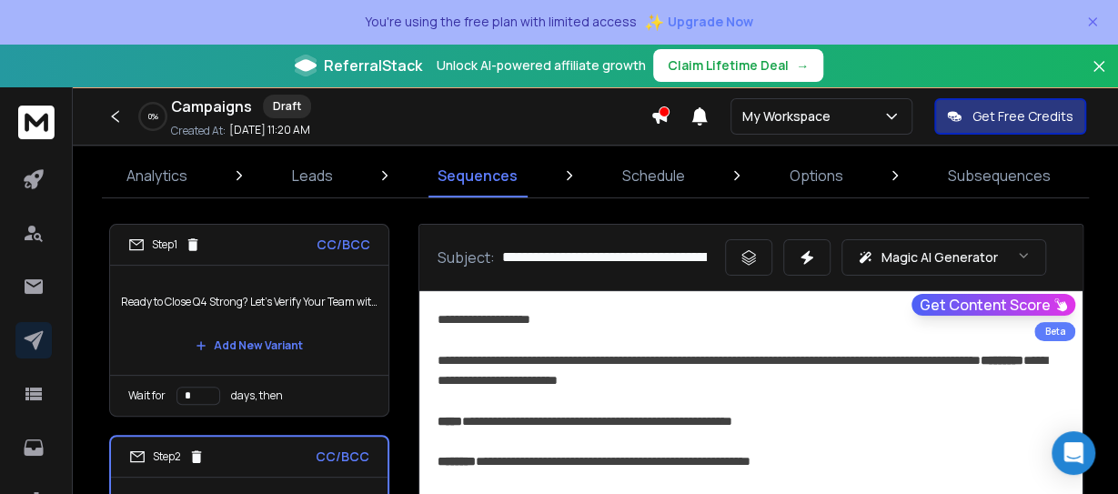
click at [355, 327] on div "Add New Variant" at bounding box center [249, 345] width 256 height 36
type input "**********"
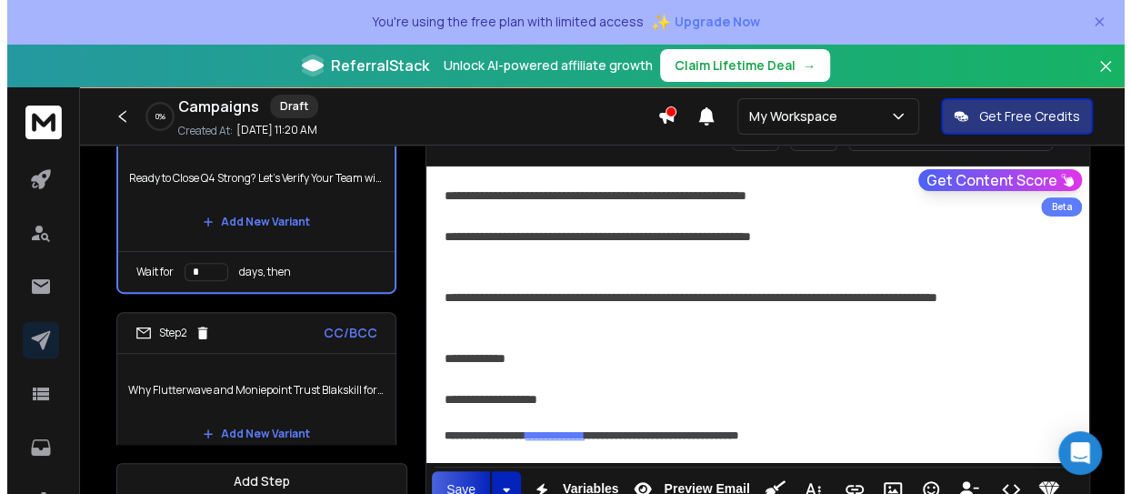
scroll to position [168, 0]
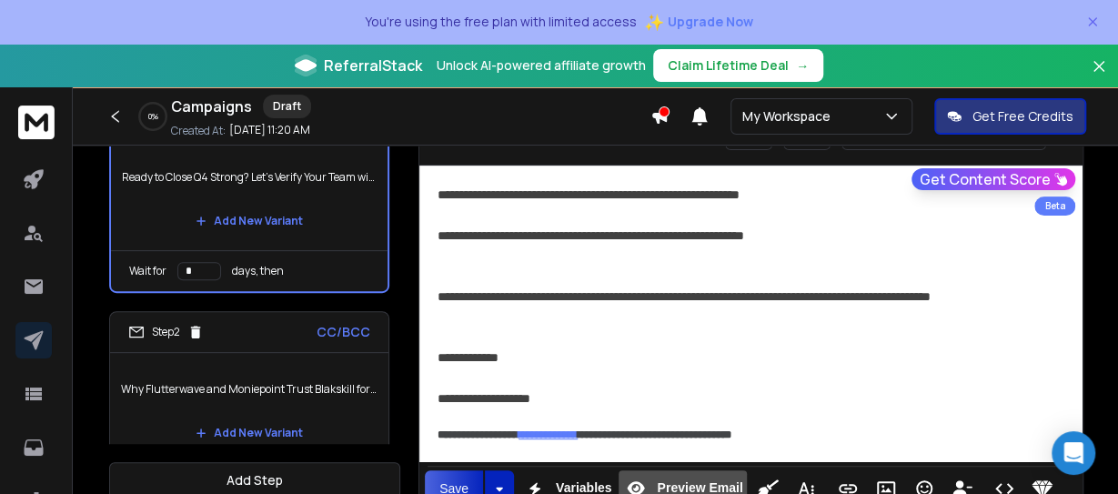
click at [696, 476] on div "Preview Email" at bounding box center [681, 488] width 127 height 30
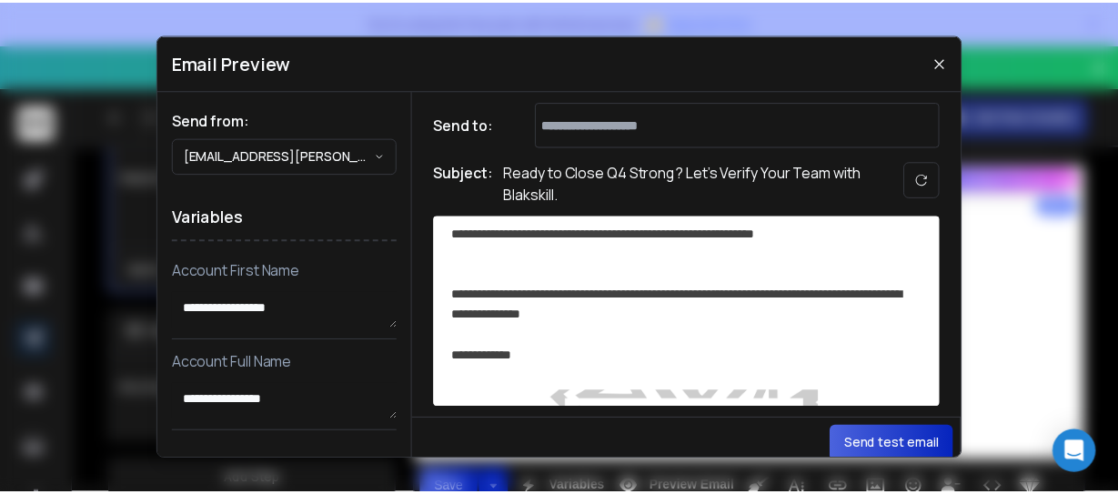
scroll to position [371, 0]
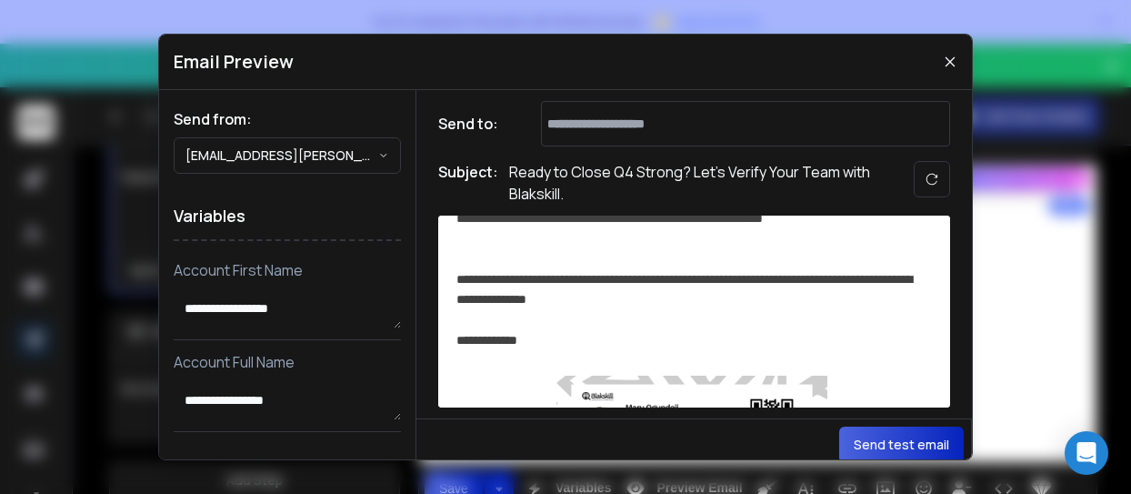
click at [947, 61] on icon at bounding box center [950, 62] width 15 height 15
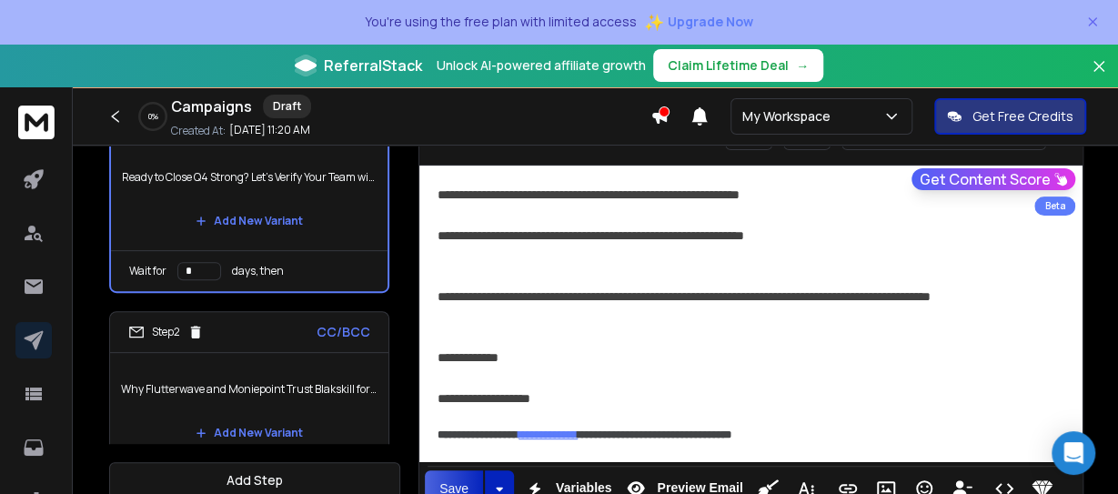
click at [700, 268] on div at bounding box center [749, 276] width 625 height 20
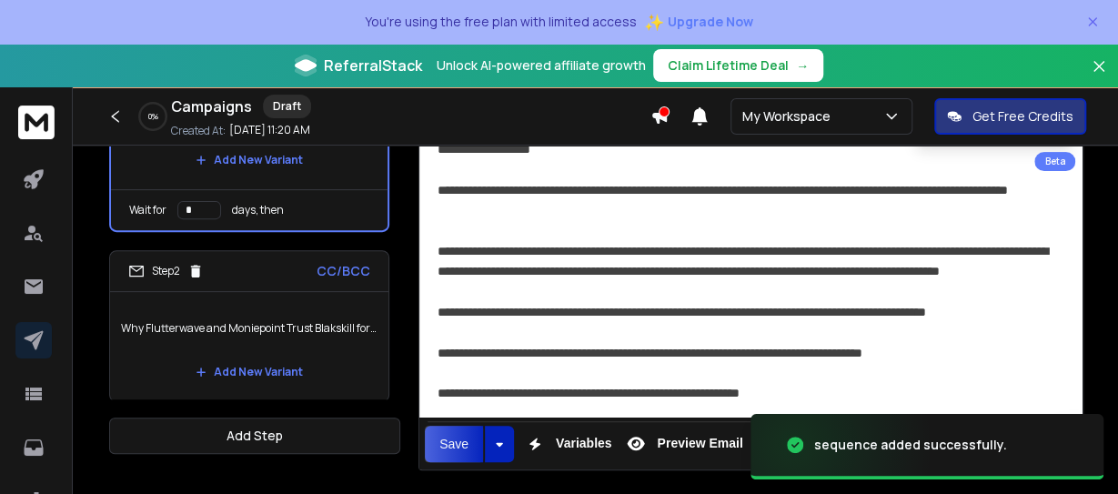
scroll to position [0, 0]
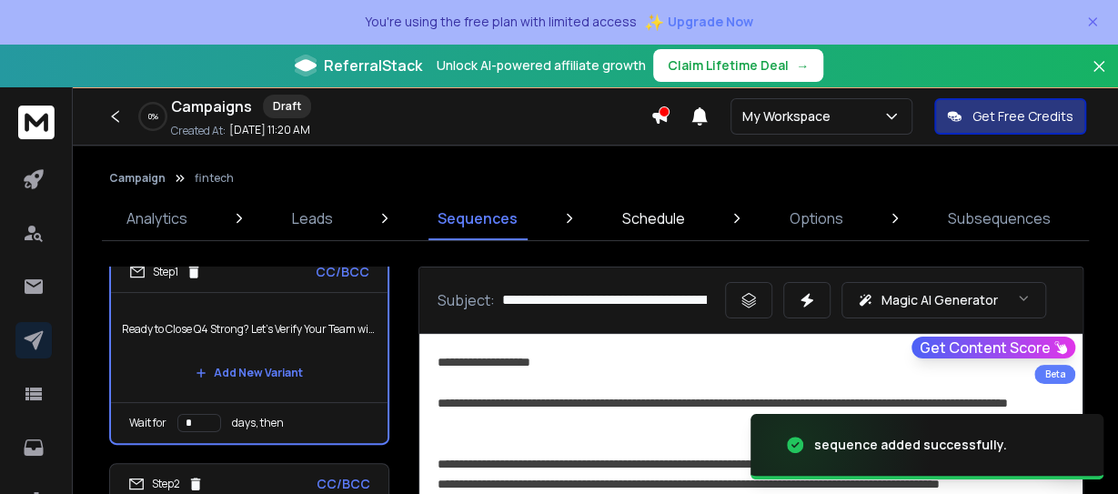
click at [673, 217] on p "Schedule" at bounding box center [652, 218] width 63 height 22
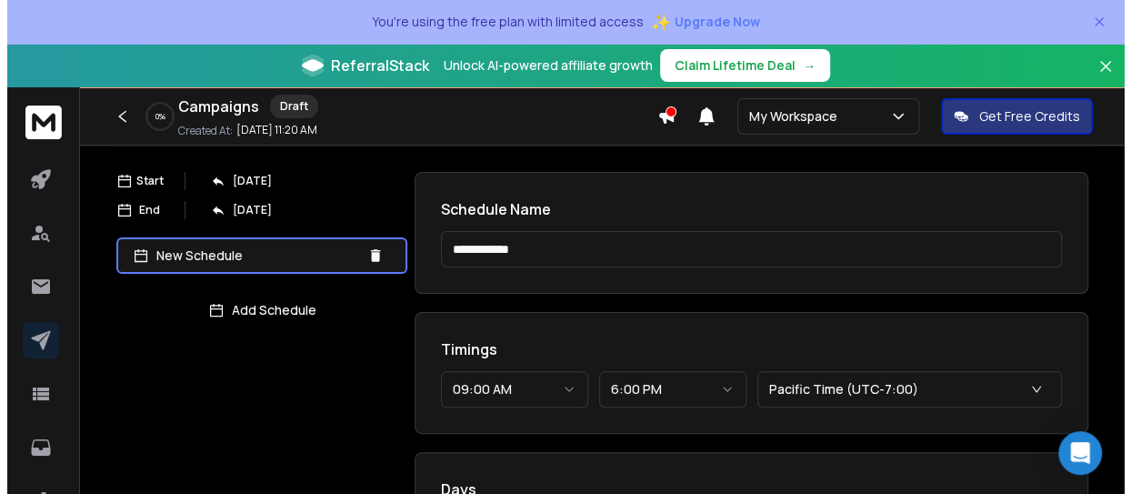
scroll to position [115, 0]
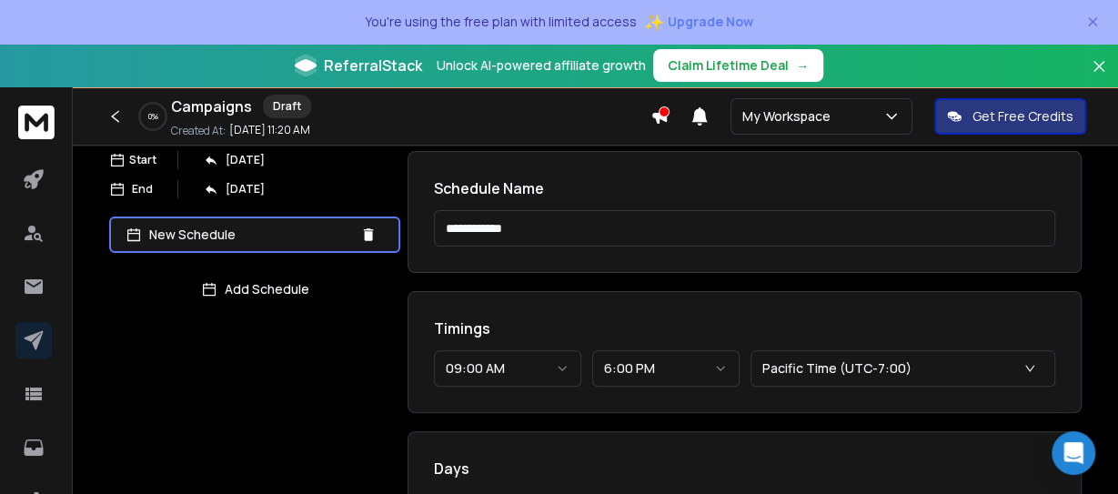
click at [562, 365] on icon "button" at bounding box center [562, 368] width 15 height 15
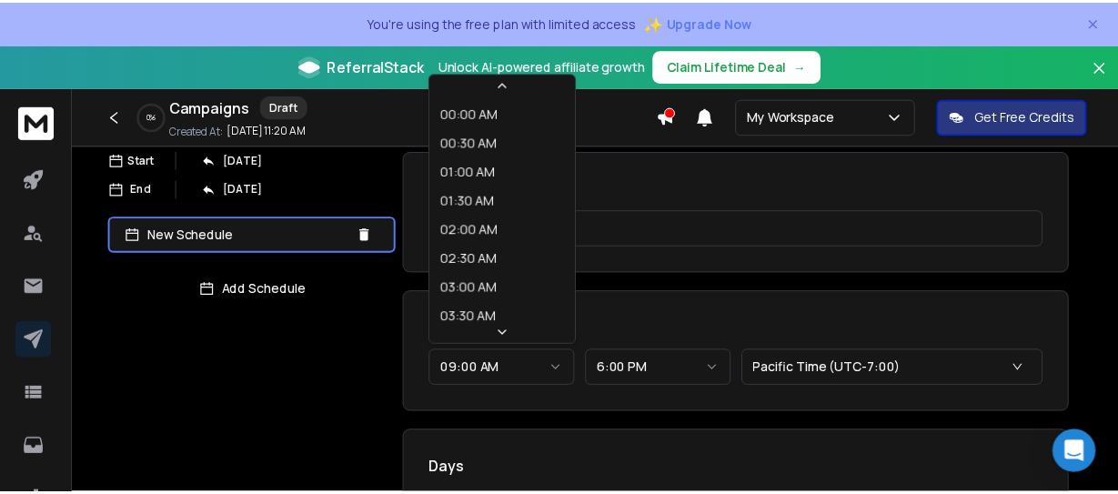
scroll to position [328, 0]
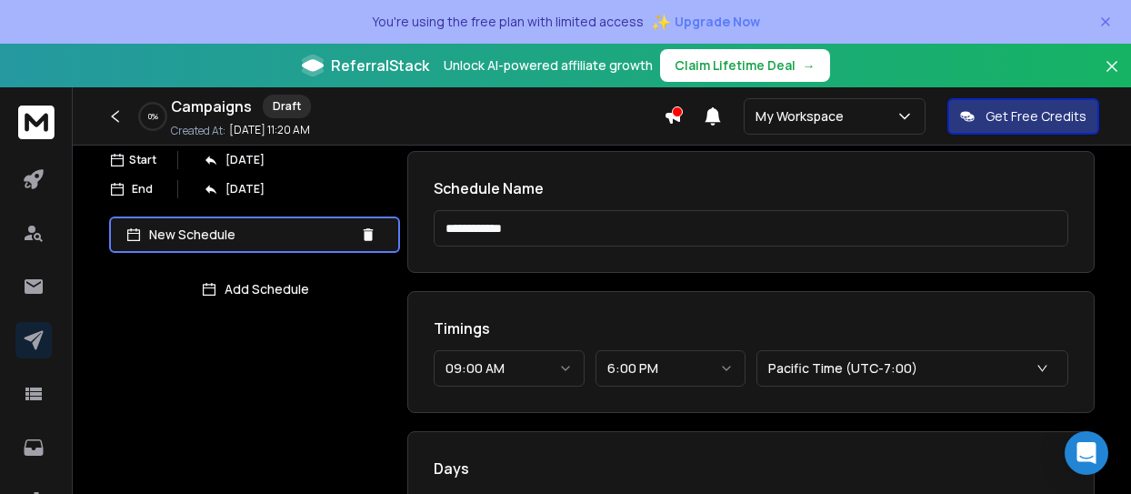
click at [556, 410] on div "Timings 09:00 AM ******** ******** ******** ******** ******** ******** ********…" at bounding box center [750, 352] width 687 height 122
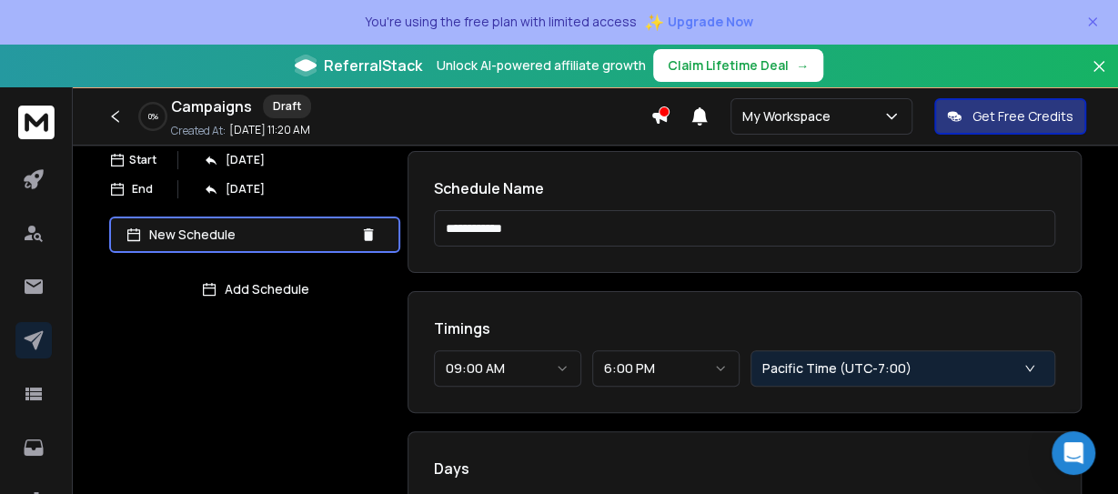
click at [871, 374] on p "Pacific Time (UTC-7:00)" at bounding box center [840, 368] width 156 height 18
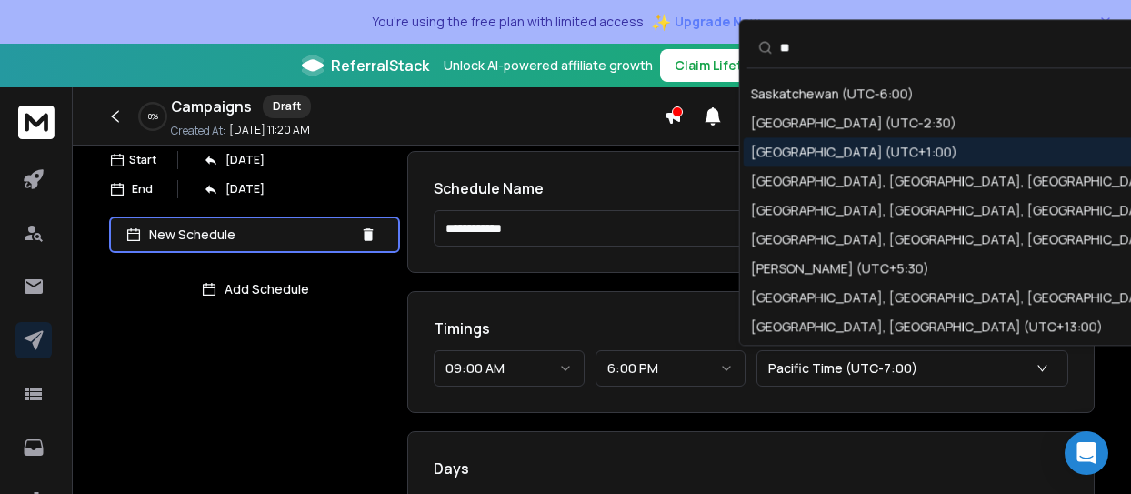
type input "**"
click at [810, 148] on div "[GEOGRAPHIC_DATA] (UTC+1:00)" at bounding box center [854, 152] width 206 height 18
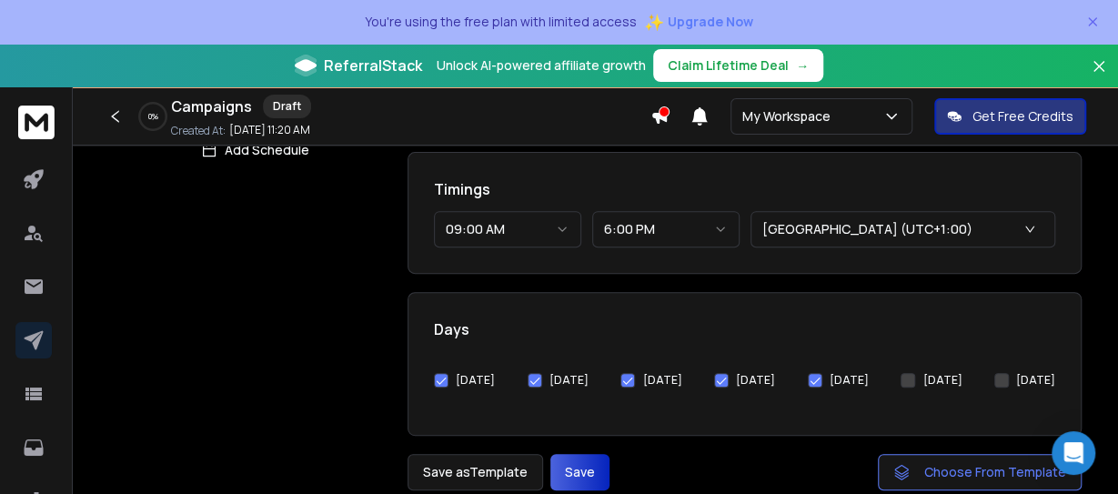
scroll to position [274, 0]
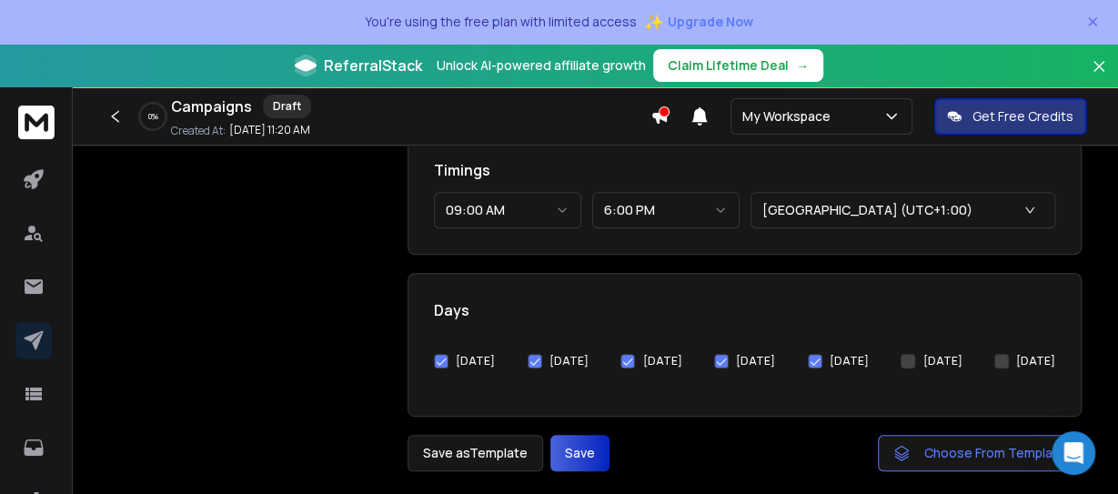
click at [1000, 361] on button "[DATE]" at bounding box center [1001, 361] width 15 height 15
click at [575, 442] on button "Save" at bounding box center [579, 453] width 59 height 36
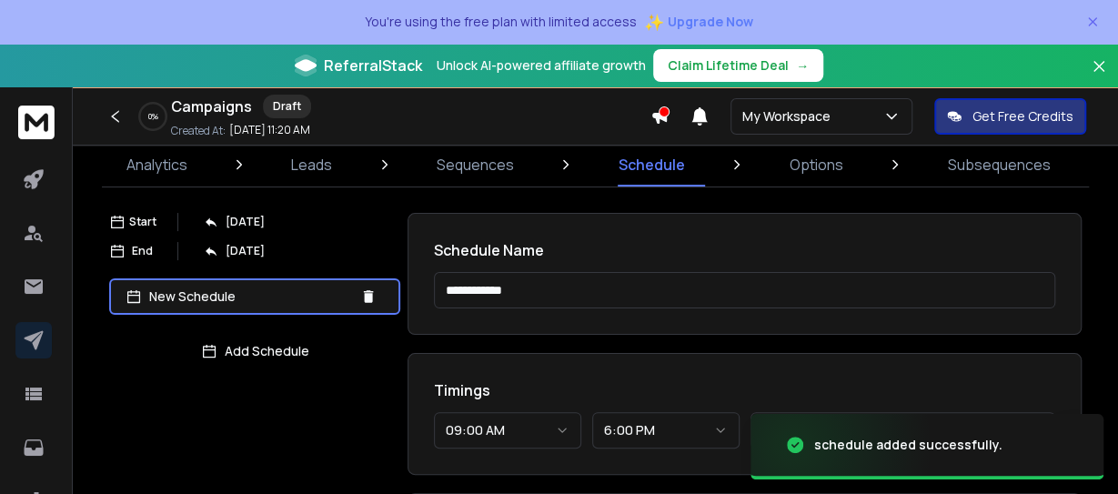
scroll to position [32, 0]
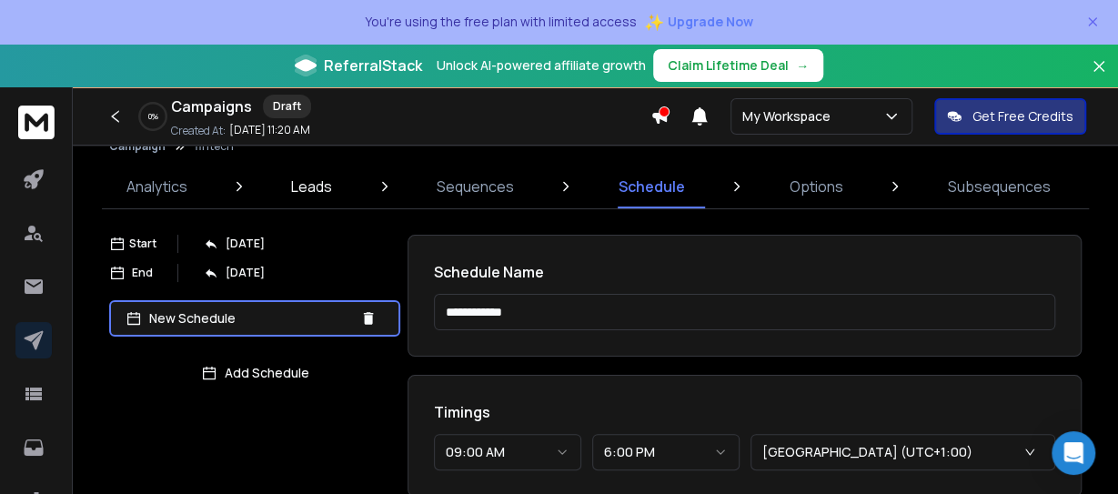
click at [326, 181] on p "Leads" at bounding box center [311, 186] width 41 height 22
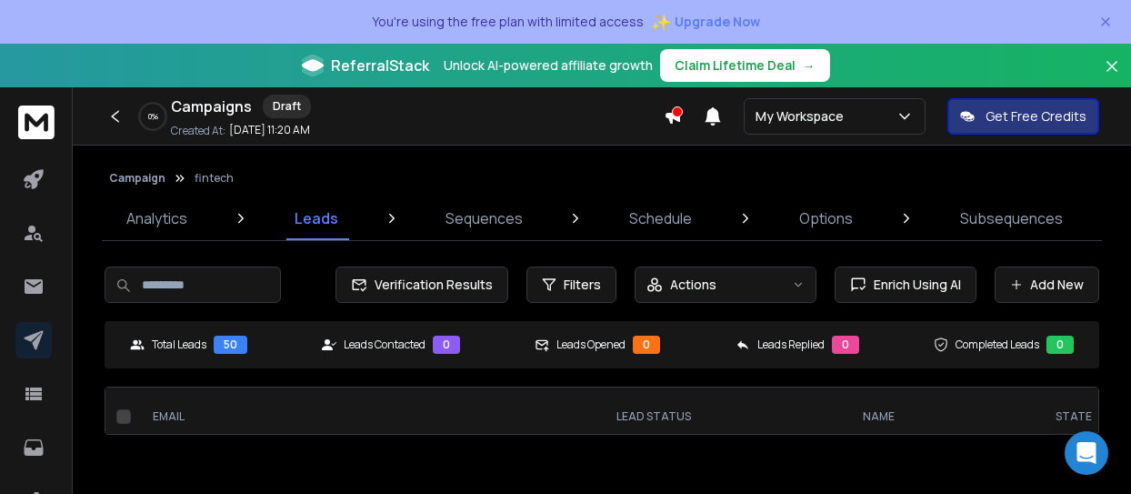
scroll to position [204, 0]
click at [188, 347] on p "Total Leads" at bounding box center [179, 344] width 55 height 15
click at [599, 282] on span "Filters" at bounding box center [582, 285] width 37 height 18
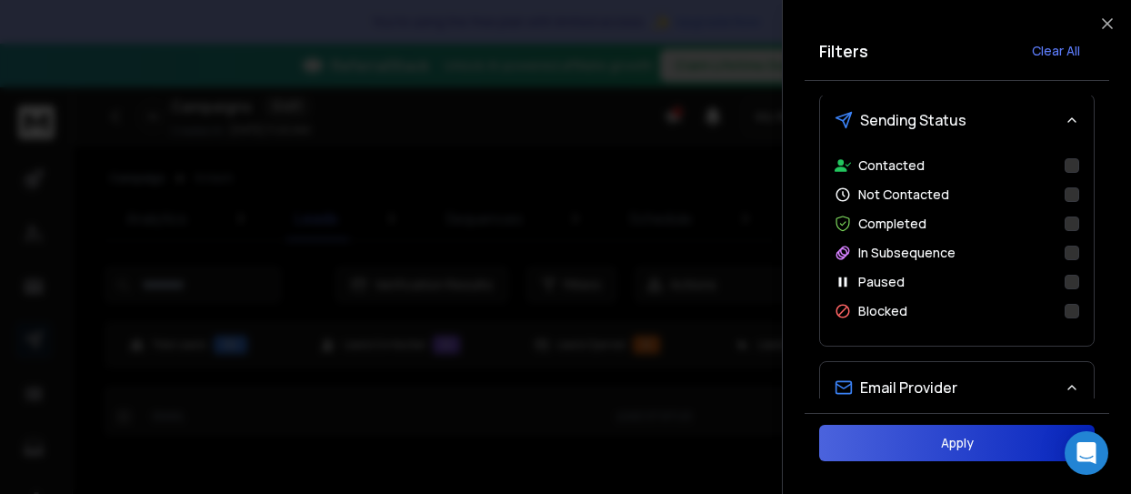
scroll to position [404, 0]
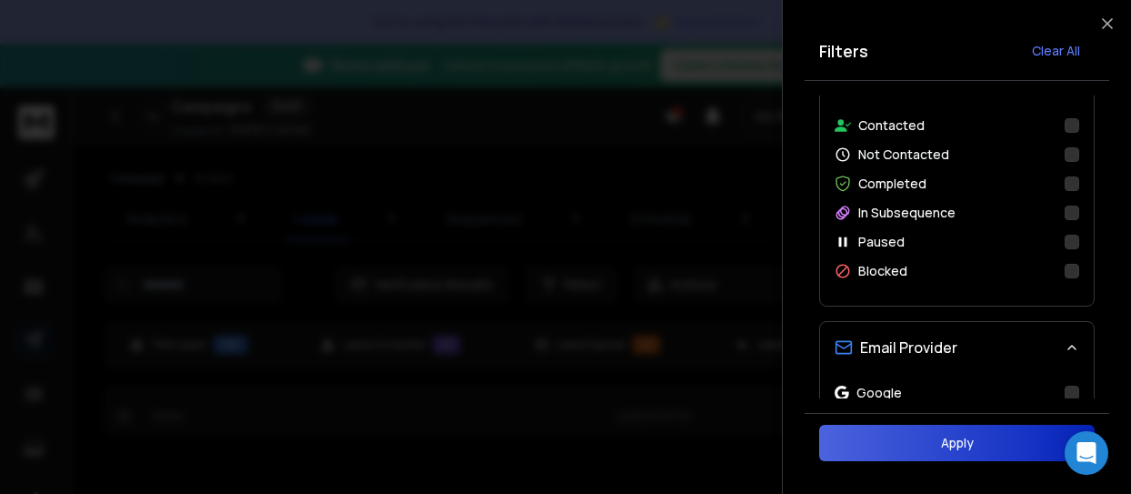
click at [671, 245] on div at bounding box center [565, 247] width 1131 height 494
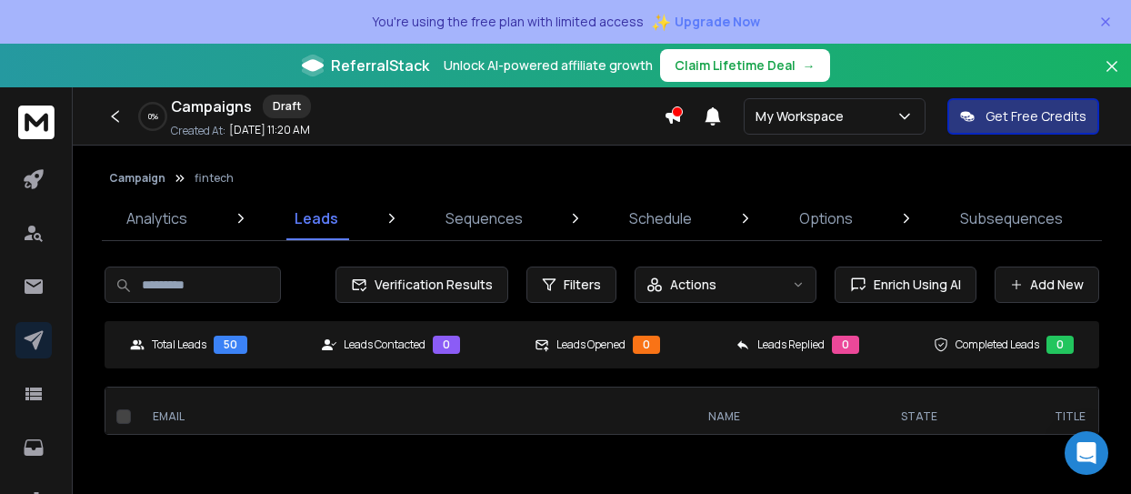
scroll to position [326, 182]
click at [818, 221] on p "Options" at bounding box center [826, 218] width 54 height 22
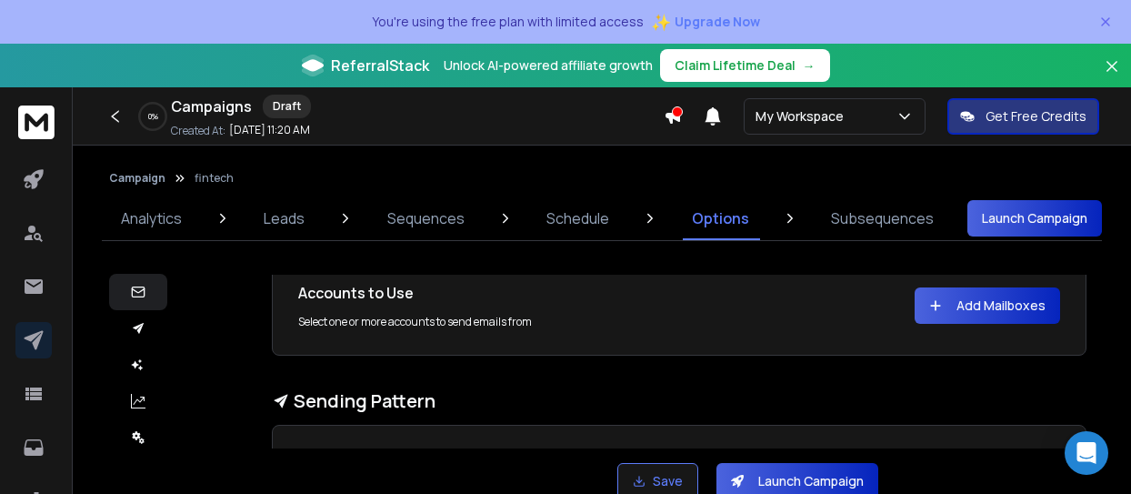
scroll to position [56, 0]
click at [949, 300] on button "Add Mailboxes" at bounding box center [987, 304] width 145 height 36
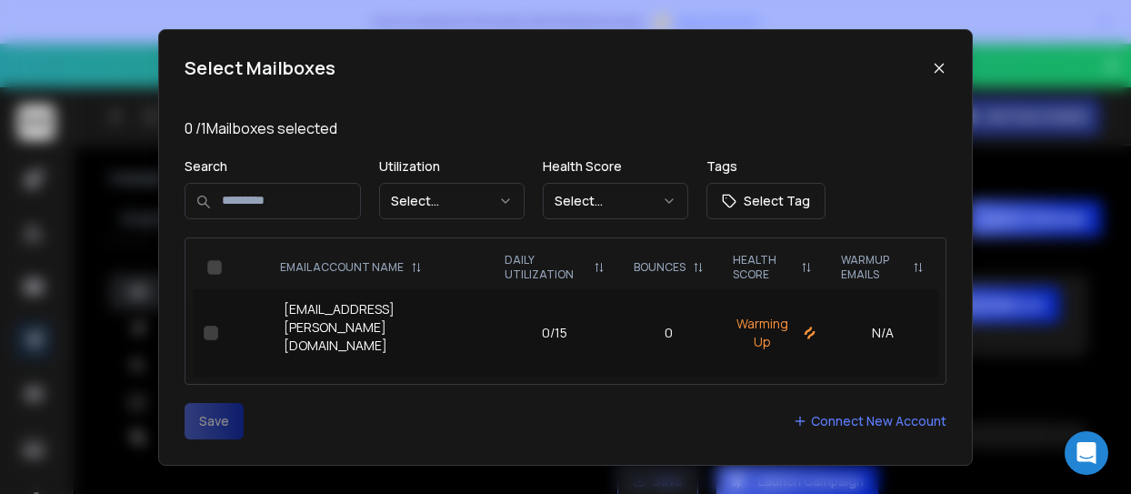
click at [209, 325] on td at bounding box center [229, 332] width 73 height 87
click at [211, 339] on button "button" at bounding box center [211, 333] width 15 height 15
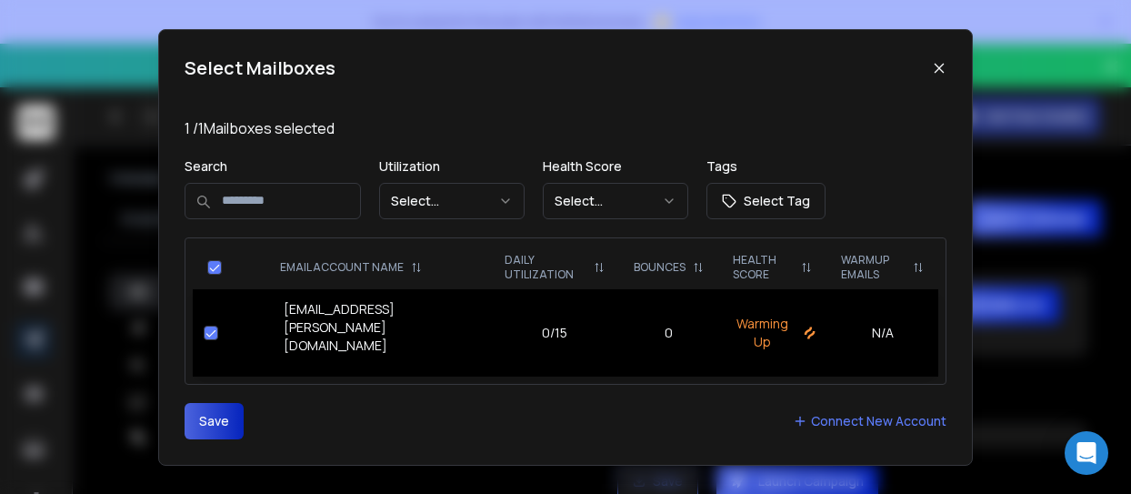
click at [198, 403] on button "Save" at bounding box center [214, 421] width 59 height 36
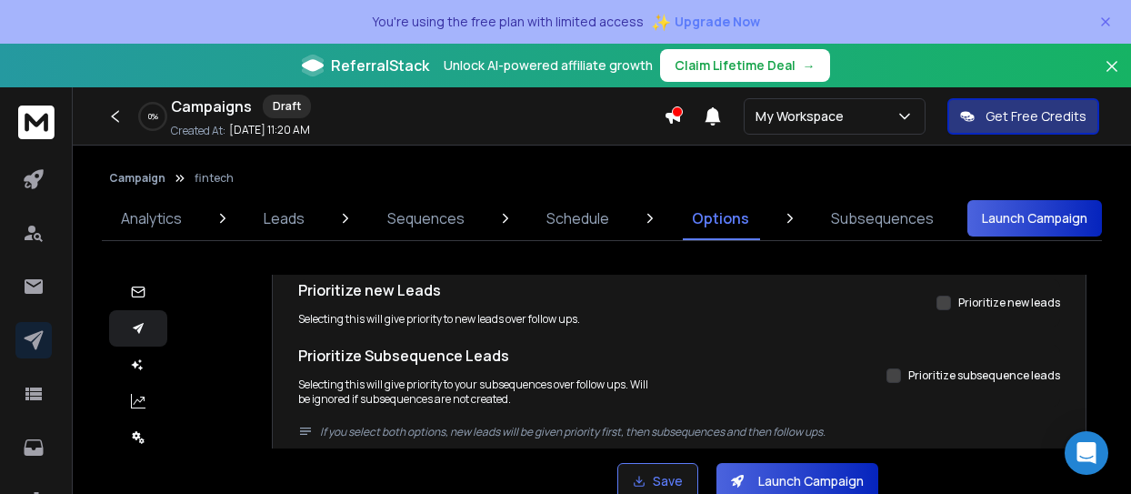
scroll to position [930, 0]
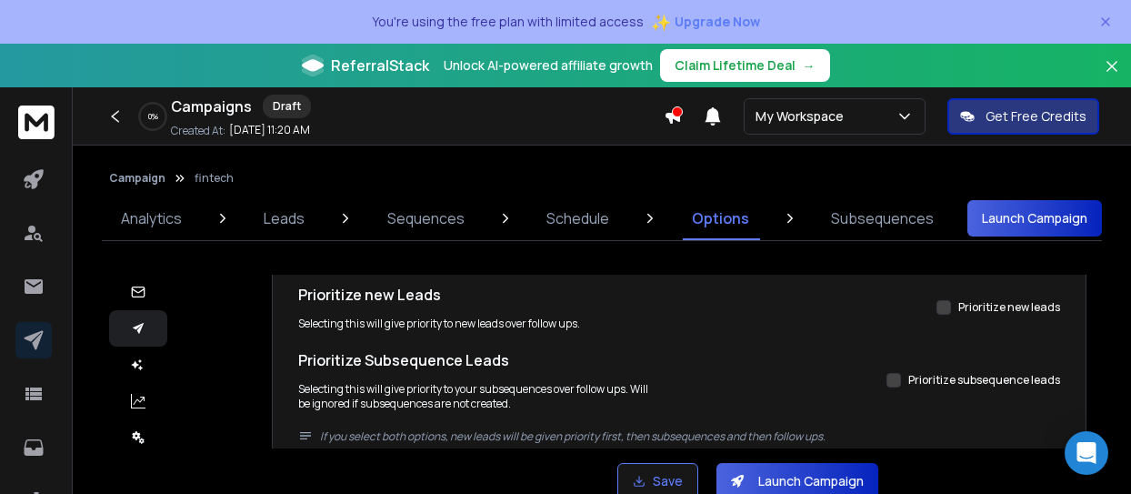
click at [940, 301] on button "Prioritize new leads" at bounding box center [944, 307] width 15 height 15
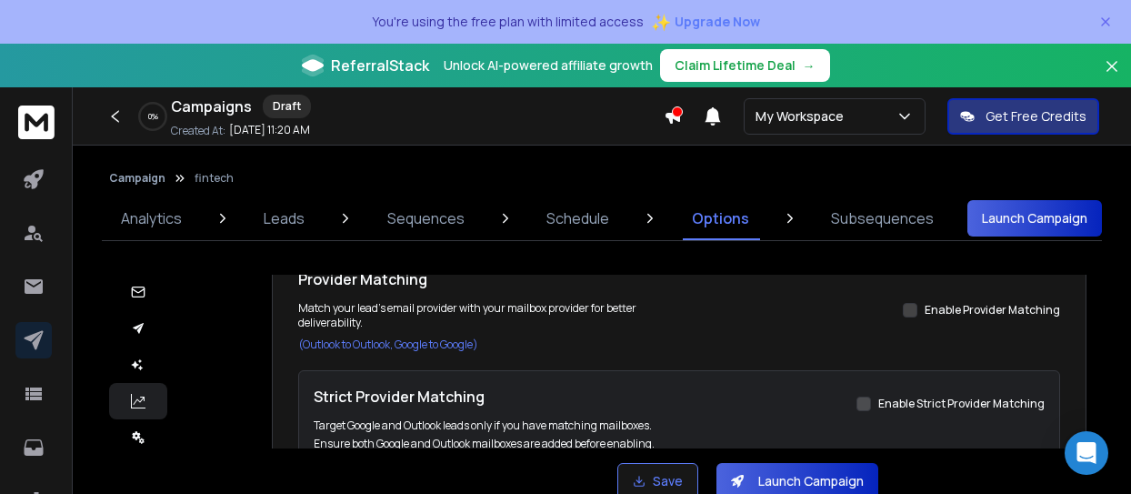
scroll to position [2197, 0]
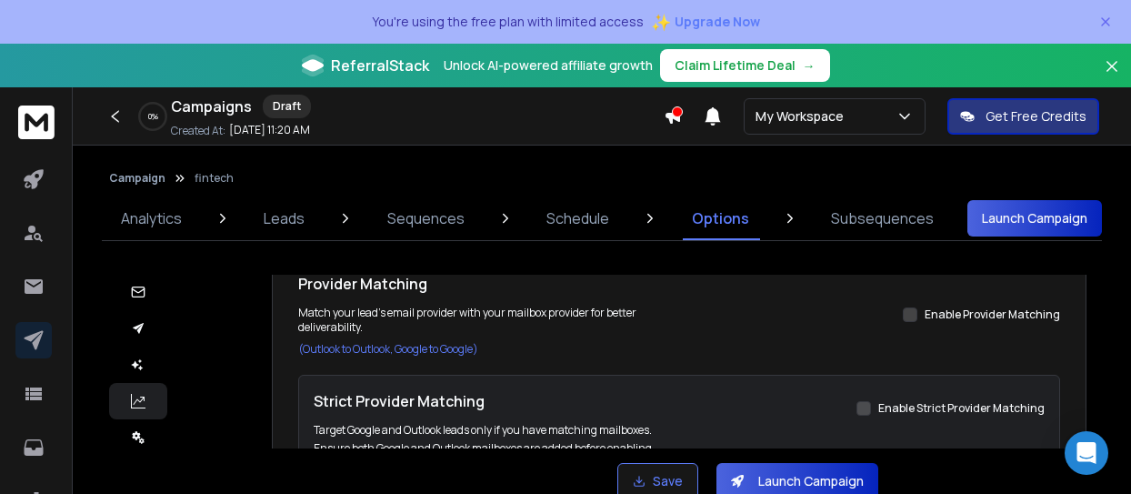
click at [809, 396] on div "Strict Provider Matching Target Google and Outlook leads only if you have match…" at bounding box center [679, 422] width 731 height 65
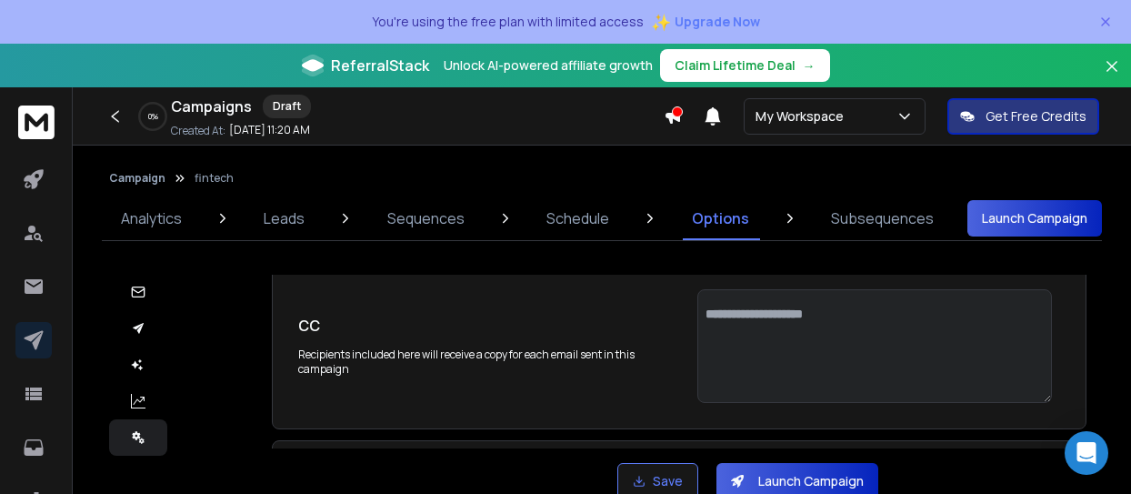
scroll to position [3577, 0]
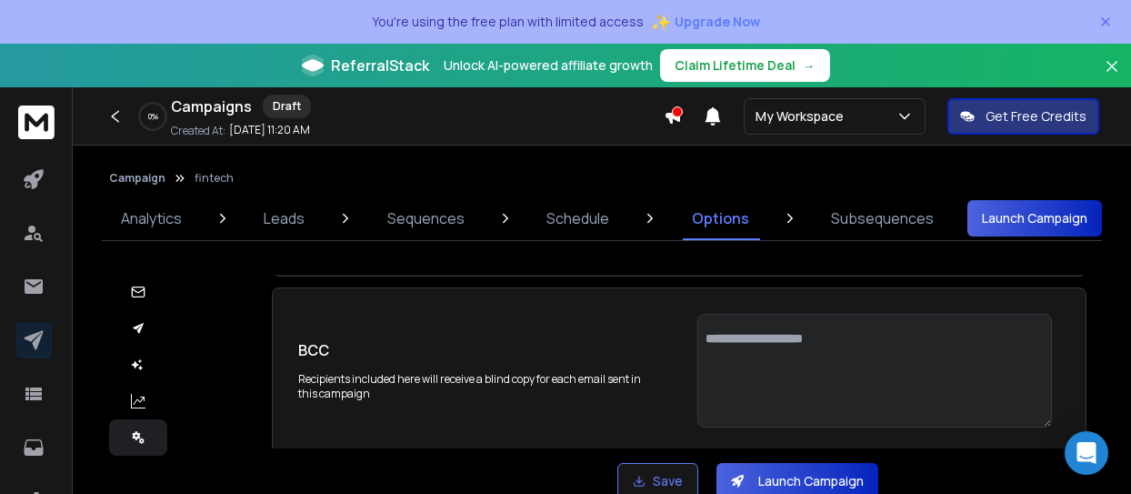
click at [777, 469] on button "Launch Campaign" at bounding box center [798, 481] width 162 height 36
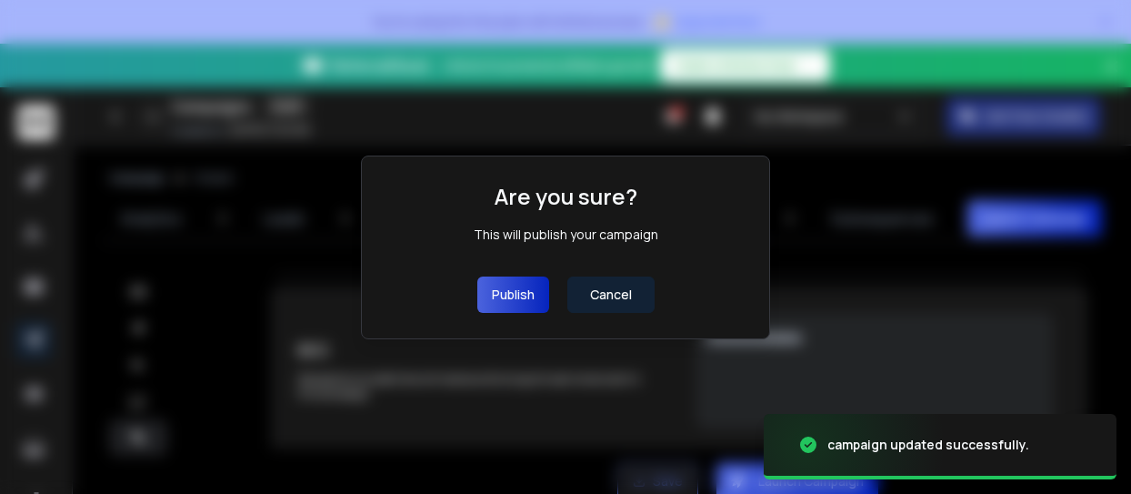
click at [515, 301] on button "Publish" at bounding box center [513, 294] width 72 height 36
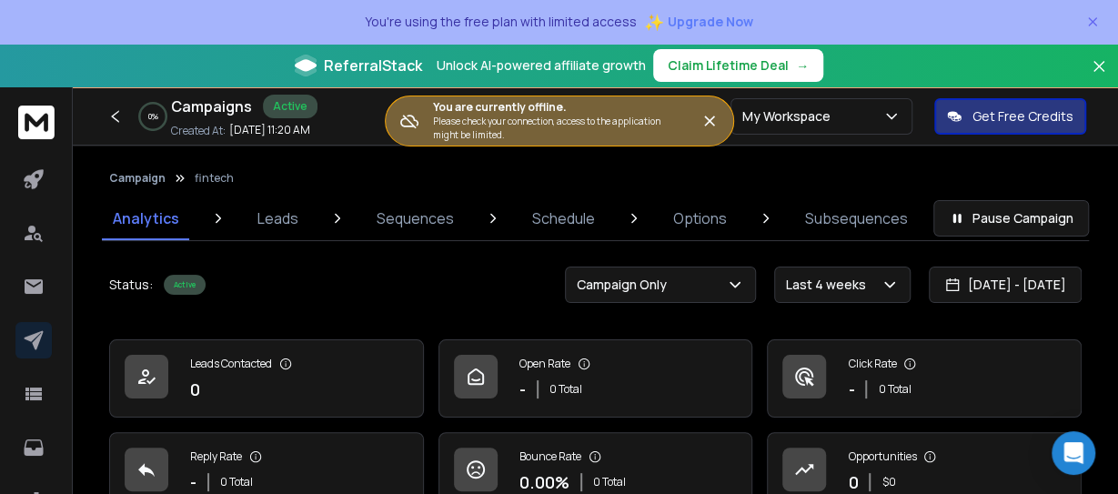
click at [737, 174] on div "Campaign fintech" at bounding box center [595, 178] width 972 height 15
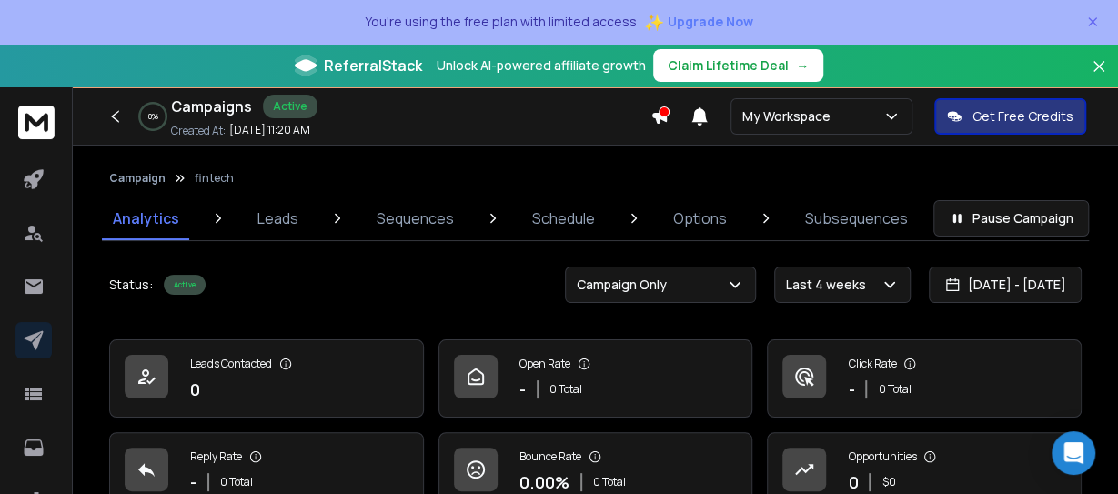
click at [1098, 71] on icon "Close banner" at bounding box center [1098, 66] width 16 height 16
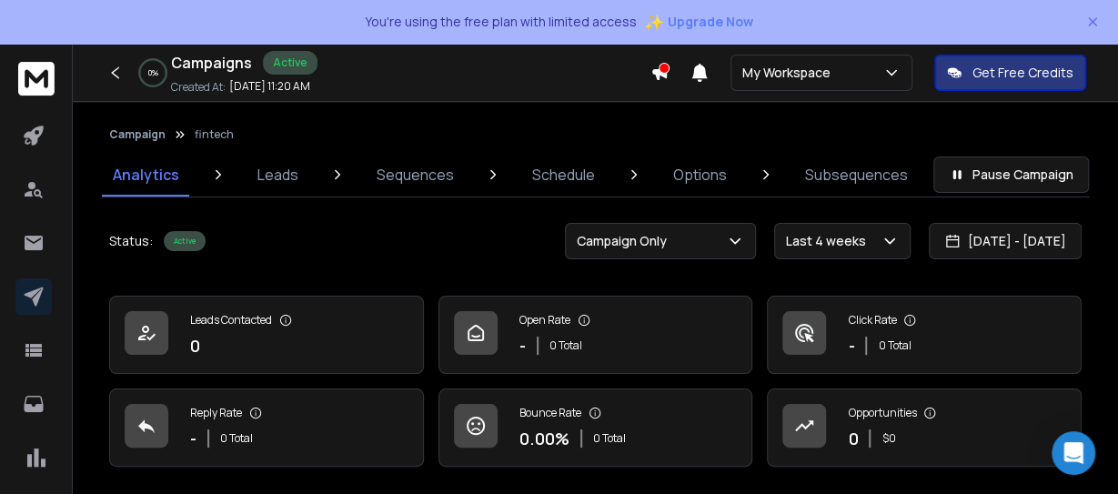
click at [1084, 25] on div "You're using the free plan with limited access ✨ Upgrade Now" at bounding box center [559, 22] width 1118 height 44
click at [403, 183] on p "Sequences" at bounding box center [414, 175] width 77 height 22
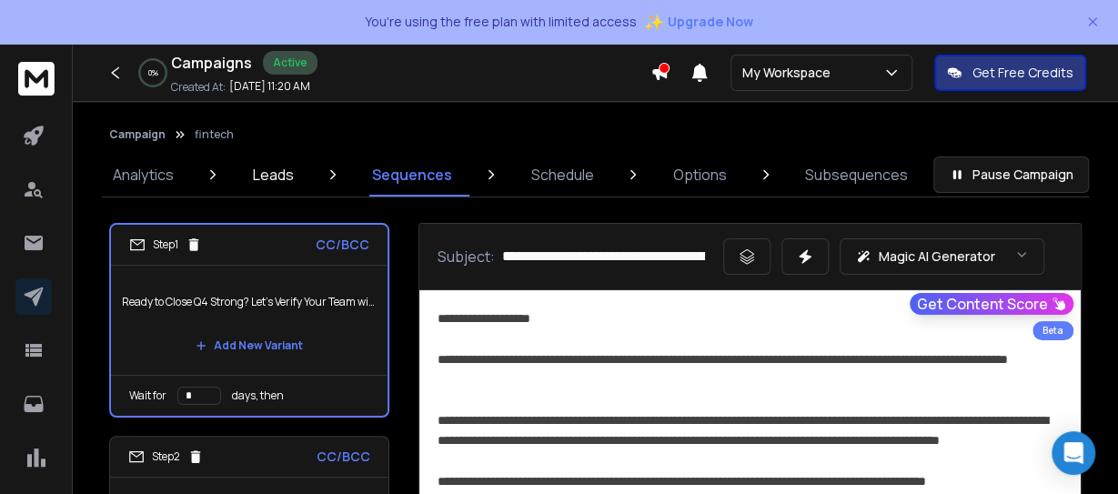
click at [271, 170] on p "Leads" at bounding box center [273, 175] width 41 height 22
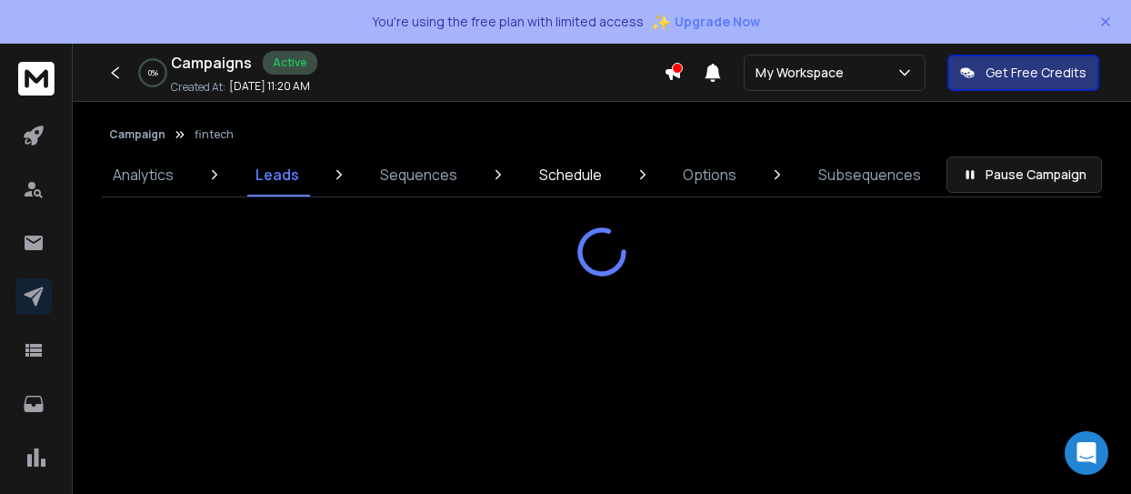
click at [576, 179] on p "Schedule" at bounding box center [570, 175] width 63 height 22
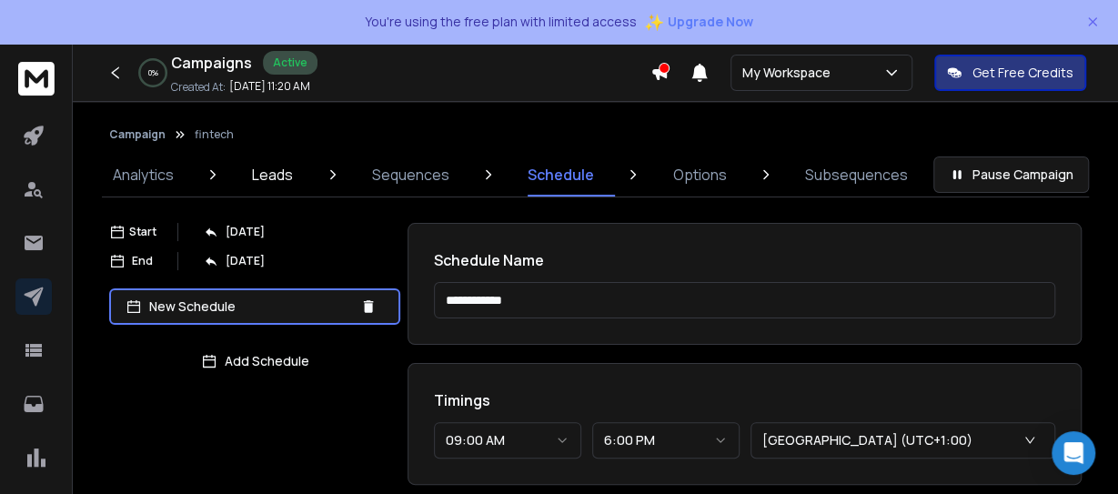
click at [288, 176] on p "Leads" at bounding box center [272, 175] width 41 height 22
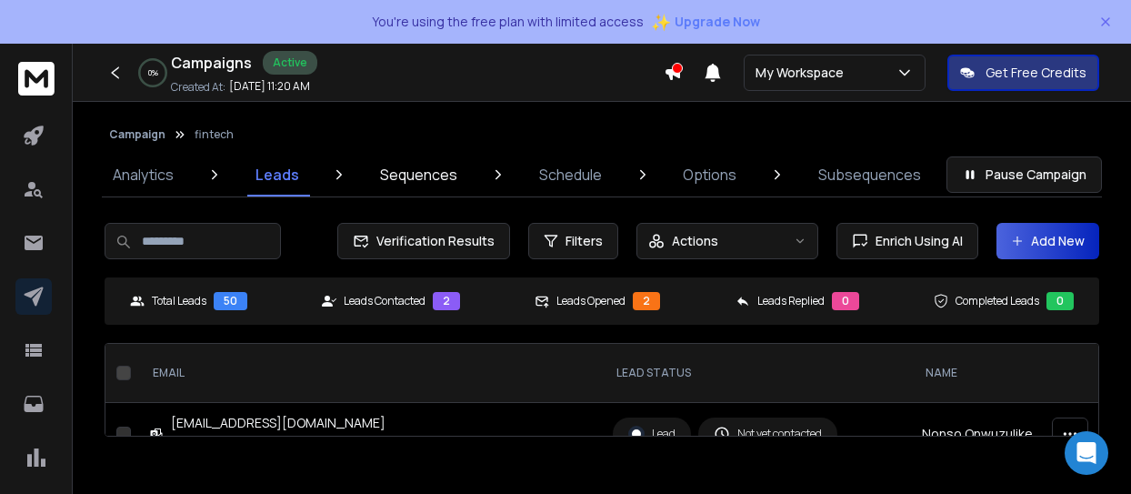
click at [396, 164] on p "Sequences" at bounding box center [418, 175] width 77 height 22
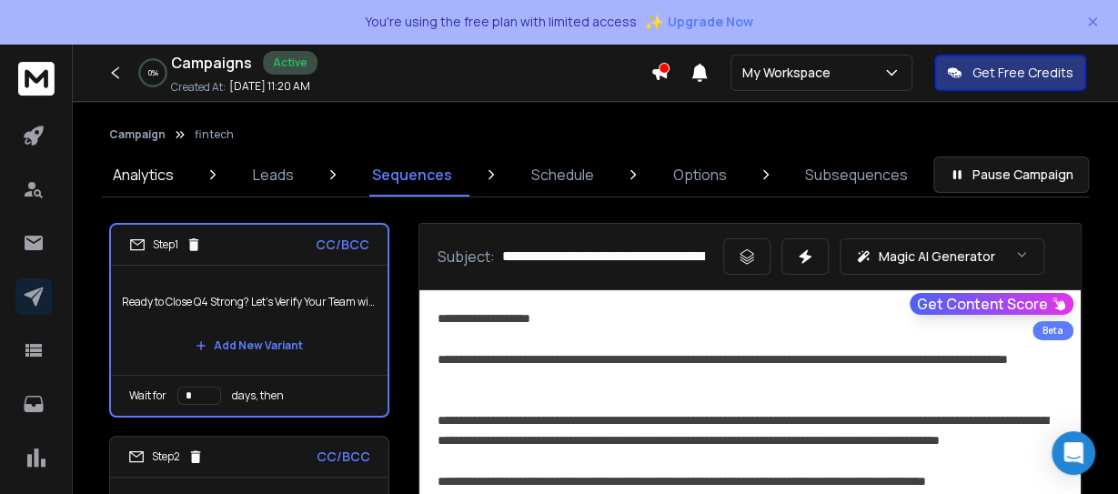
click at [167, 183] on p "Analytics" at bounding box center [143, 175] width 61 height 22
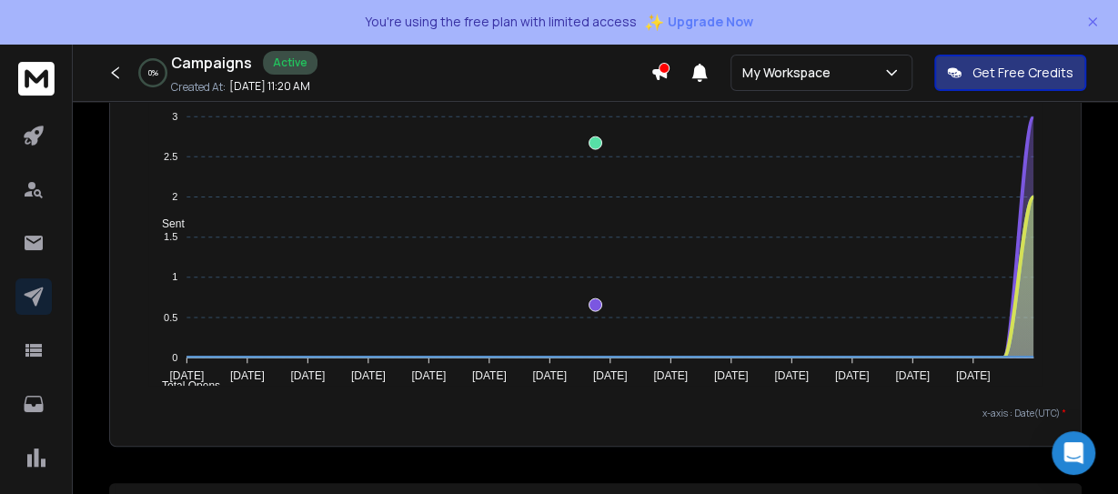
scroll to position [682, 0]
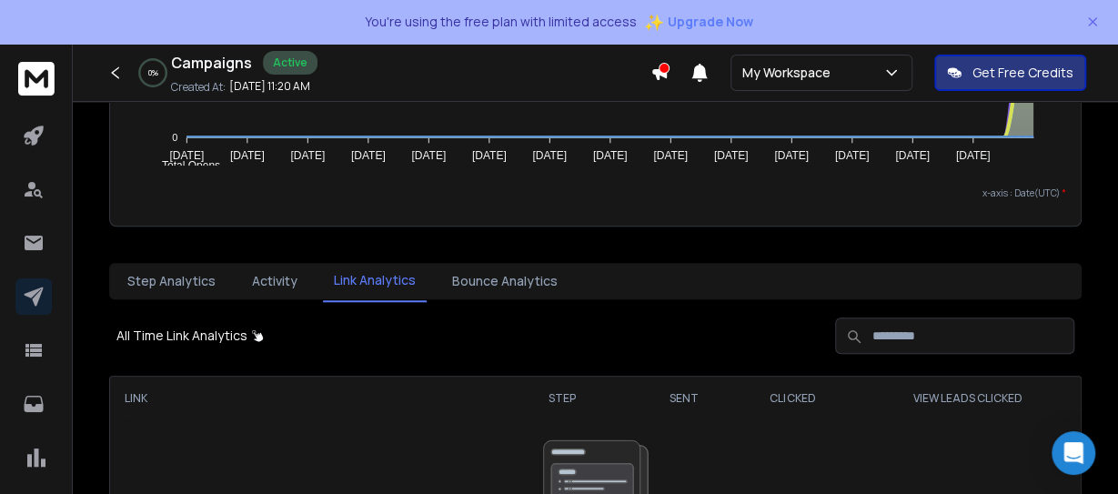
click at [350, 281] on button "Link Analytics" at bounding box center [375, 281] width 104 height 42
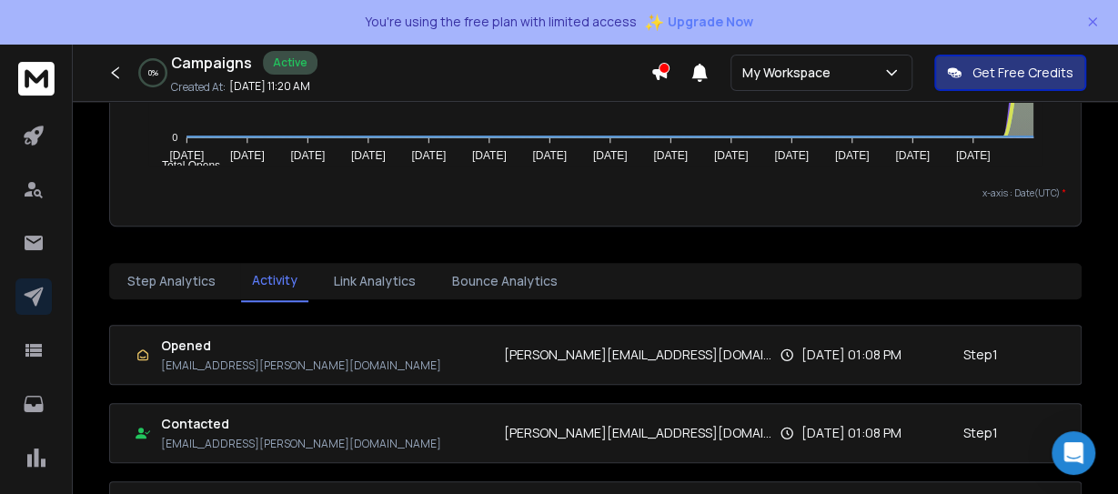
click at [274, 281] on button "Activity" at bounding box center [274, 281] width 67 height 42
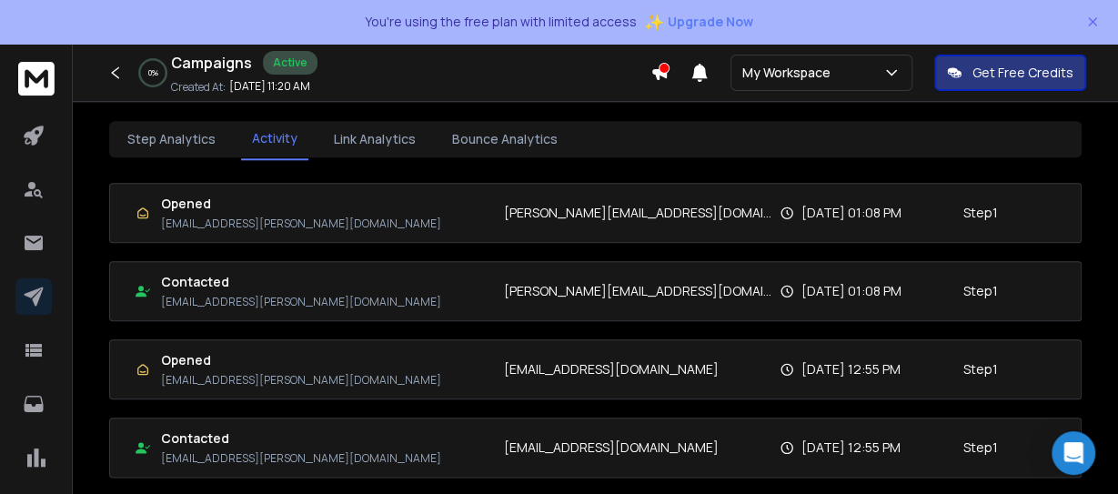
scroll to position [822, 0]
